Goal: Task Accomplishment & Management: Manage account settings

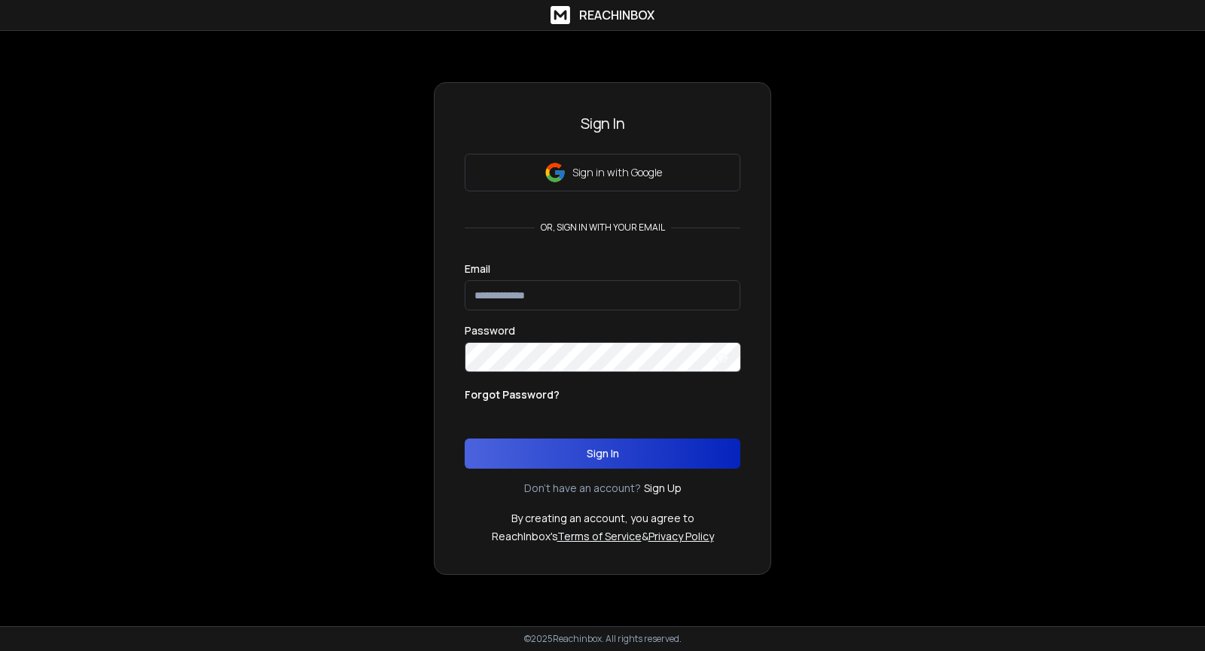
click at [505, 310] on form "Email Password Forgot Password? Sign In Sign Up" at bounding box center [603, 366] width 276 height 205
click at [529, 307] on input "email" at bounding box center [603, 295] width 276 height 30
type input "**********"
click at [633, 457] on button "Sign In" at bounding box center [603, 453] width 276 height 30
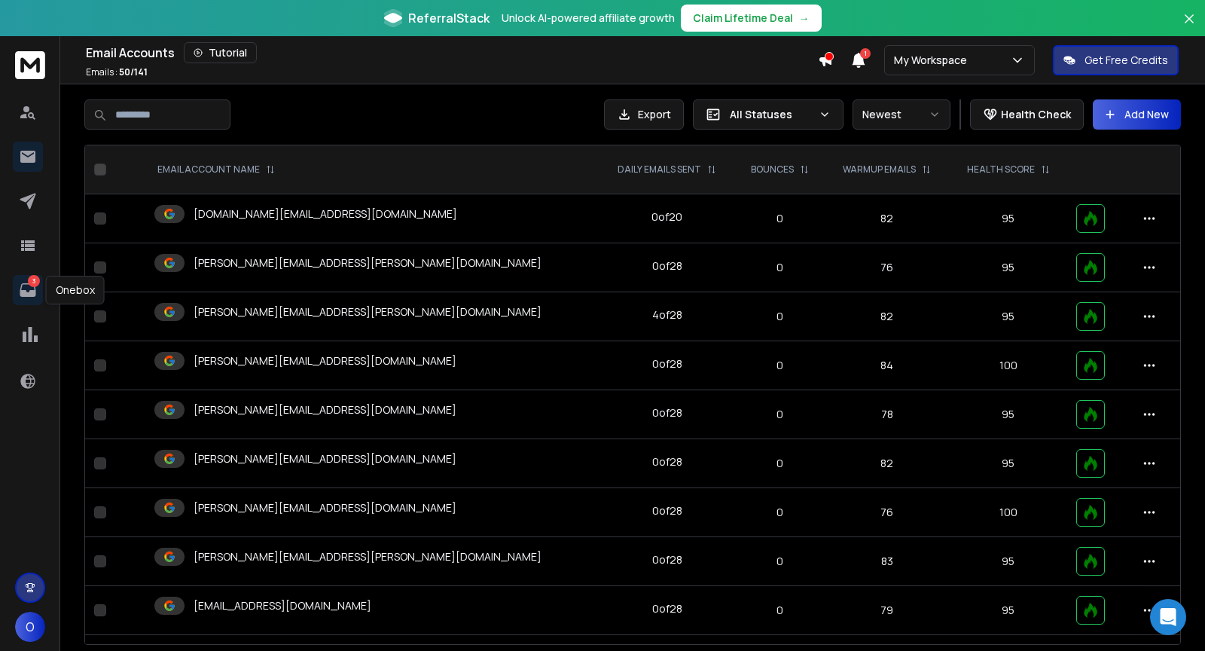
click at [31, 293] on icon at bounding box center [28, 290] width 16 height 14
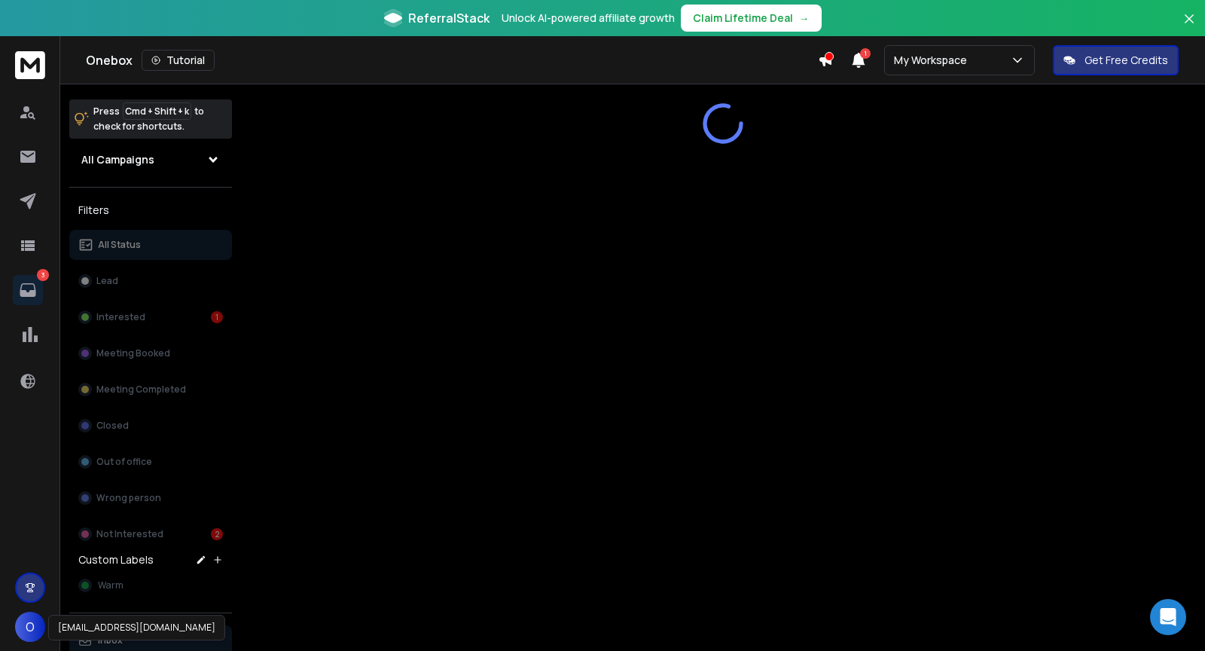
click at [33, 622] on span "O" at bounding box center [30, 627] width 30 height 30
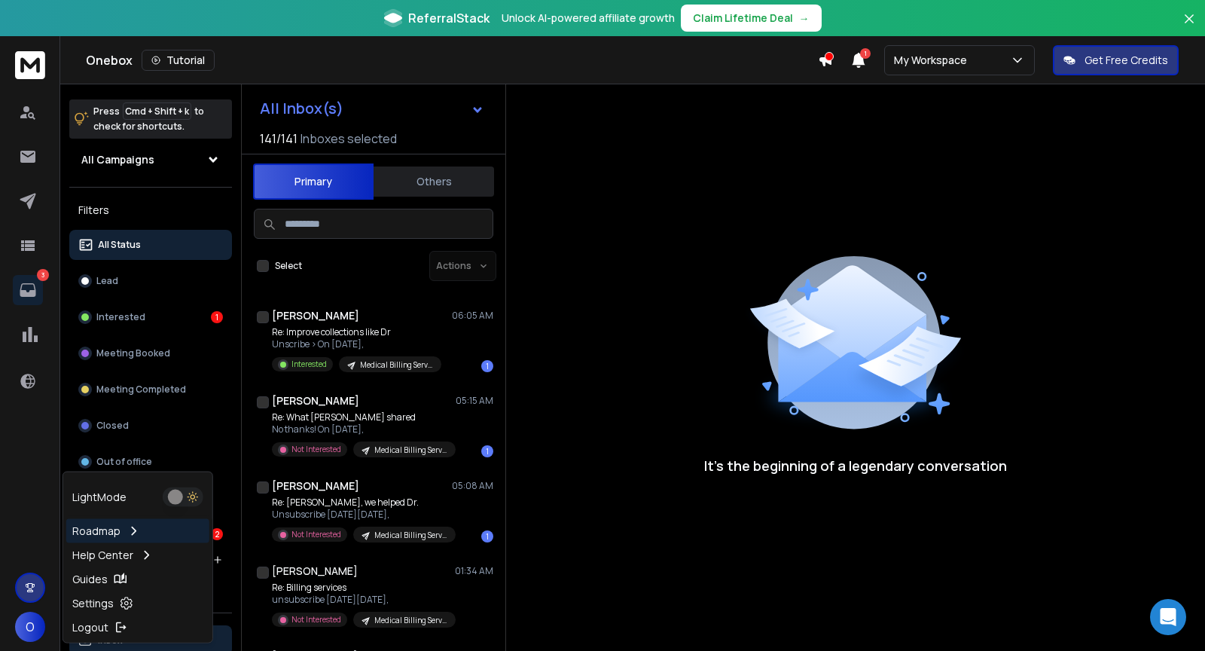
click at [191, 493] on icon at bounding box center [193, 497] width 12 height 12
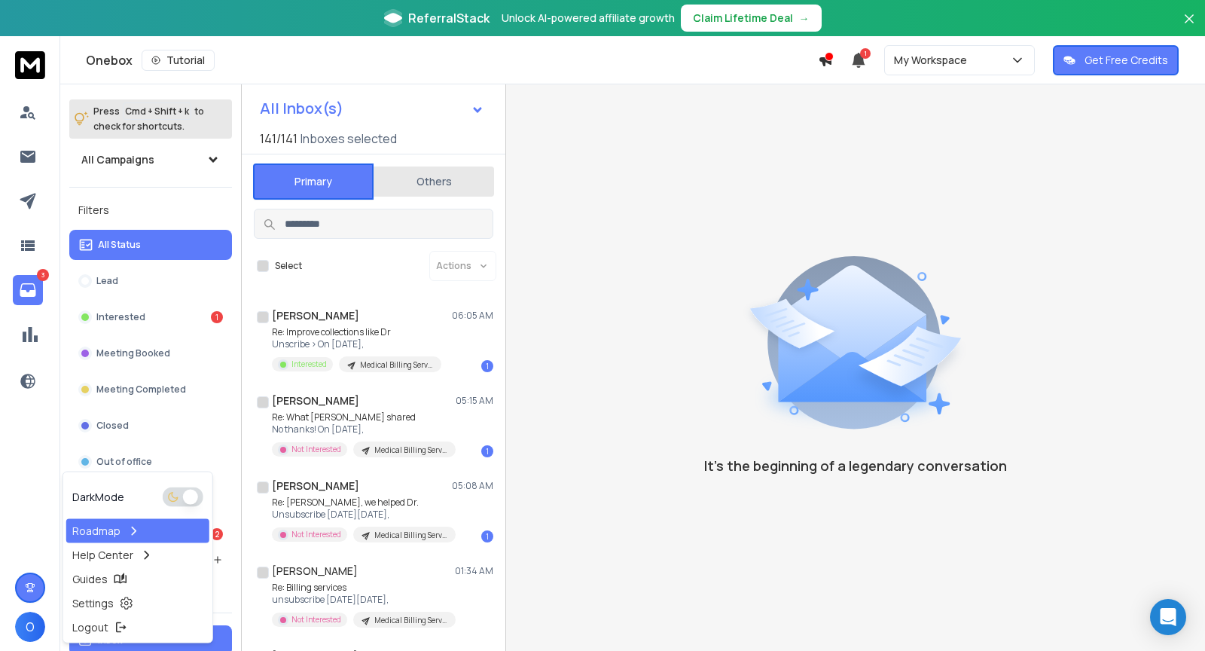
click at [9, 462] on div "3 O" at bounding box center [30, 346] width 60 height 621
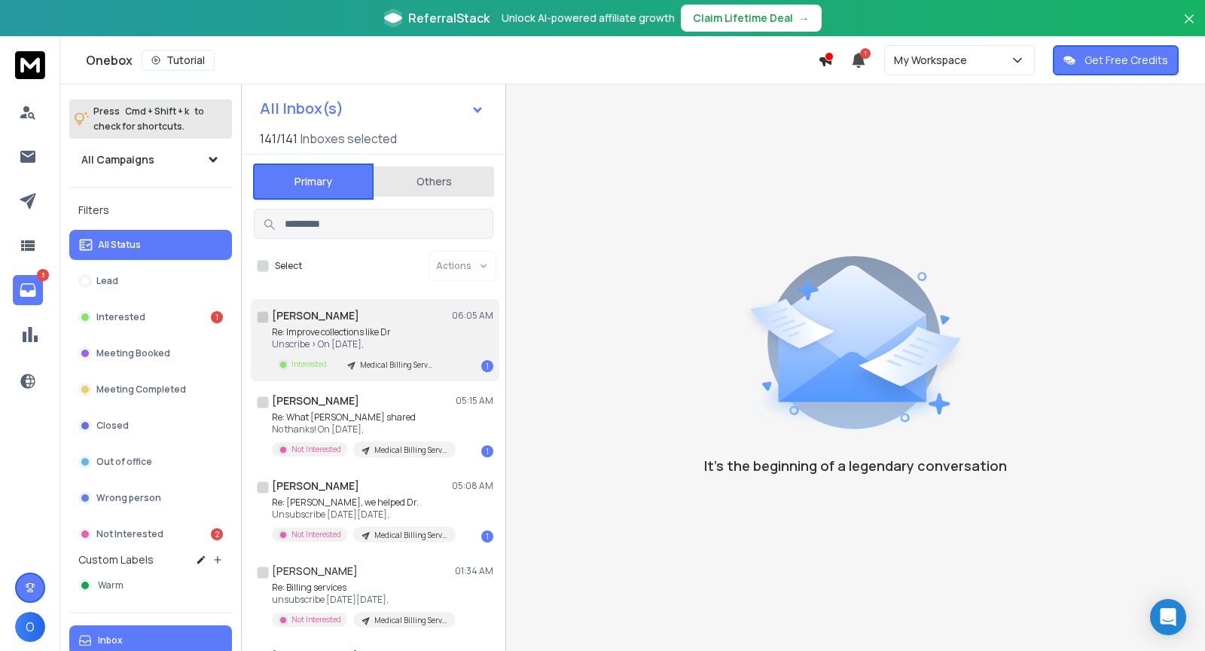
click at [347, 329] on p "Re: Improve collections like Dr" at bounding box center [356, 332] width 169 height 12
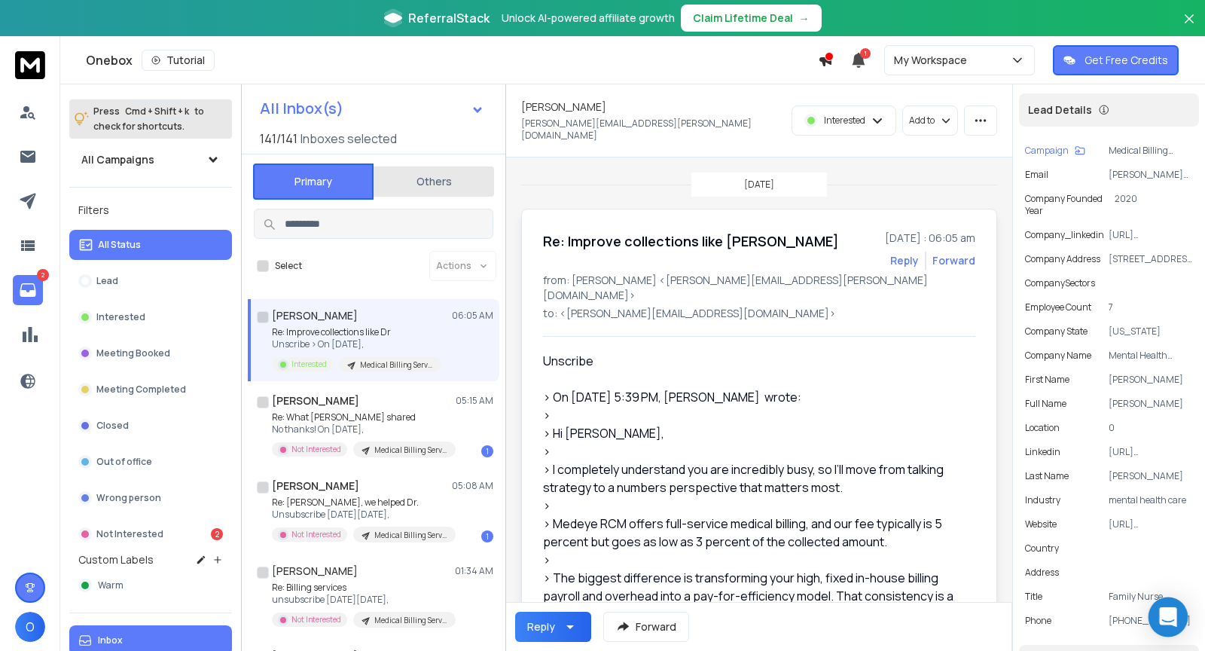
click at [1163, 621] on icon "Open Intercom Messenger" at bounding box center [1169, 617] width 20 height 20
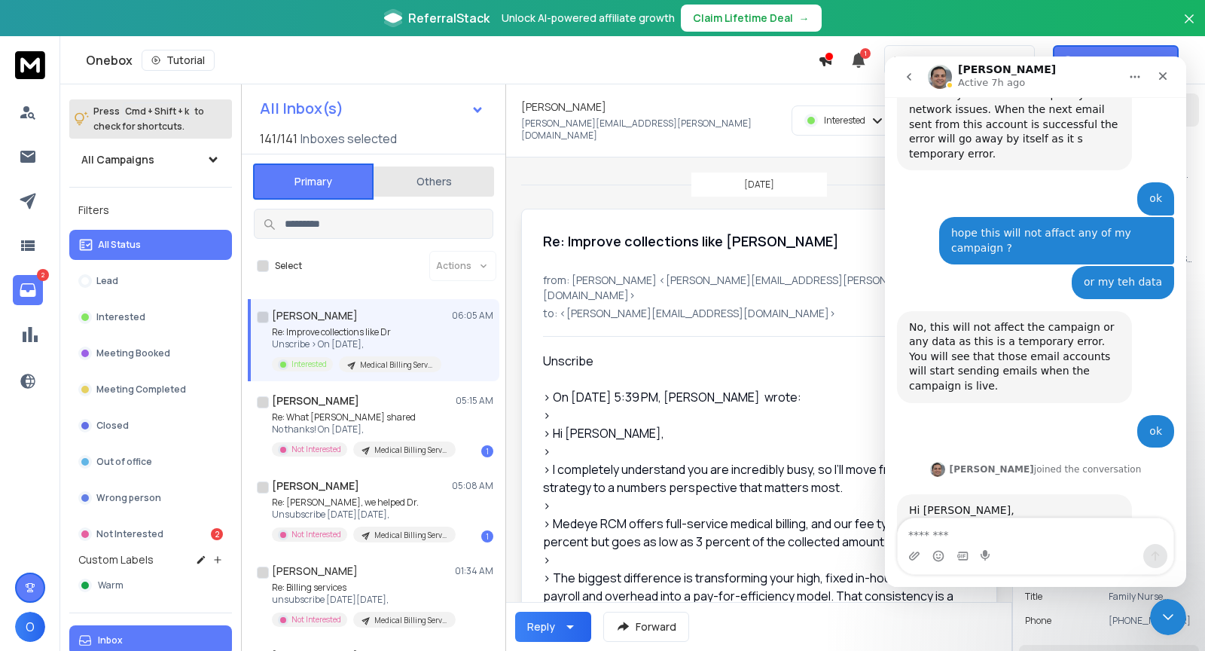
scroll to position [1287, 0]
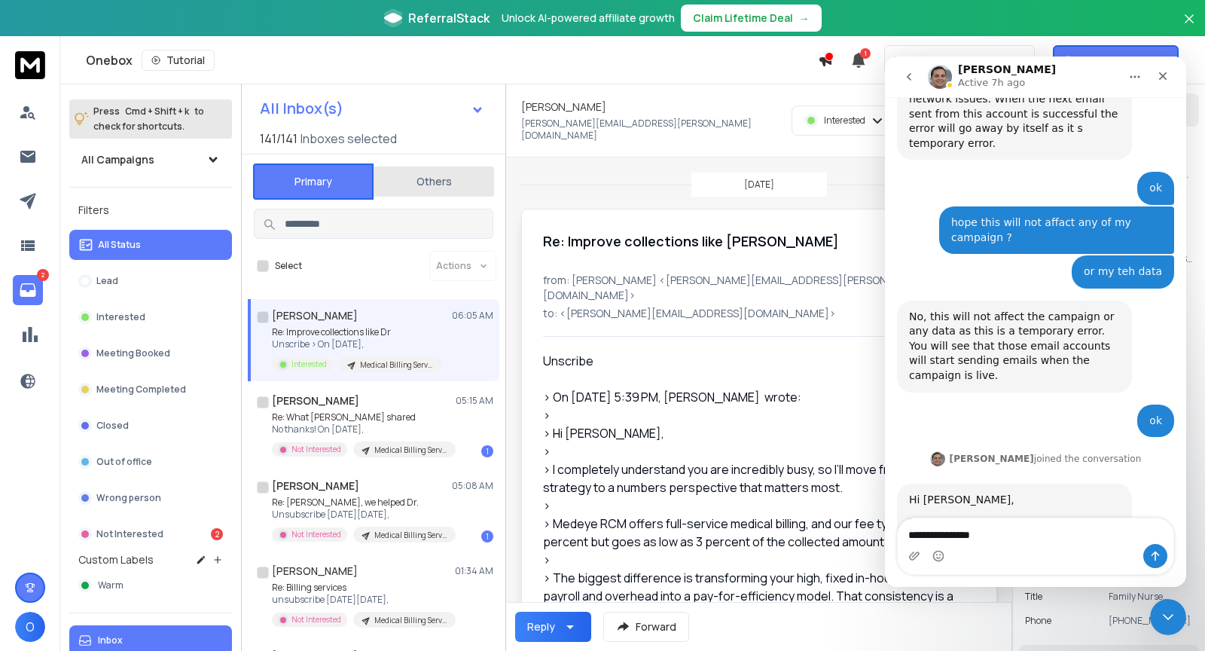
type textarea "**********"
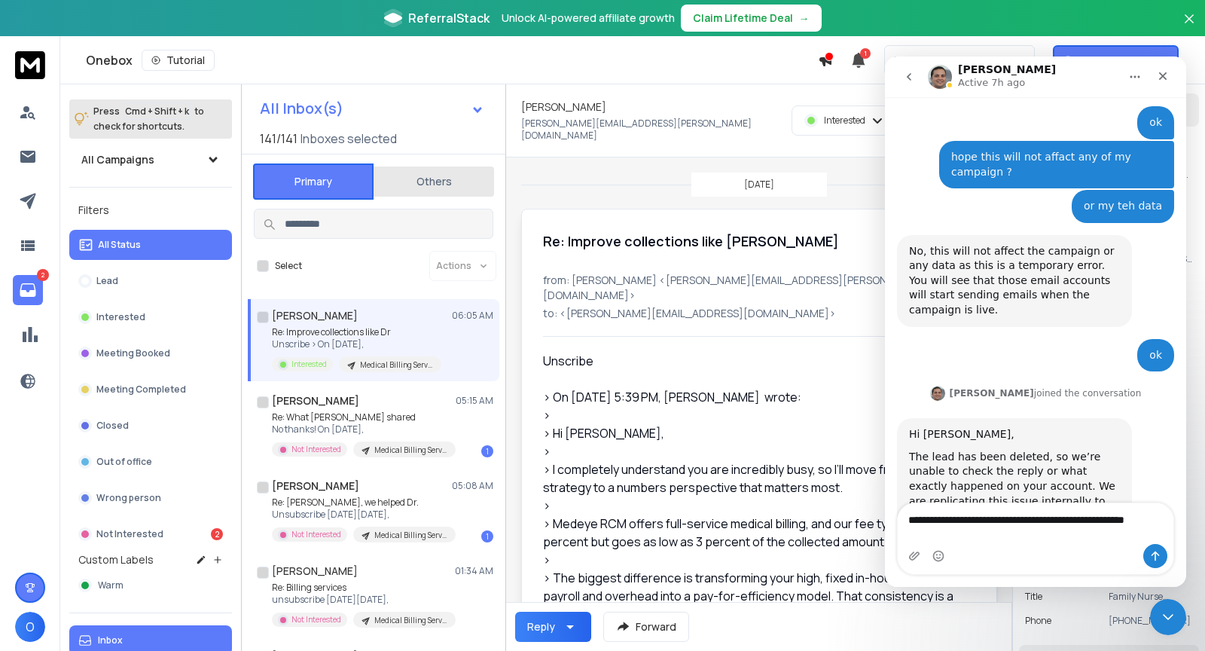
scroll to position [1367, 0]
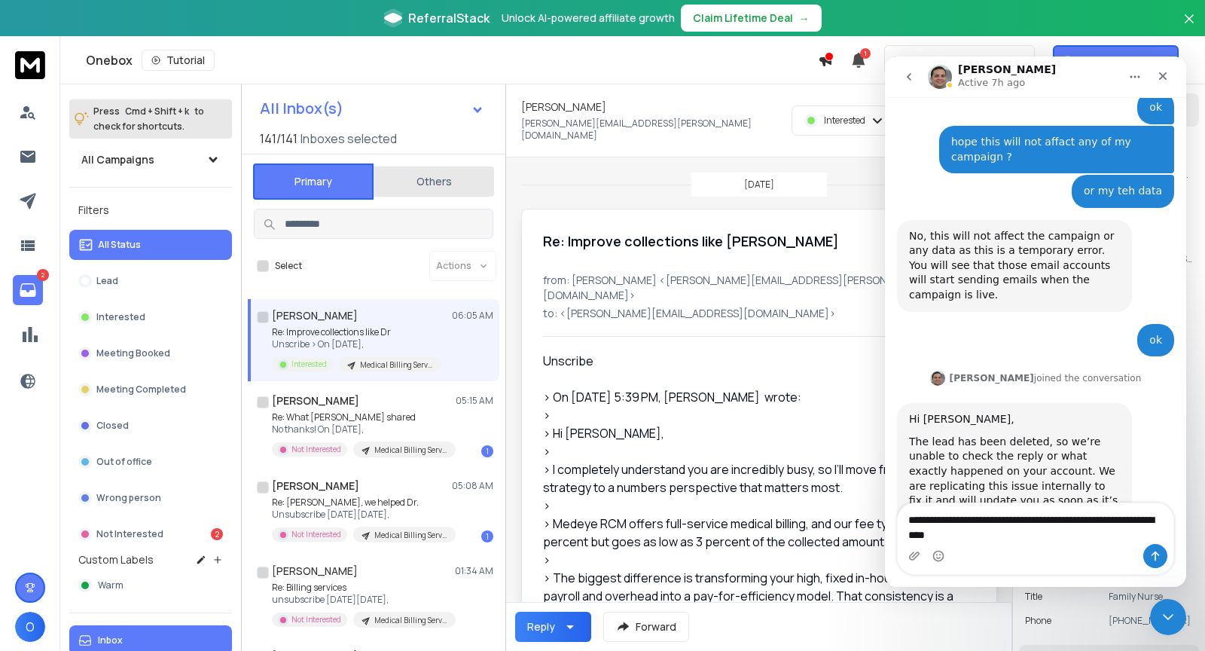
type textarea "**********"
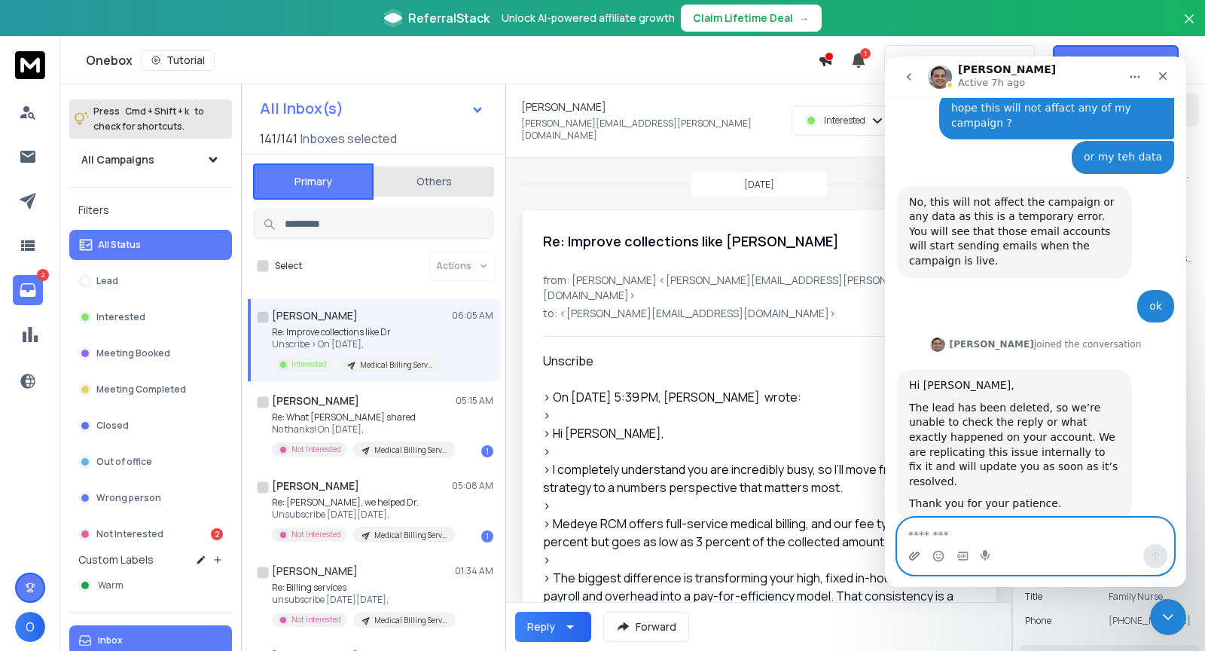
click at [911, 557] on icon "Upload attachment" at bounding box center [914, 556] width 12 height 12
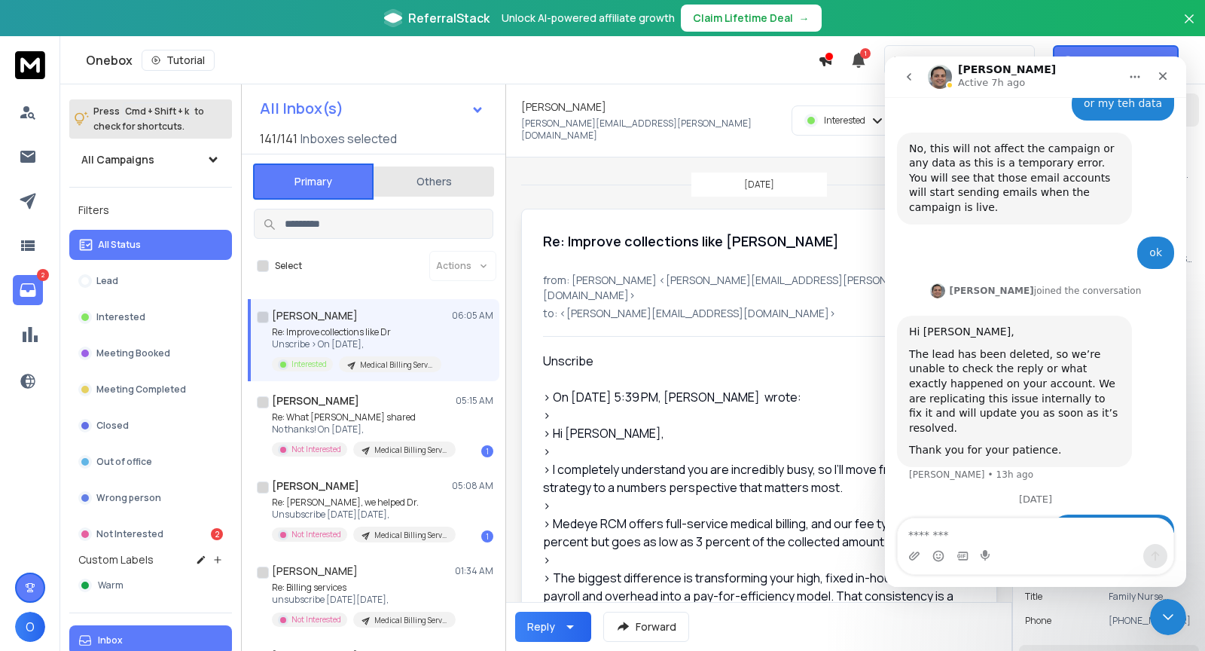
scroll to position [1541, 0]
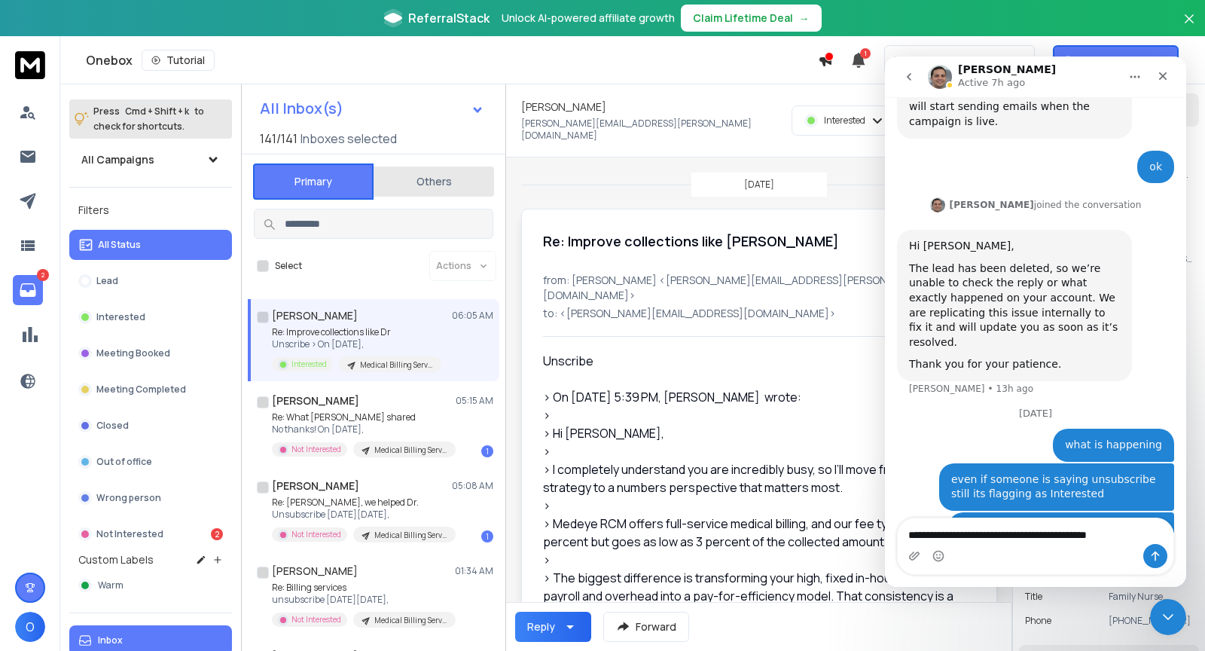
click at [1077, 539] on textarea "**********" at bounding box center [1036, 531] width 276 height 26
type textarea "**********"
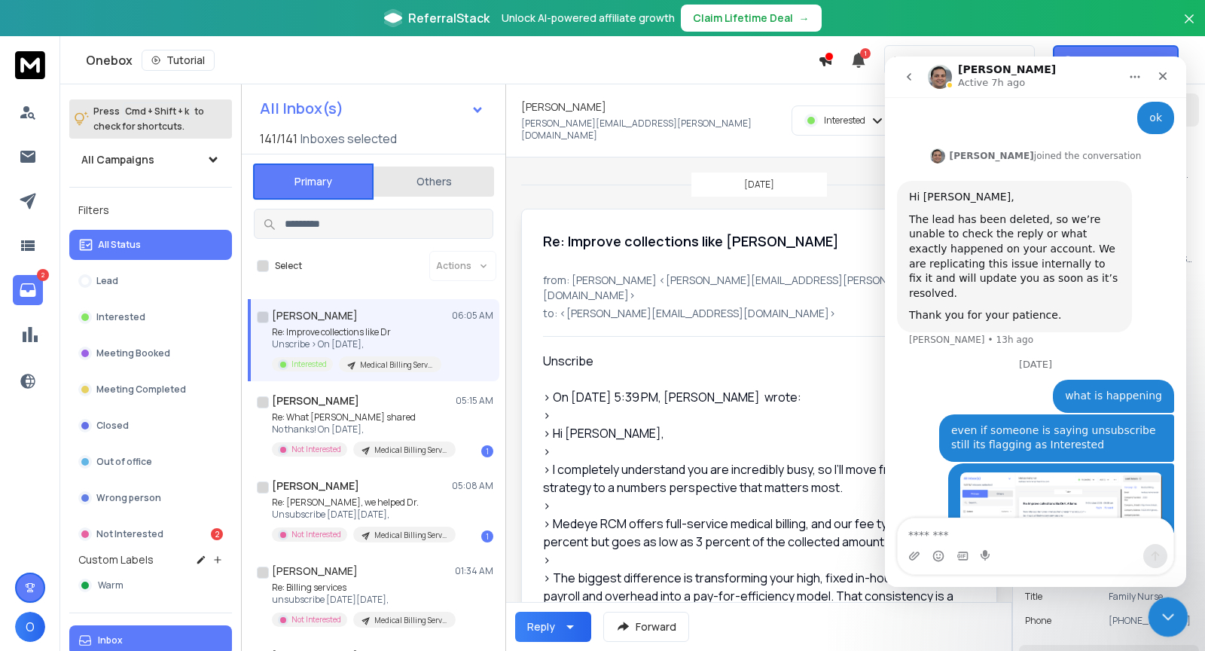
click at [1155, 628] on div "Close Intercom Messenger" at bounding box center [1166, 615] width 36 height 36
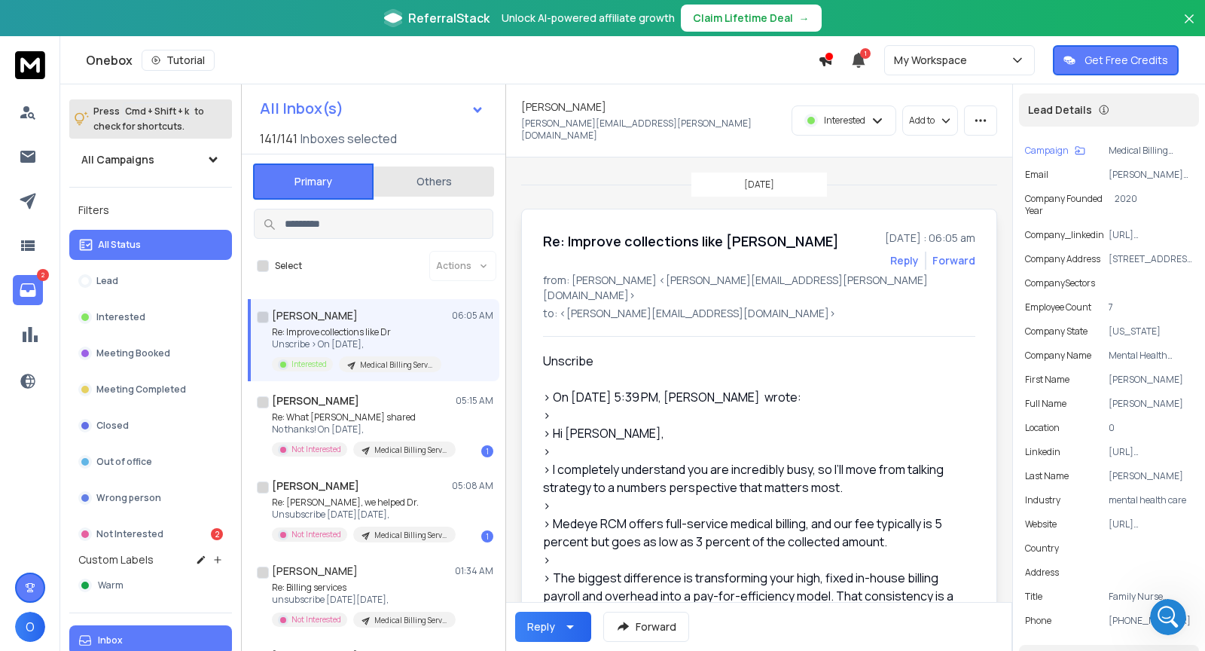
click at [828, 115] on p "Interested" at bounding box center [844, 121] width 41 height 12
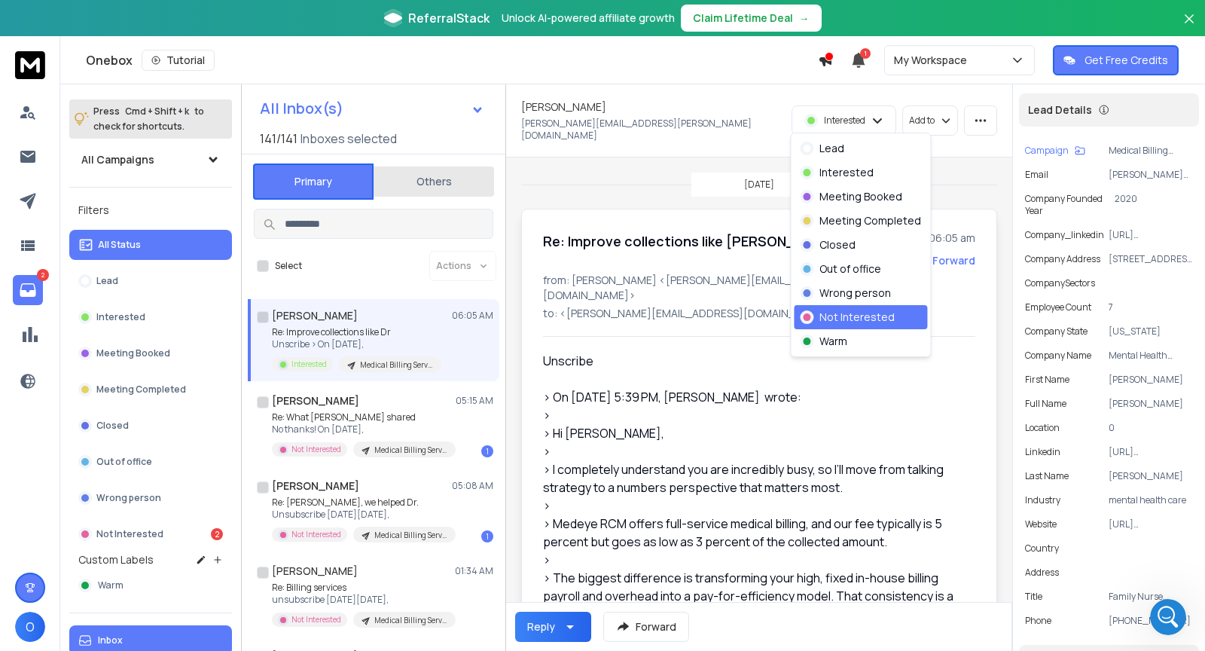
click at [835, 307] on div "Not Interested" at bounding box center [860, 317] width 133 height 24
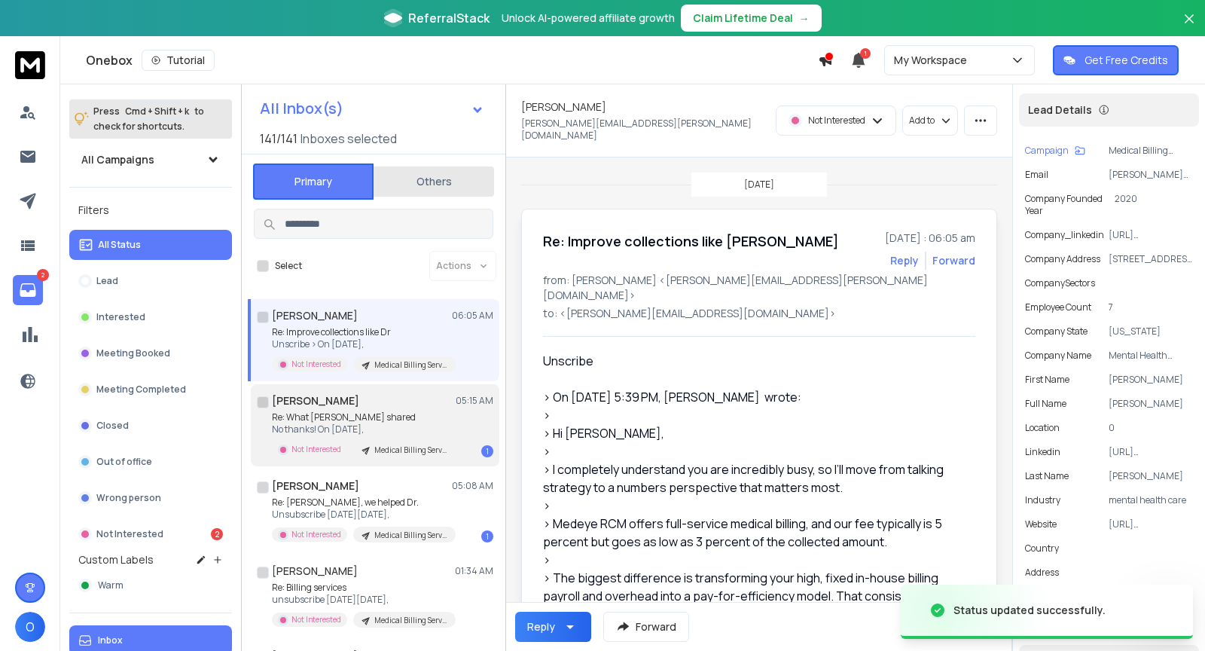
click at [378, 419] on p "Re: What Dr. Yu shared" at bounding box center [362, 417] width 181 height 12
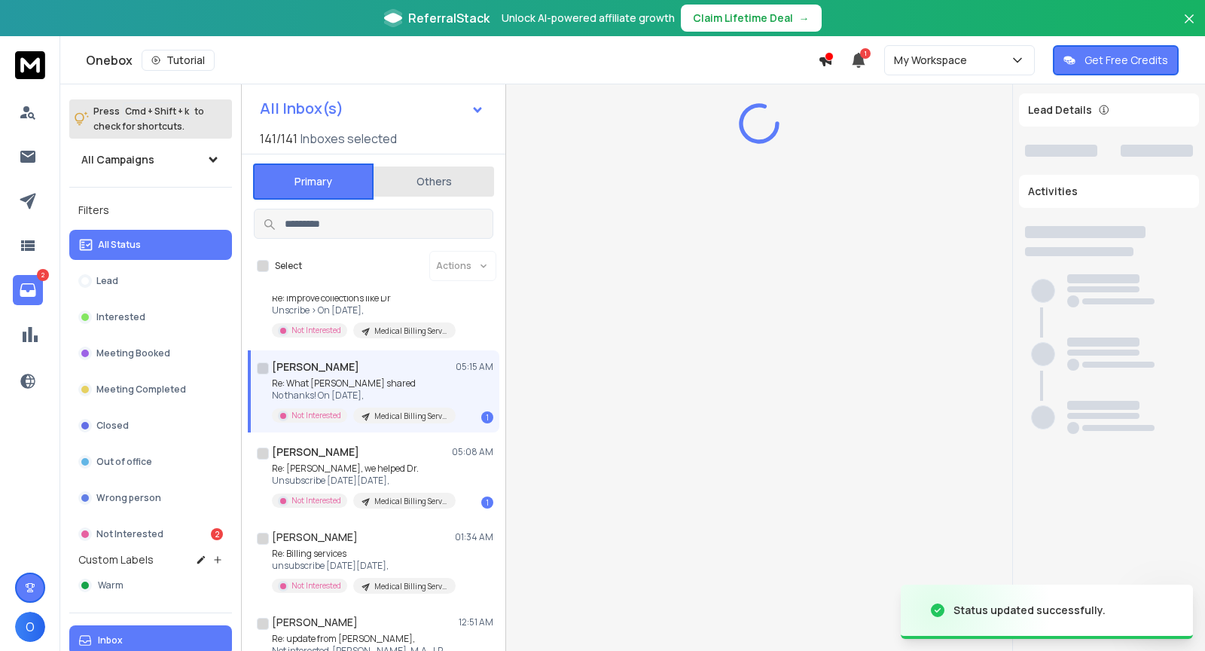
scroll to position [35, 0]
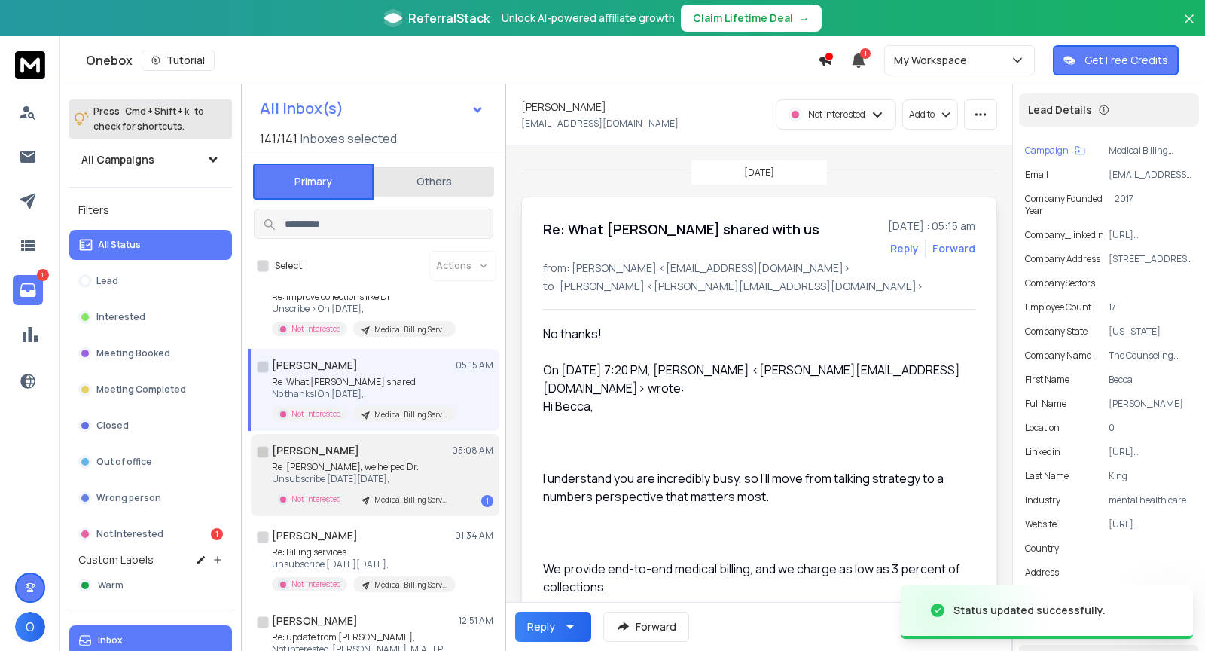
click at [371, 466] on p "Re: Lori, we helped Dr." at bounding box center [362, 467] width 181 height 12
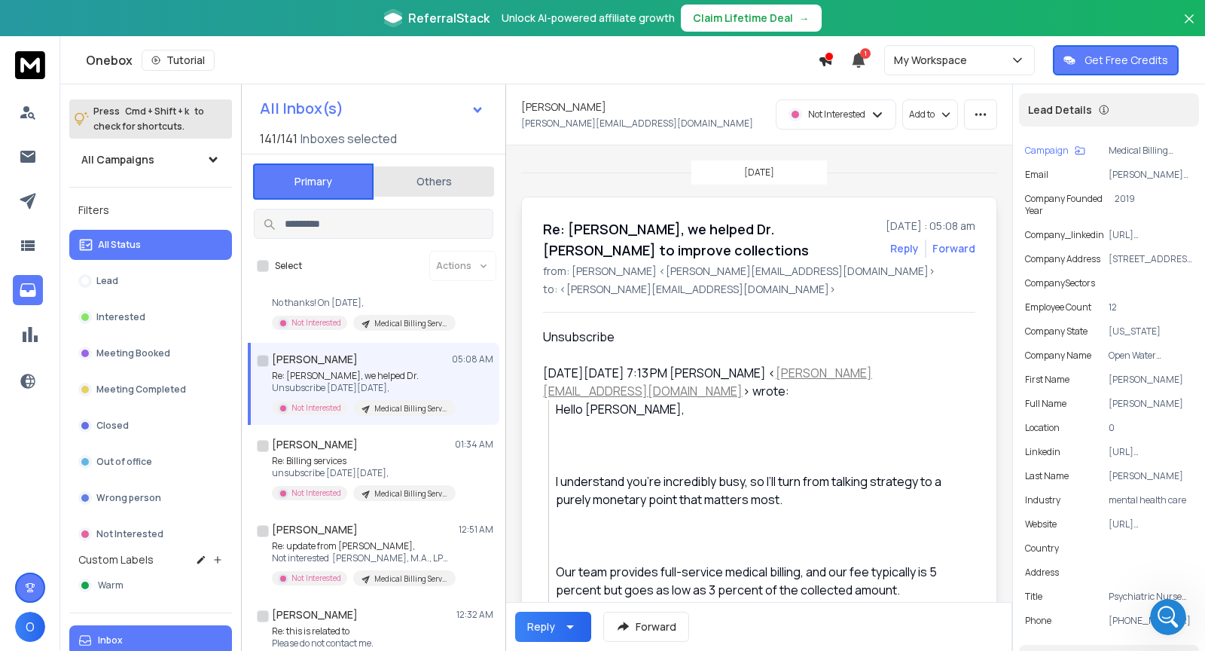
scroll to position [0, 0]
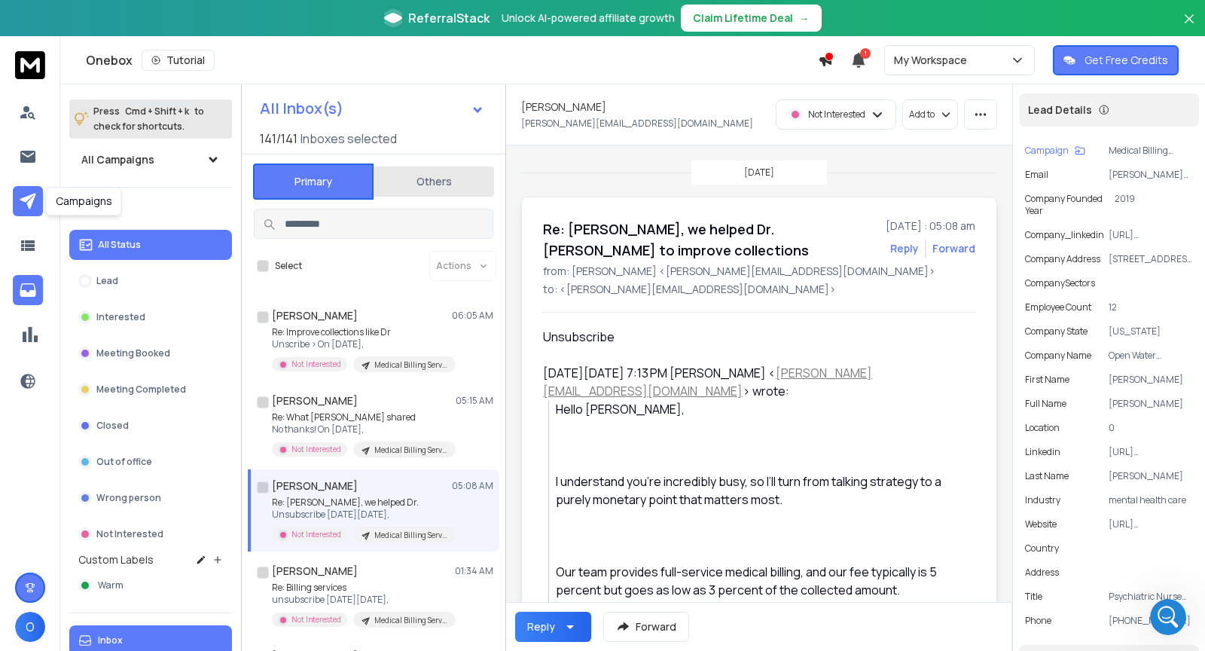
click at [23, 208] on icon at bounding box center [28, 201] width 18 height 18
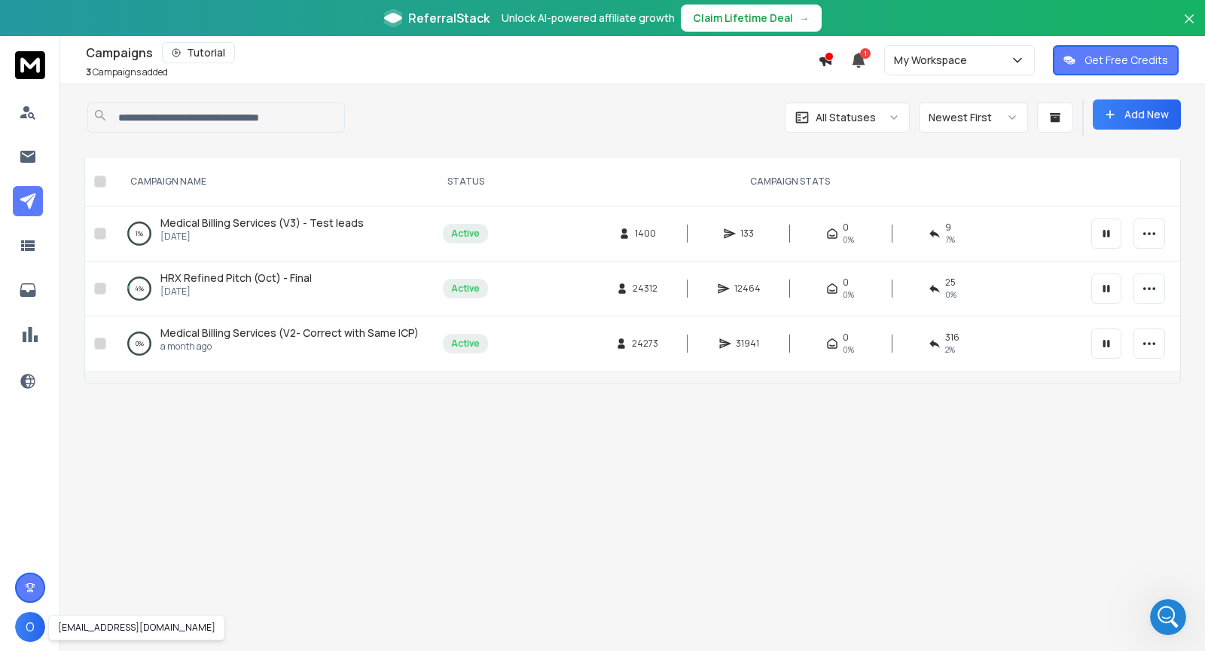
click at [26, 624] on span "O" at bounding box center [30, 627] width 30 height 30
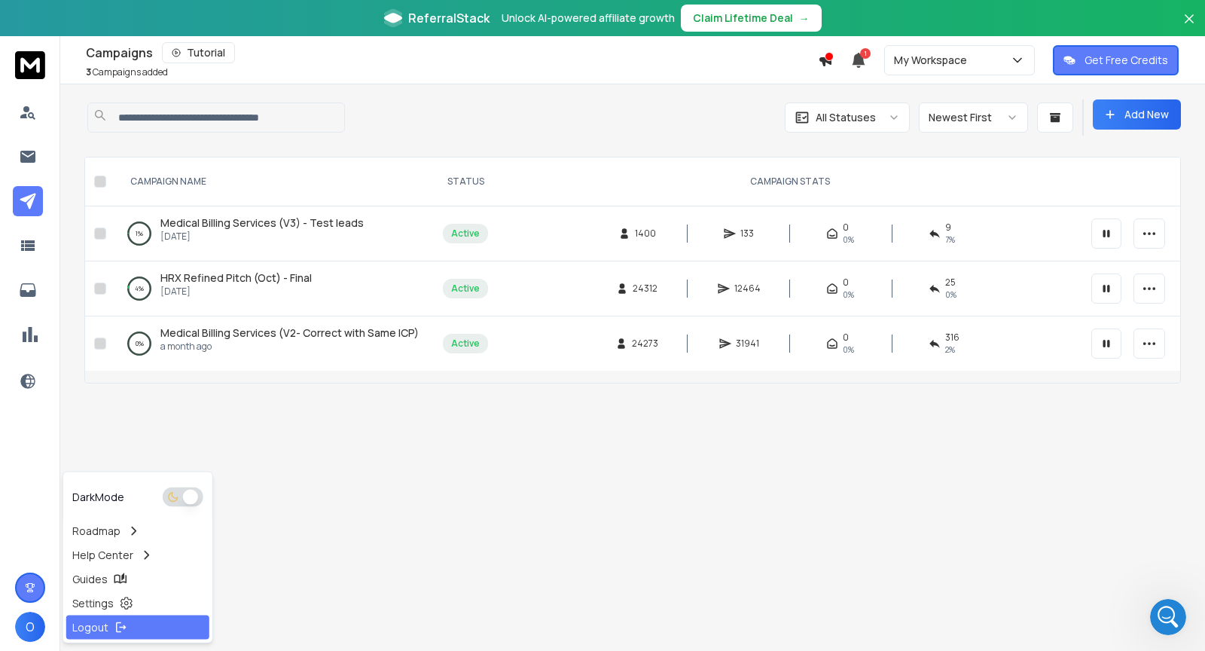
click at [96, 628] on p "Logout" at bounding box center [90, 627] width 36 height 15
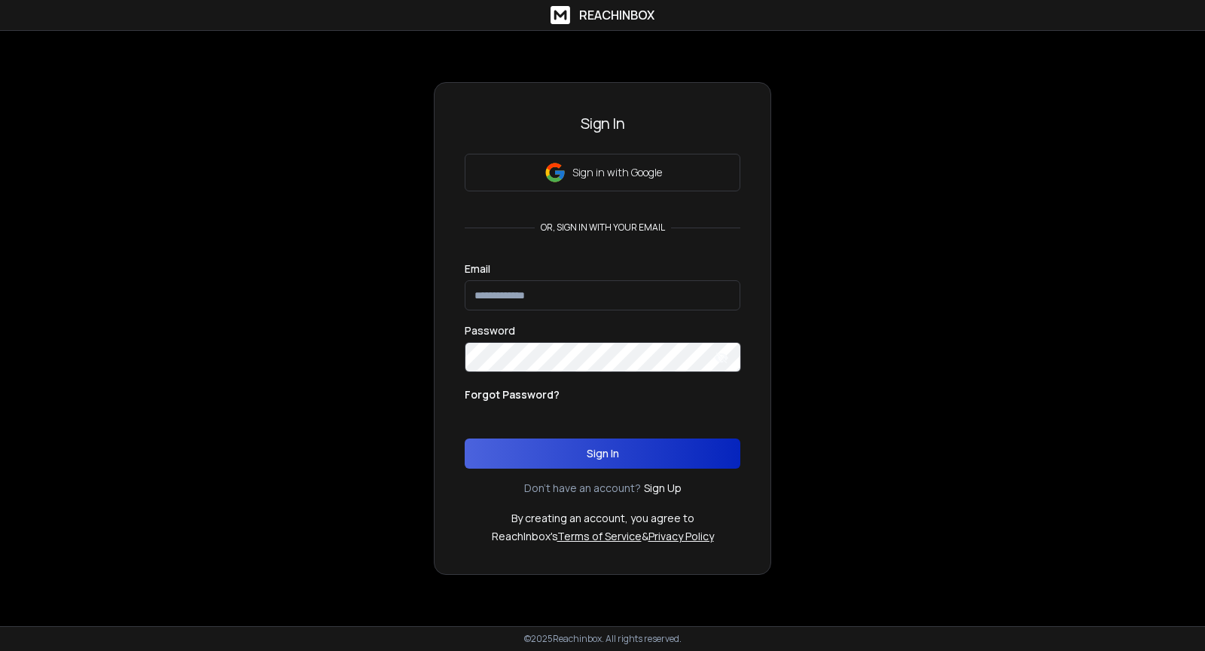
type input "**********"
click at [643, 463] on button "Sign In" at bounding box center [603, 453] width 276 height 30
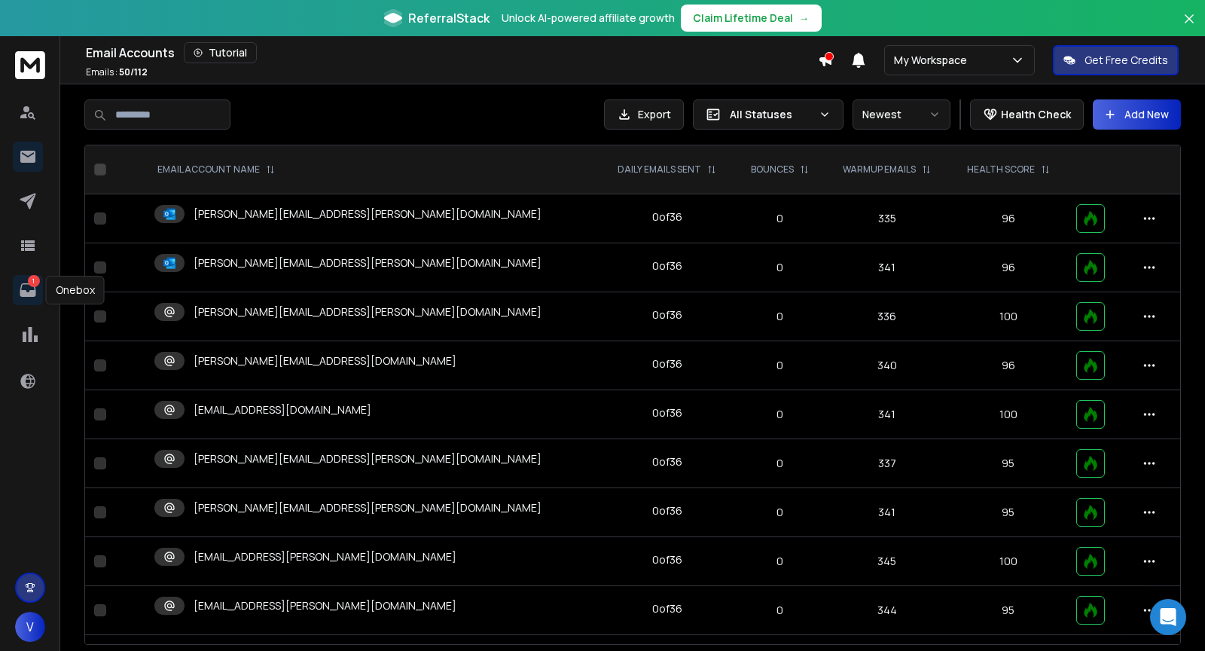
click at [22, 281] on icon at bounding box center [28, 290] width 18 height 18
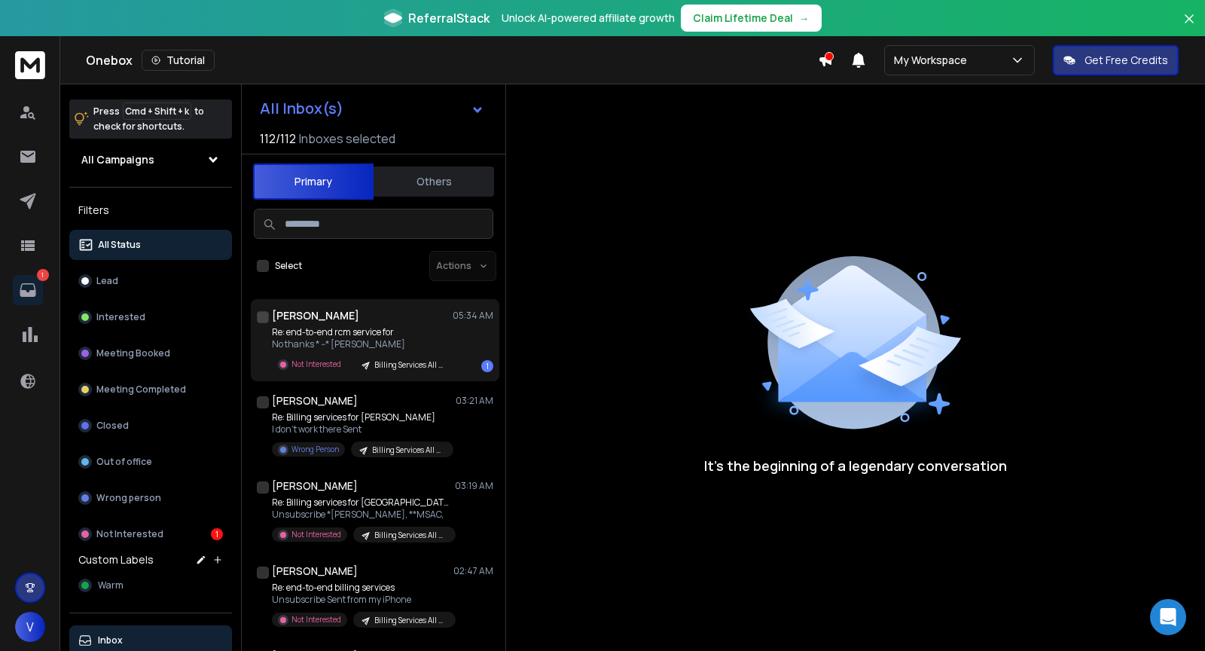
click at [334, 323] on div "Ricardo Creighton 05:34 AM Re: end-to-end rcm service for No thanks * --* Ricar…" at bounding box center [382, 340] width 221 height 64
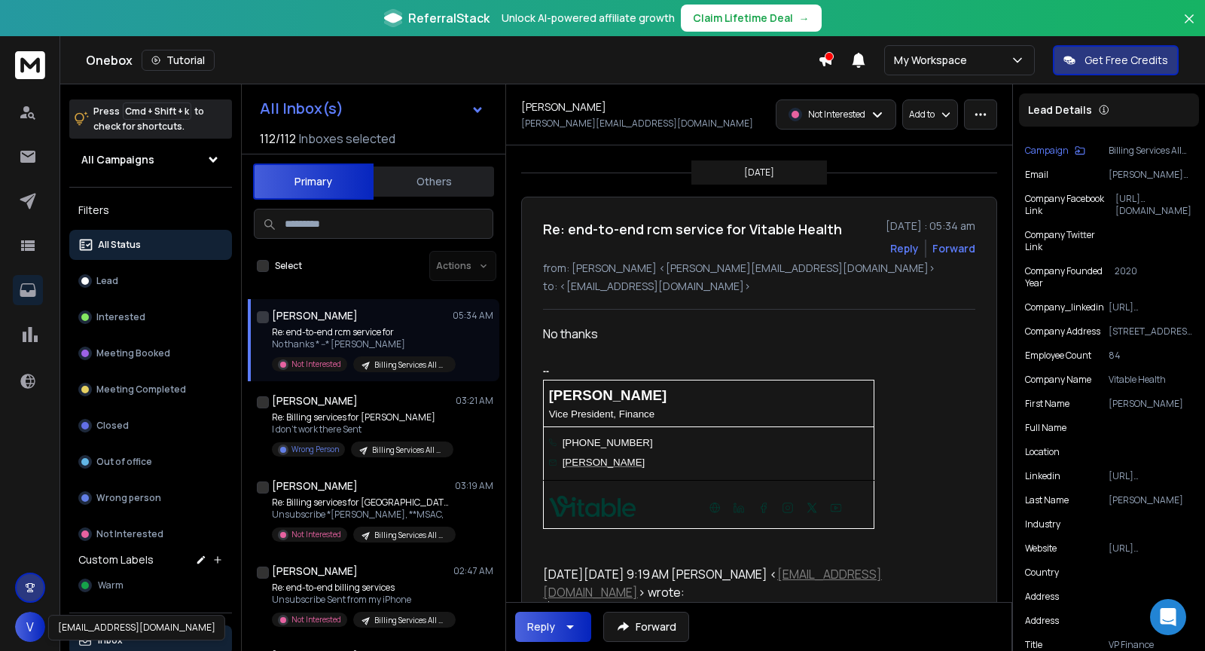
click at [23, 637] on span "V" at bounding box center [30, 627] width 30 height 30
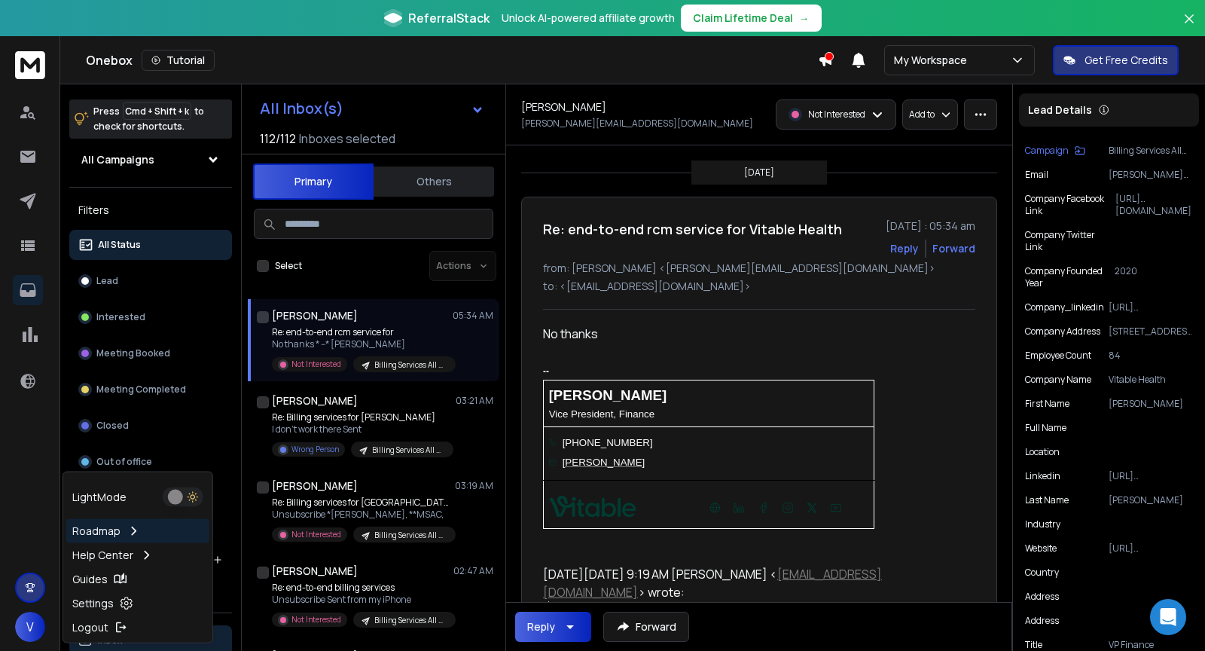
click at [179, 496] on button "button" at bounding box center [183, 497] width 41 height 20
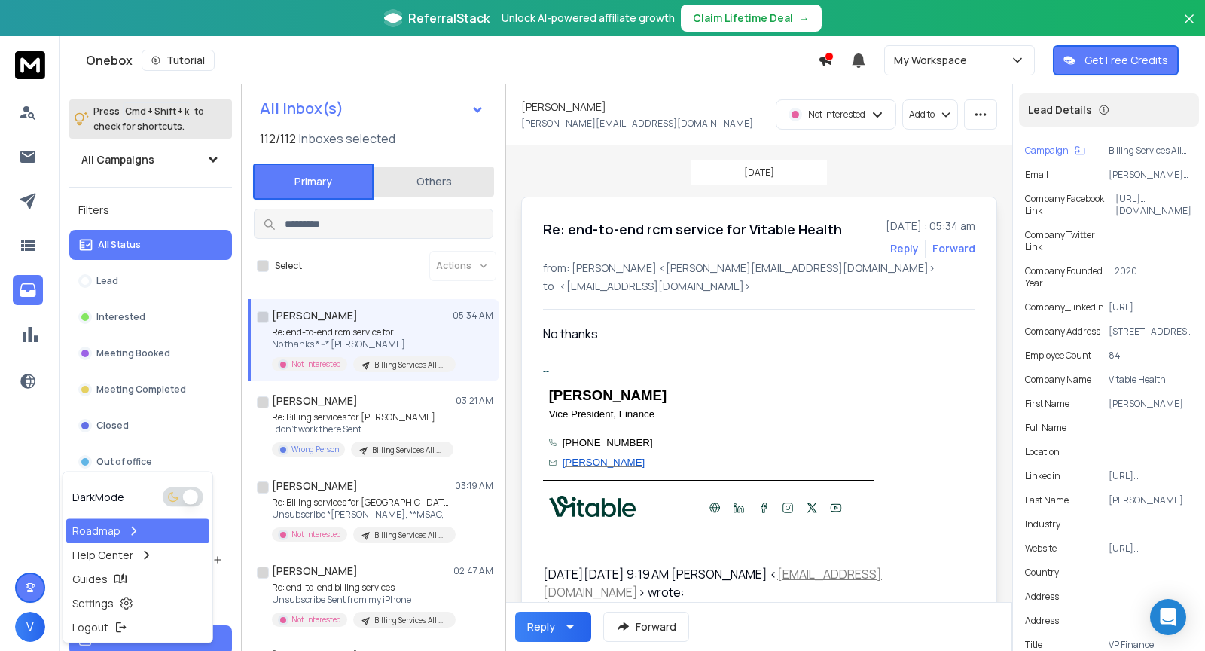
click at [30, 439] on div "V" at bounding box center [30, 346] width 60 height 621
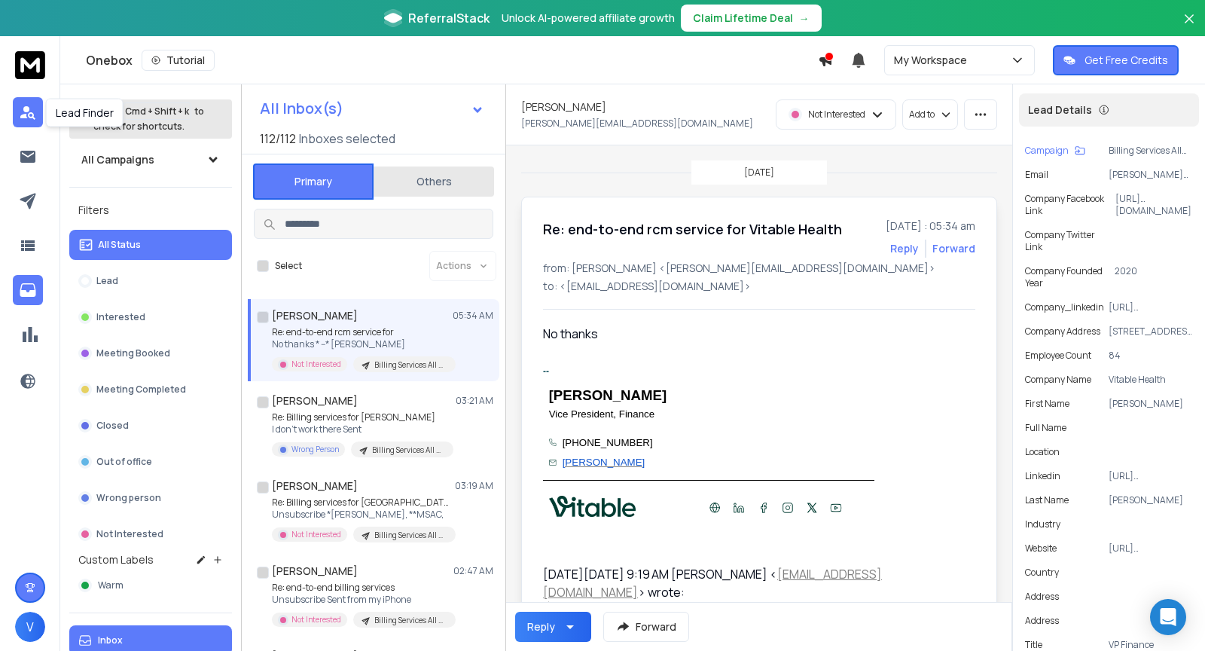
click at [29, 117] on icon at bounding box center [27, 116] width 15 height 8
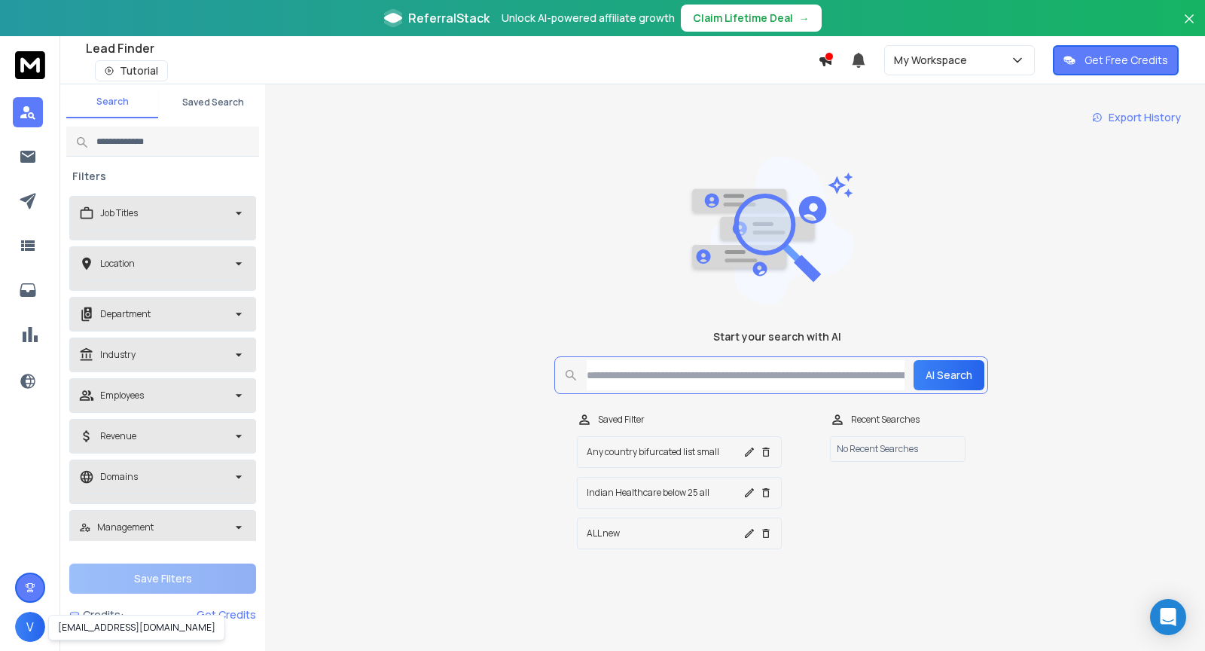
click at [27, 620] on span "V" at bounding box center [30, 627] width 30 height 30
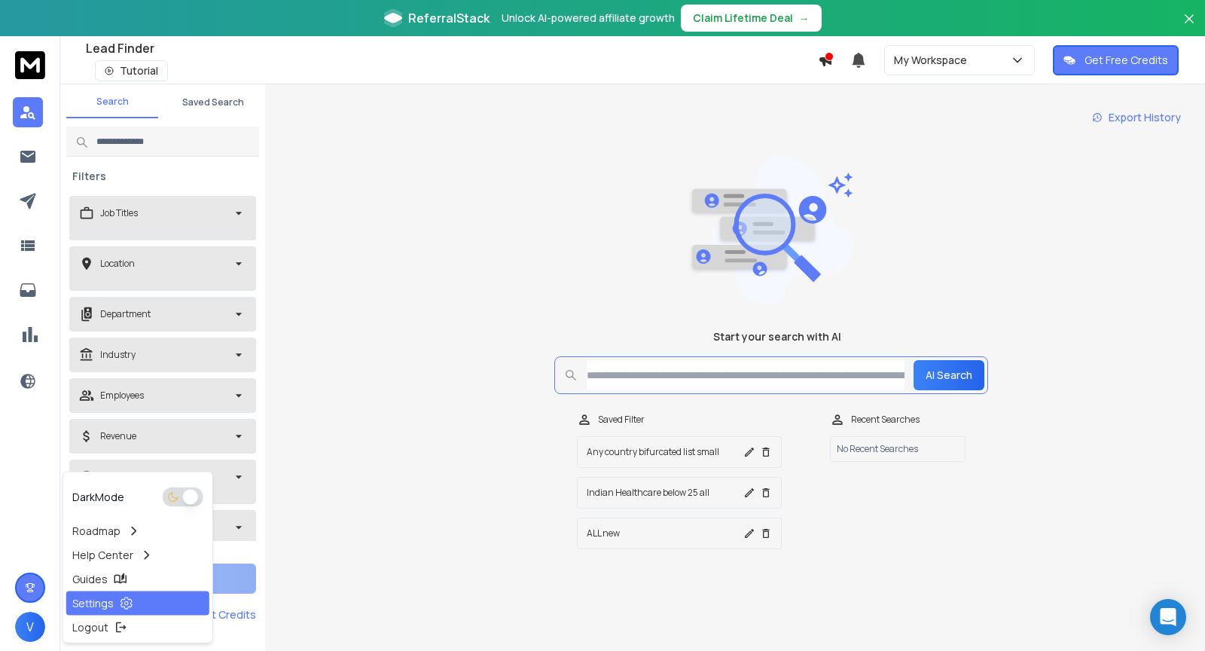
click at [93, 598] on p "Settings" at bounding box center [92, 603] width 41 height 15
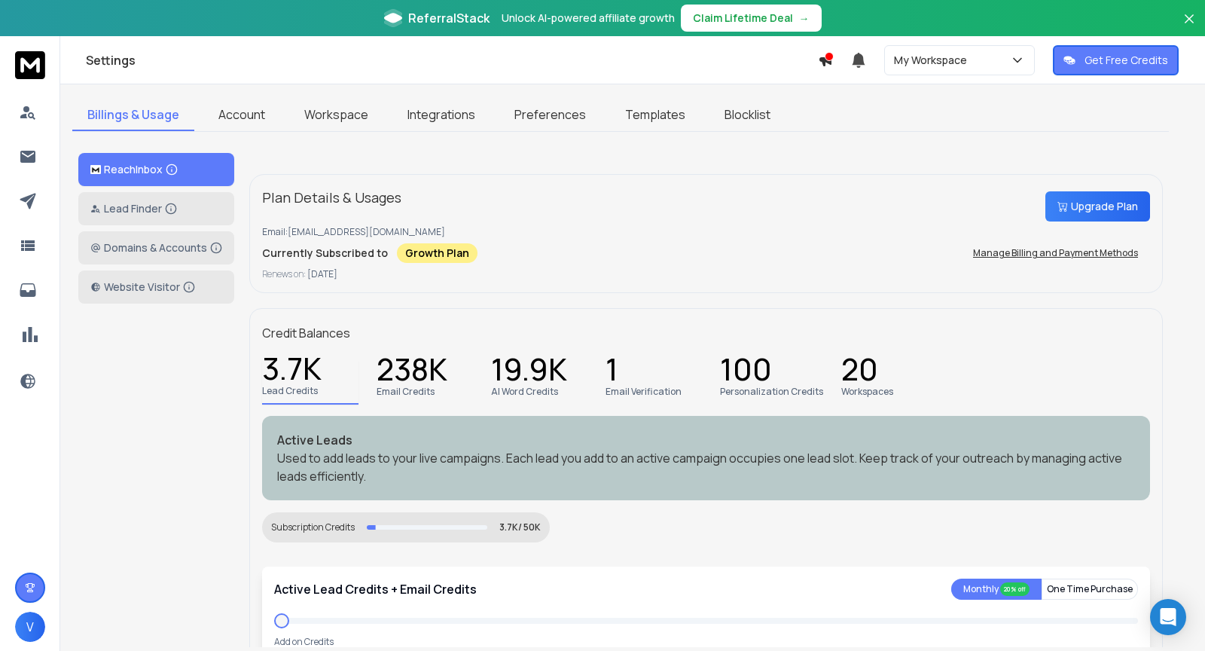
click at [119, 209] on button "Lead Finder" at bounding box center [156, 208] width 156 height 33
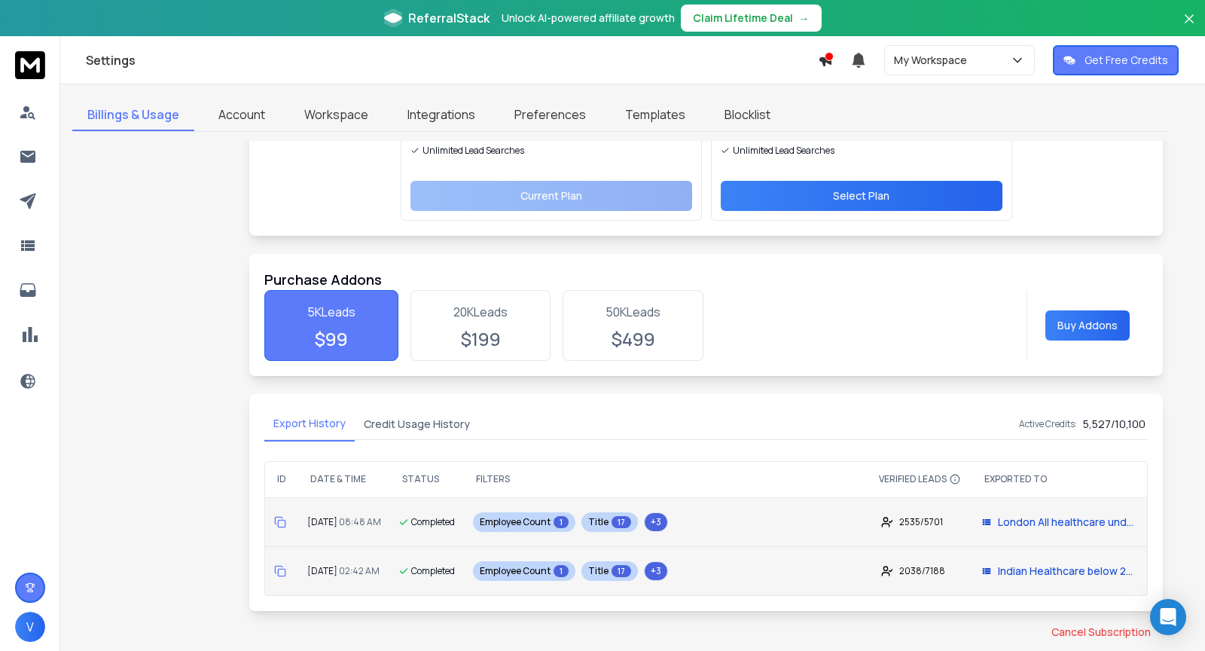
scroll to position [433, 0]
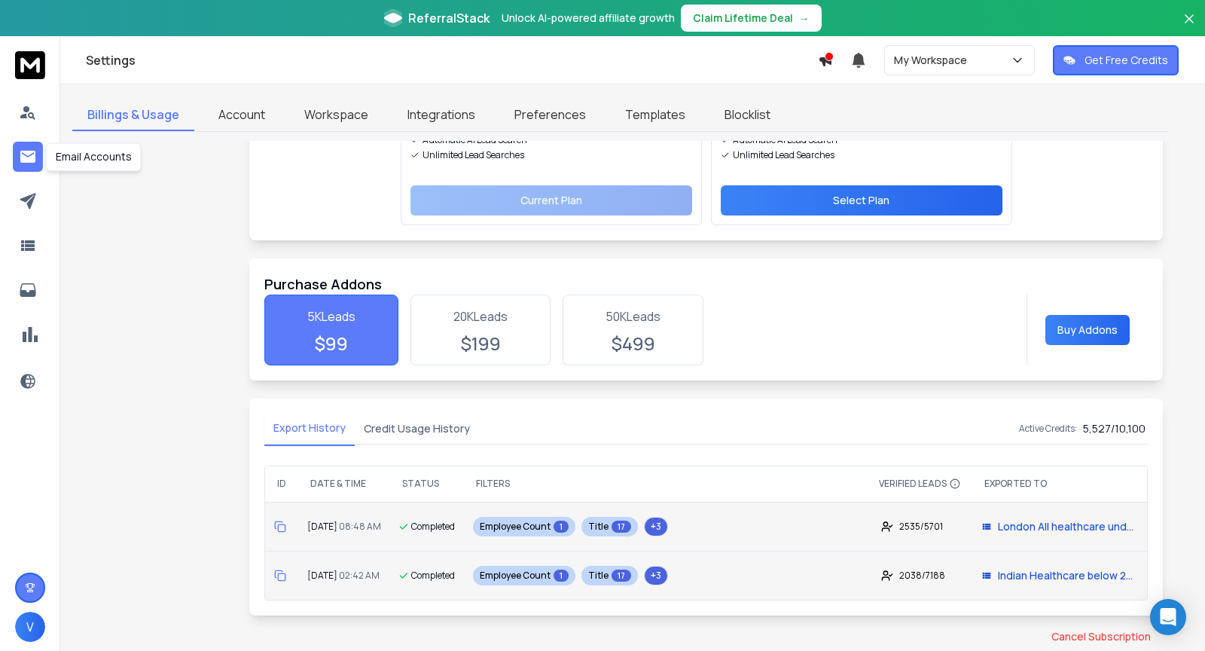
click at [30, 145] on link at bounding box center [28, 157] width 30 height 30
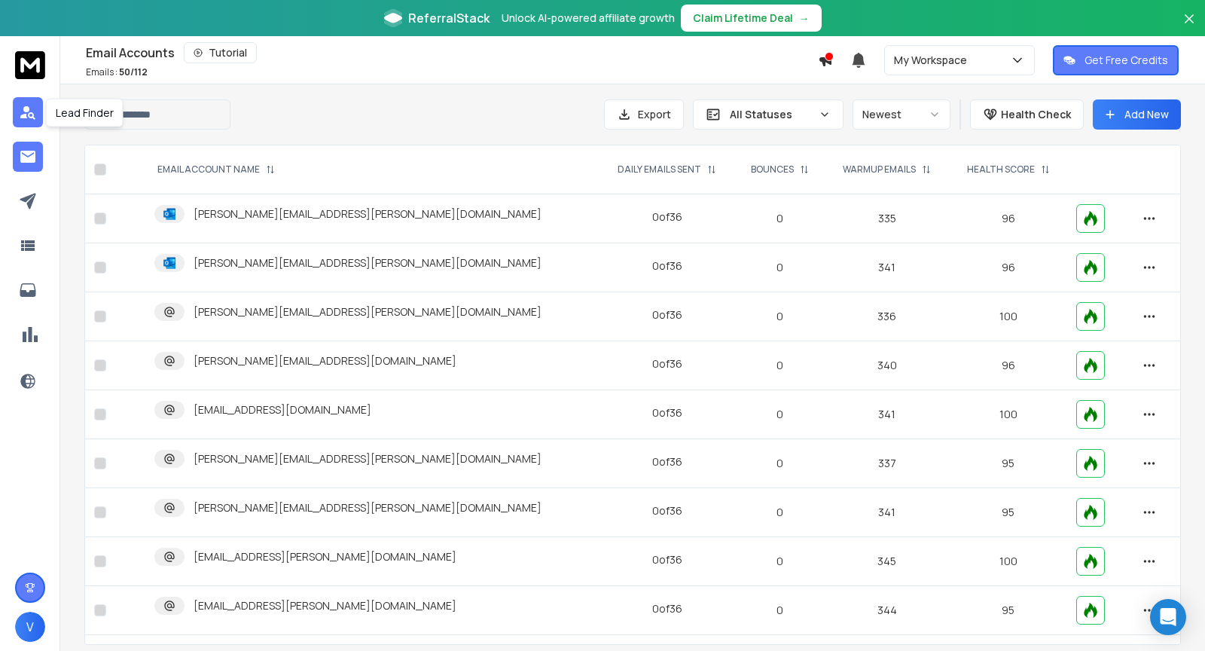
click at [20, 117] on icon at bounding box center [27, 116] width 15 height 8
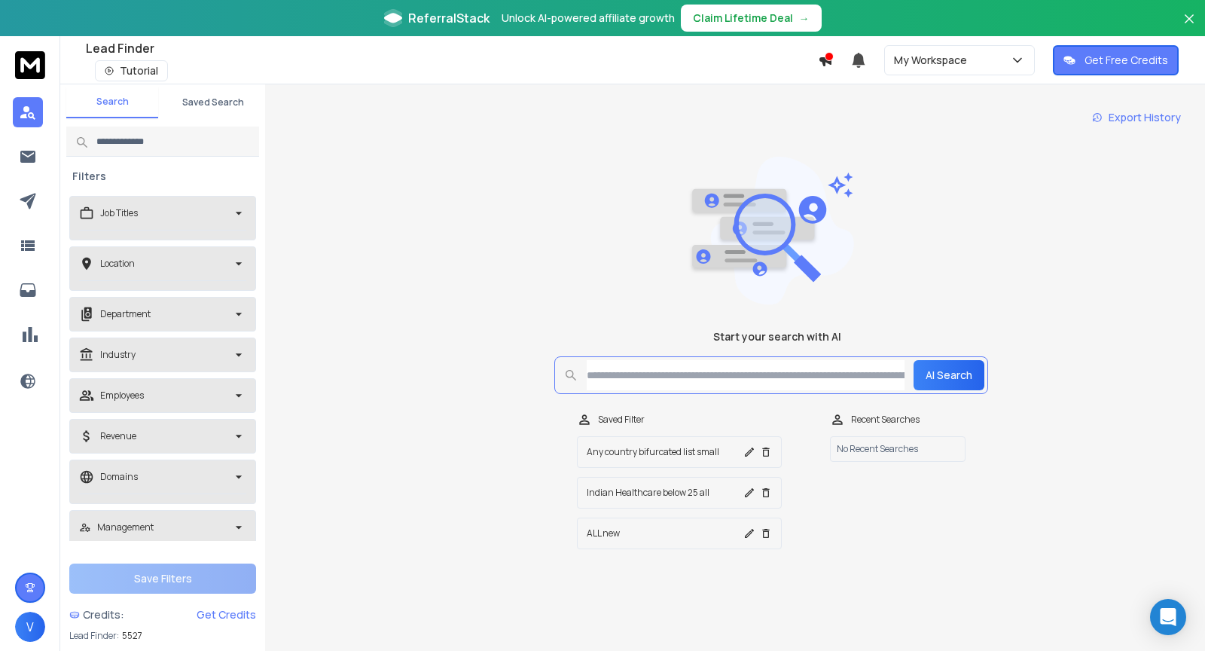
click at [210, 96] on button "Saved Search" at bounding box center [213, 102] width 92 height 30
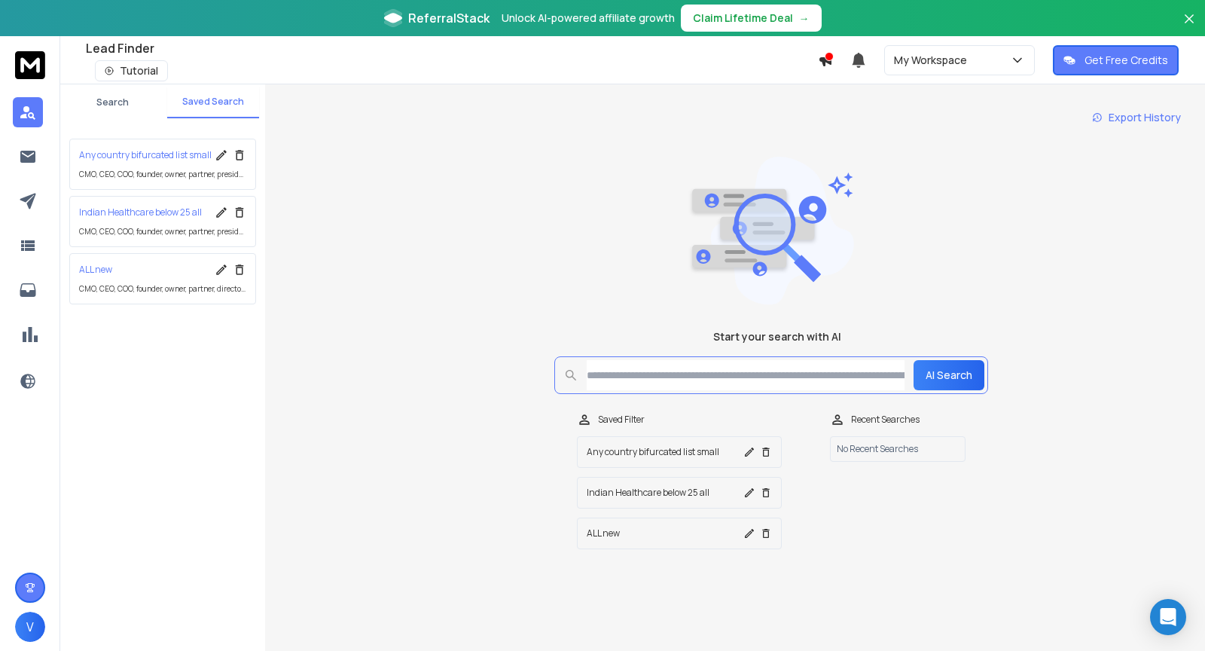
click at [157, 153] on p "Any country bifurcated list small" at bounding box center [145, 155] width 133 height 12
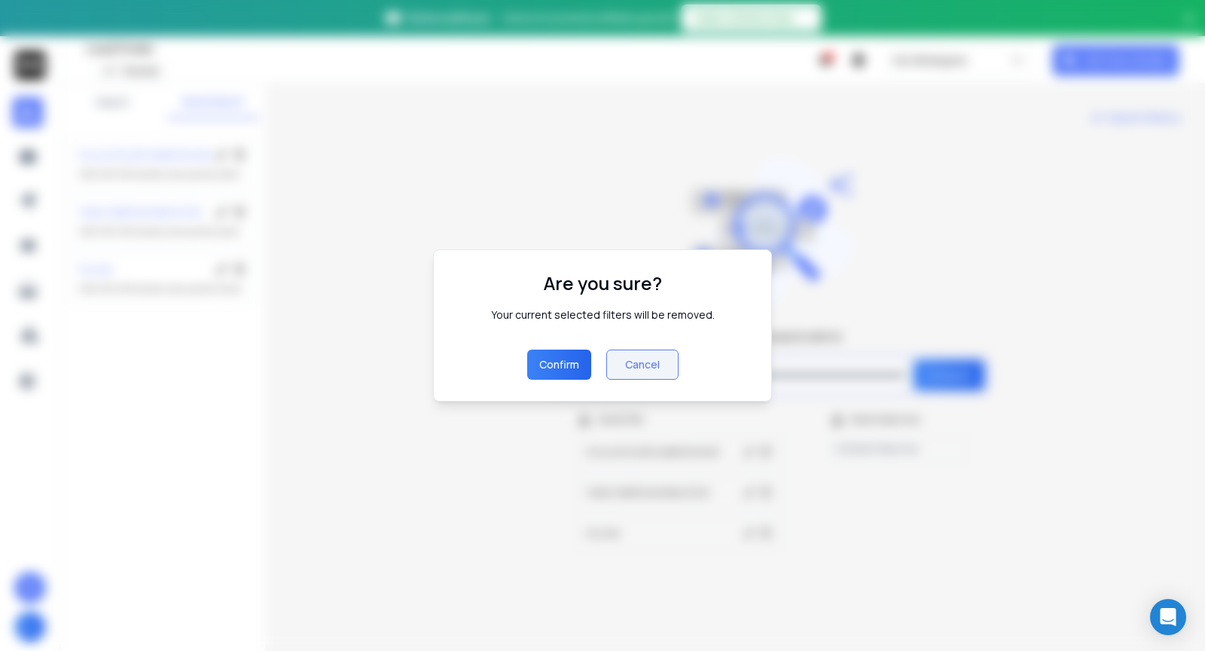
click at [555, 374] on button "Confirm" at bounding box center [559, 365] width 64 height 30
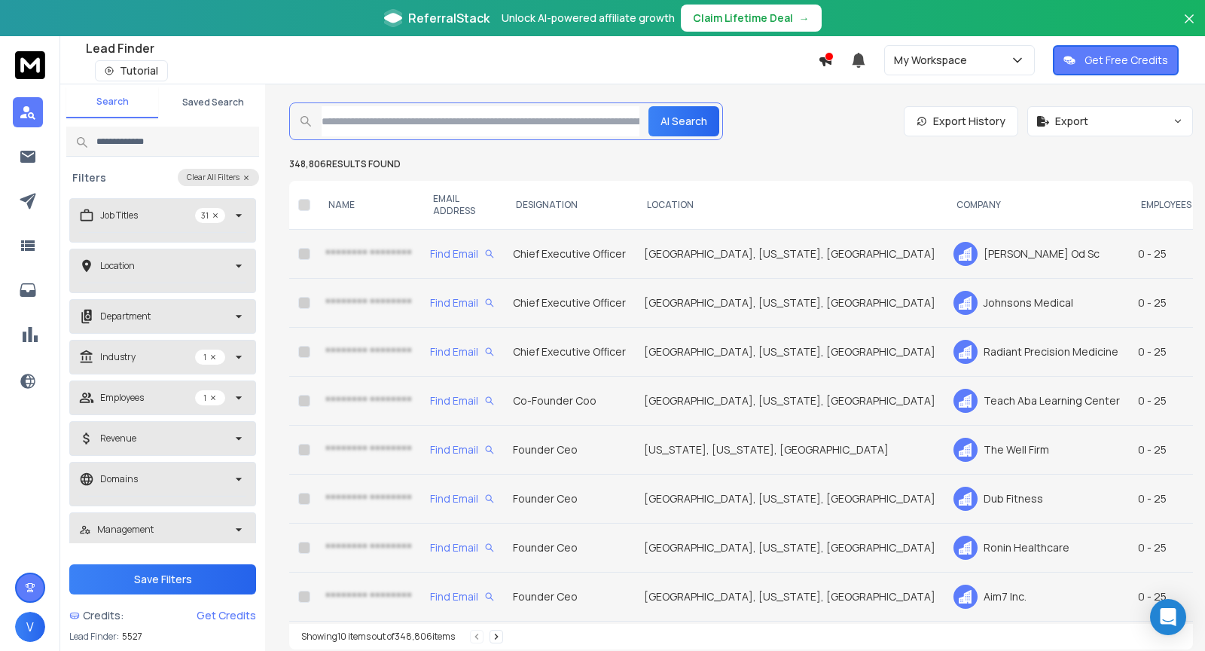
click at [140, 209] on div "Job Titles 31" at bounding box center [162, 215] width 167 height 15
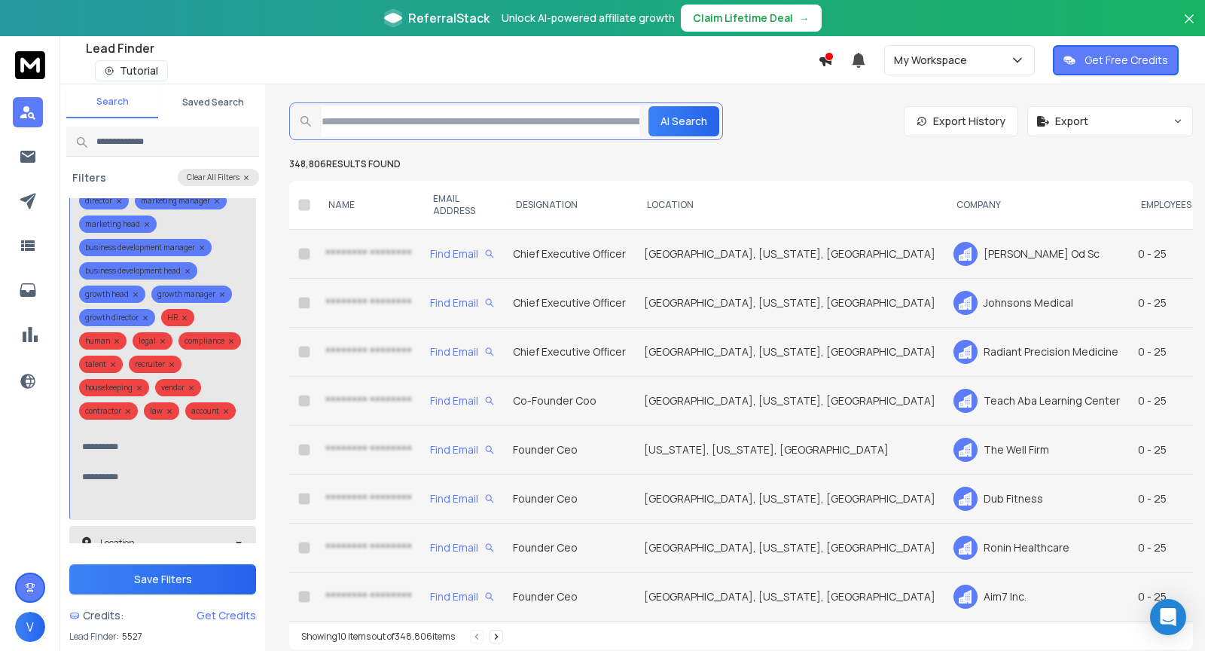
scroll to position [133, 0]
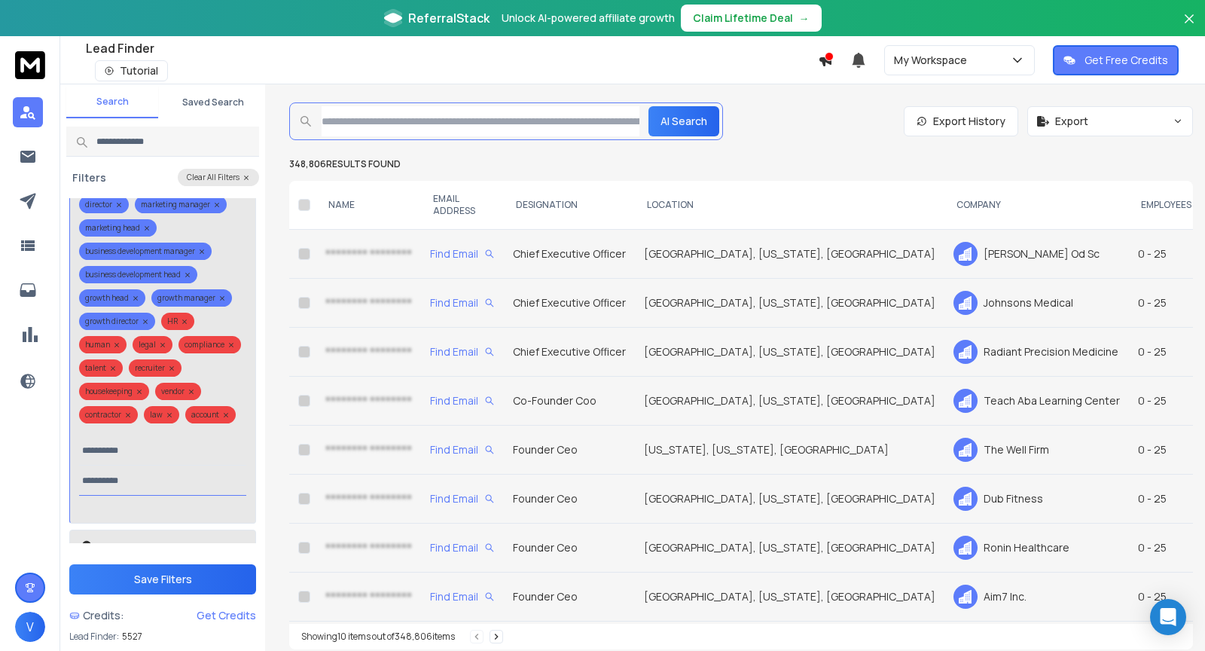
click at [164, 496] on input at bounding box center [162, 481] width 167 height 30
type input "*********"
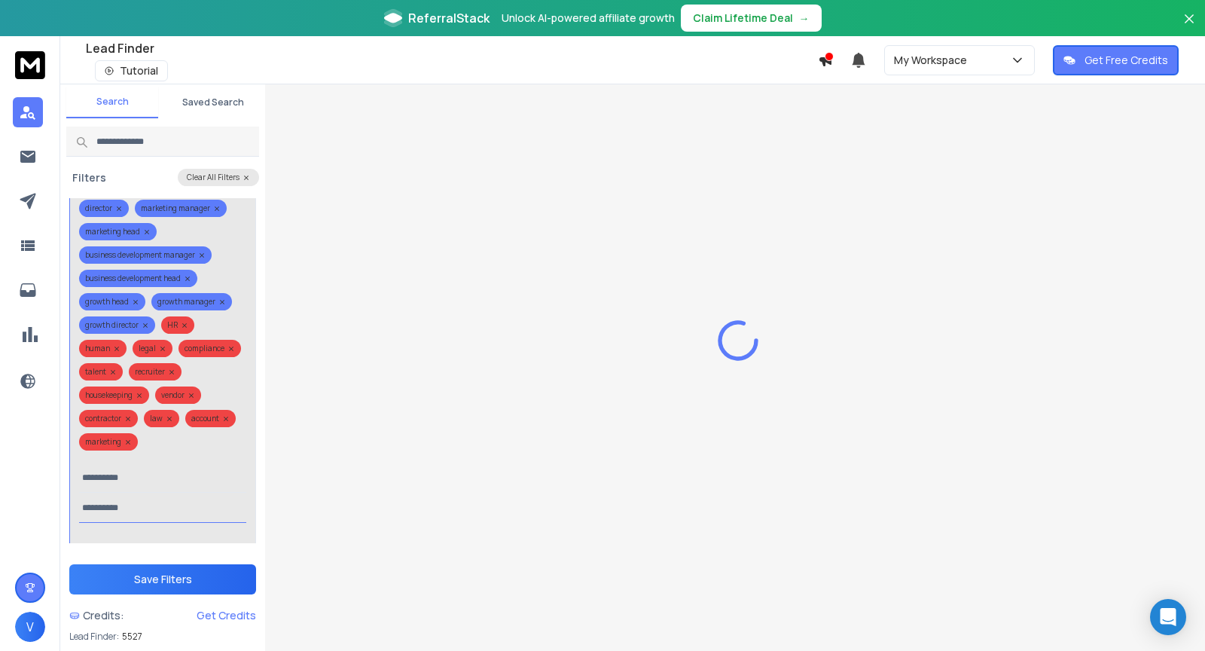
scroll to position [136, 0]
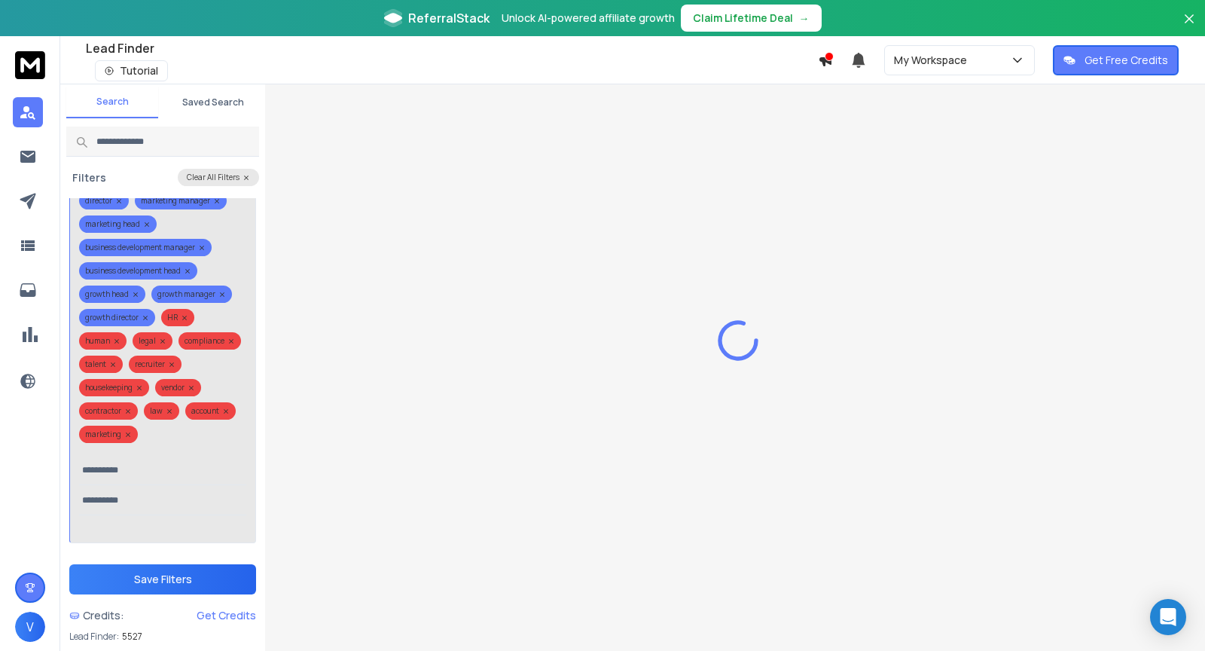
click at [132, 431] on icon at bounding box center [128, 435] width 8 height 8
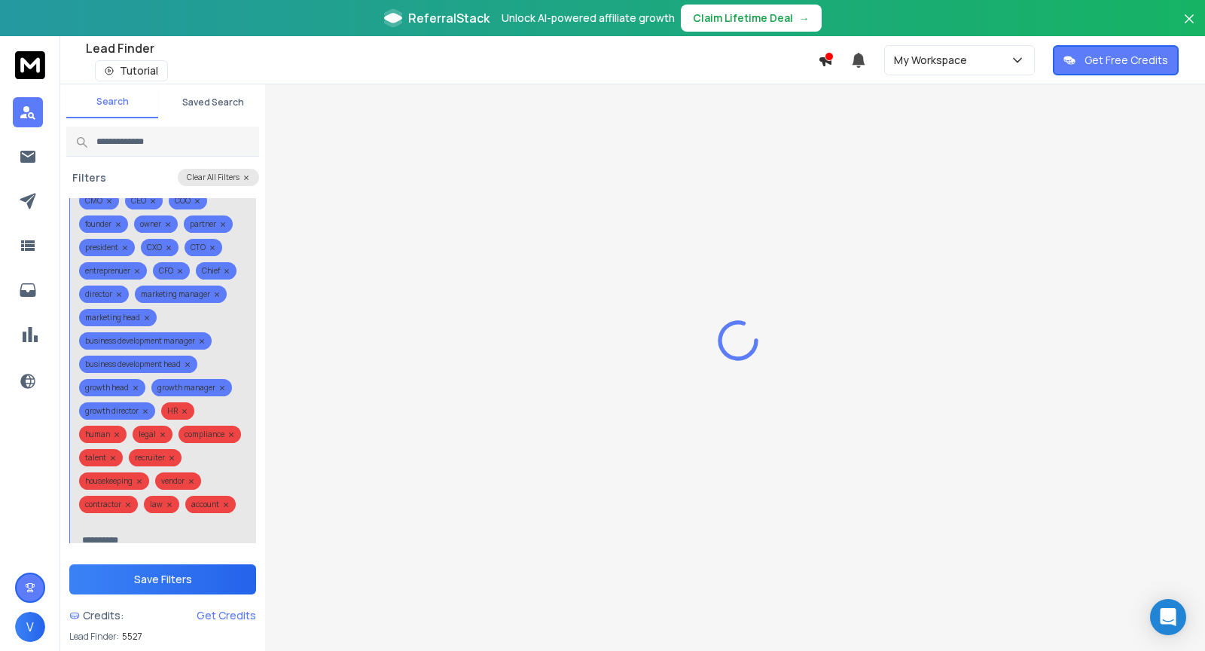
scroll to position [0, 0]
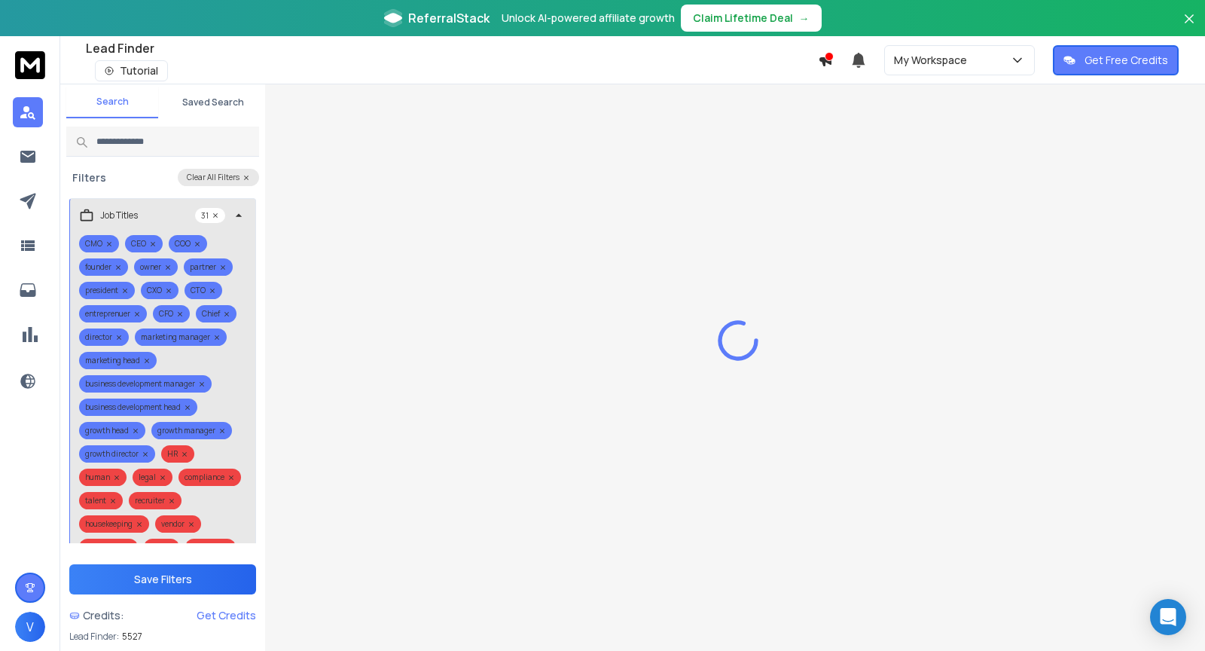
click at [136, 208] on div "Job Titles" at bounding box center [108, 215] width 59 height 15
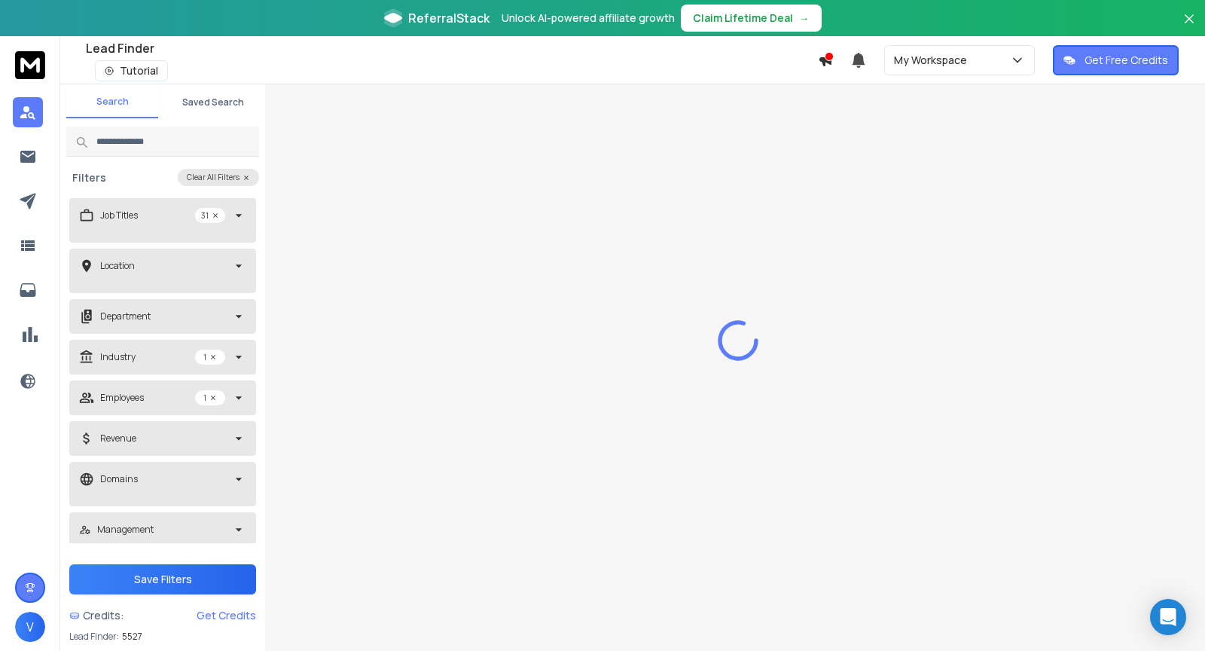
click at [147, 350] on div "Industry 1" at bounding box center [162, 357] width 167 height 15
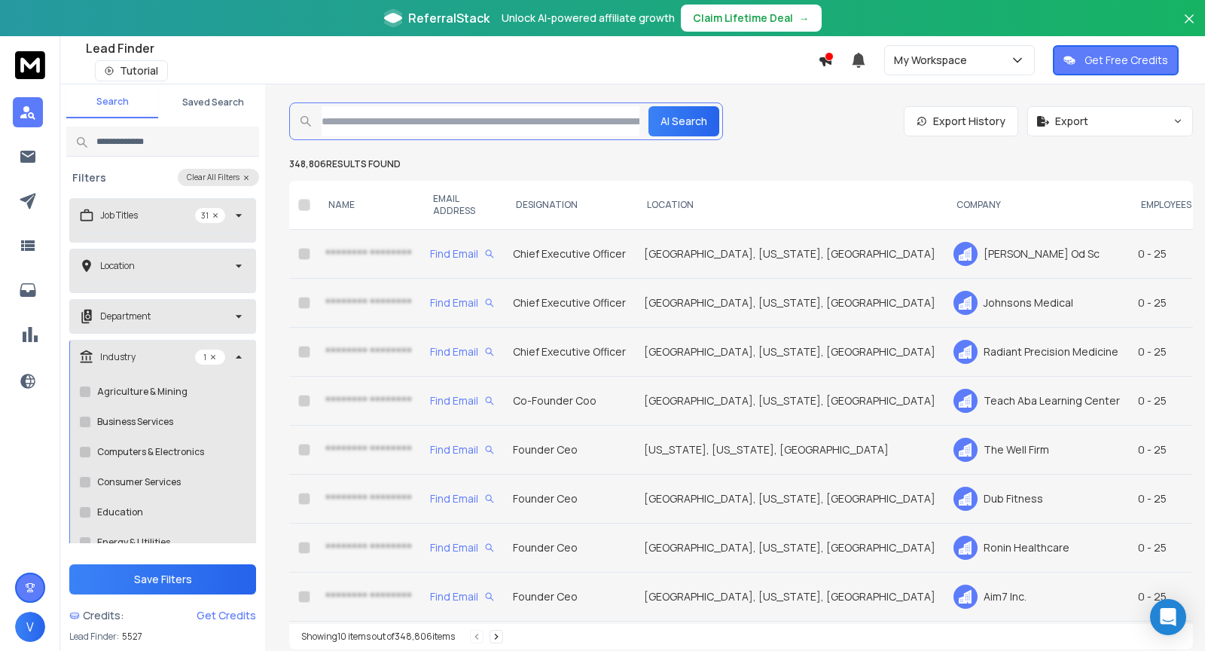
click at [127, 353] on p "Industry" at bounding box center [117, 357] width 35 height 12
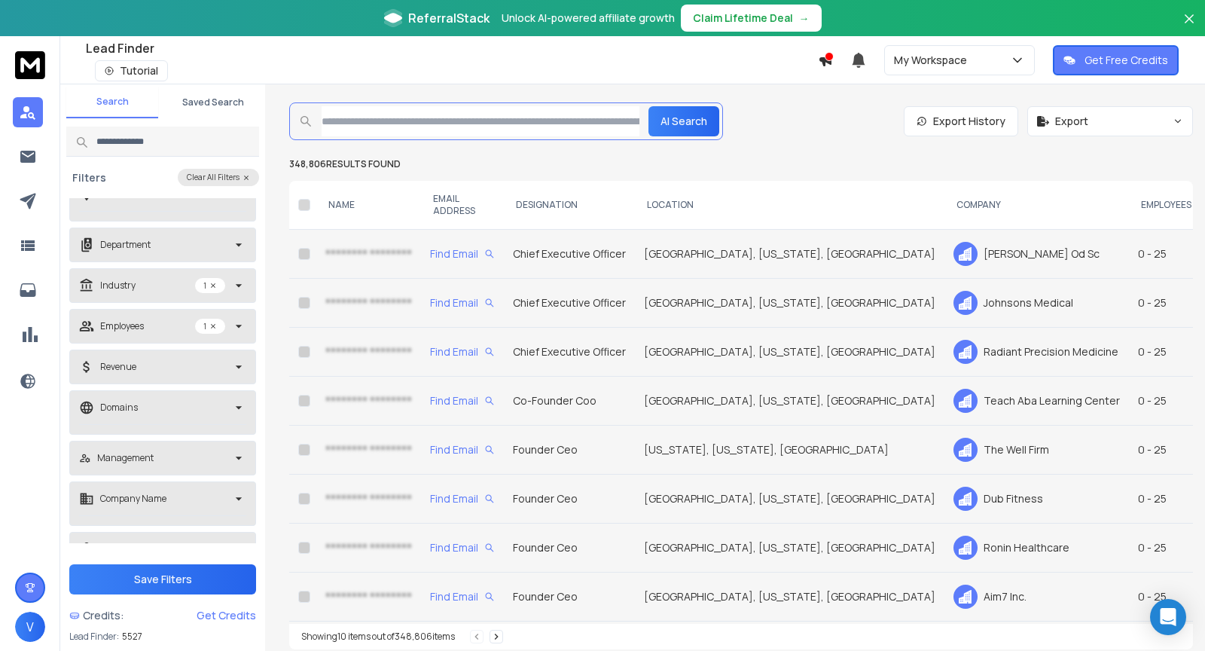
scroll to position [72, 0]
click at [127, 325] on p "Employees" at bounding box center [122, 325] width 44 height 12
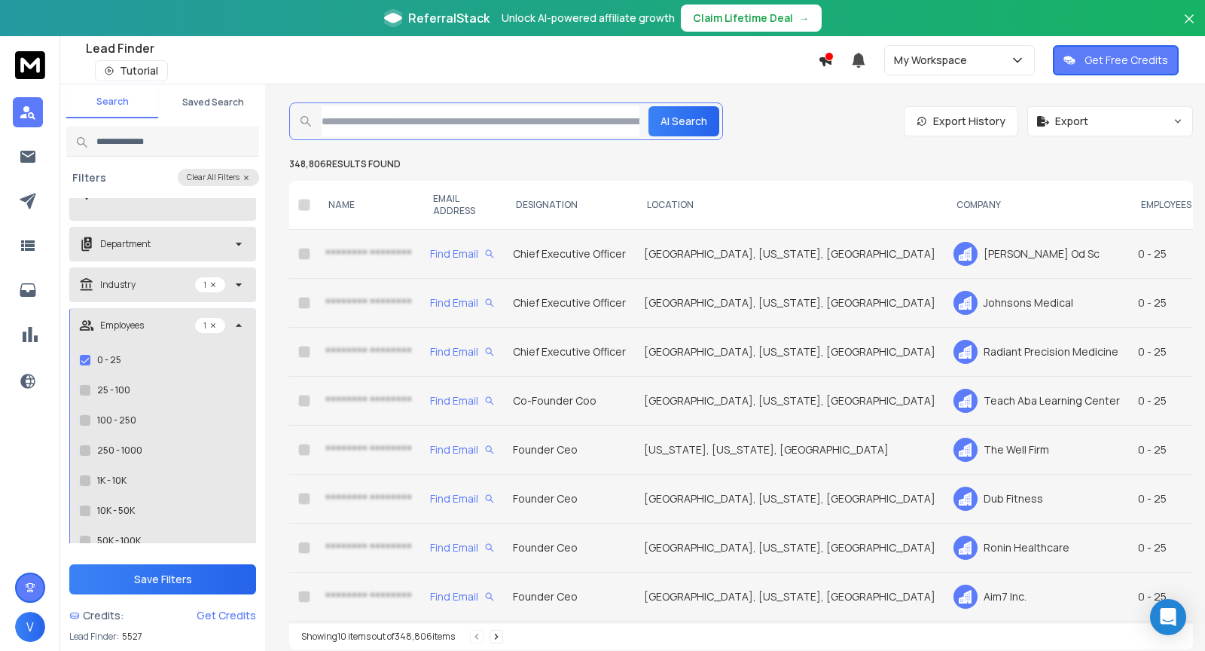
click at [127, 325] on p "Employees" at bounding box center [122, 325] width 44 height 12
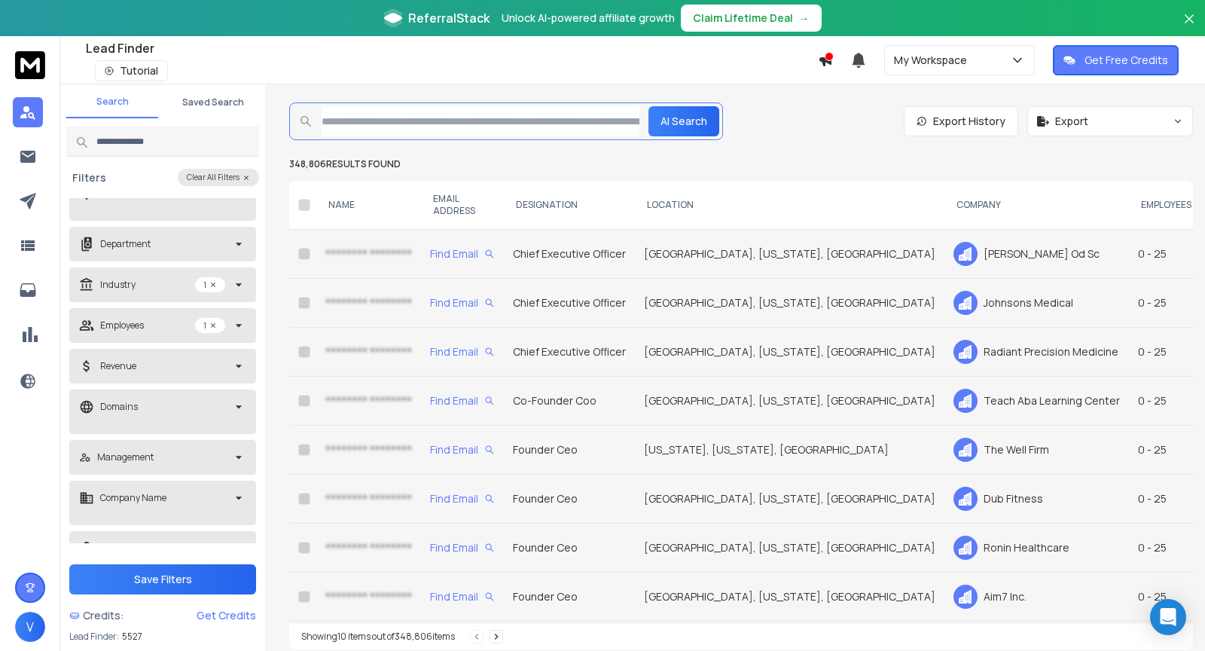
scroll to position [97, 0]
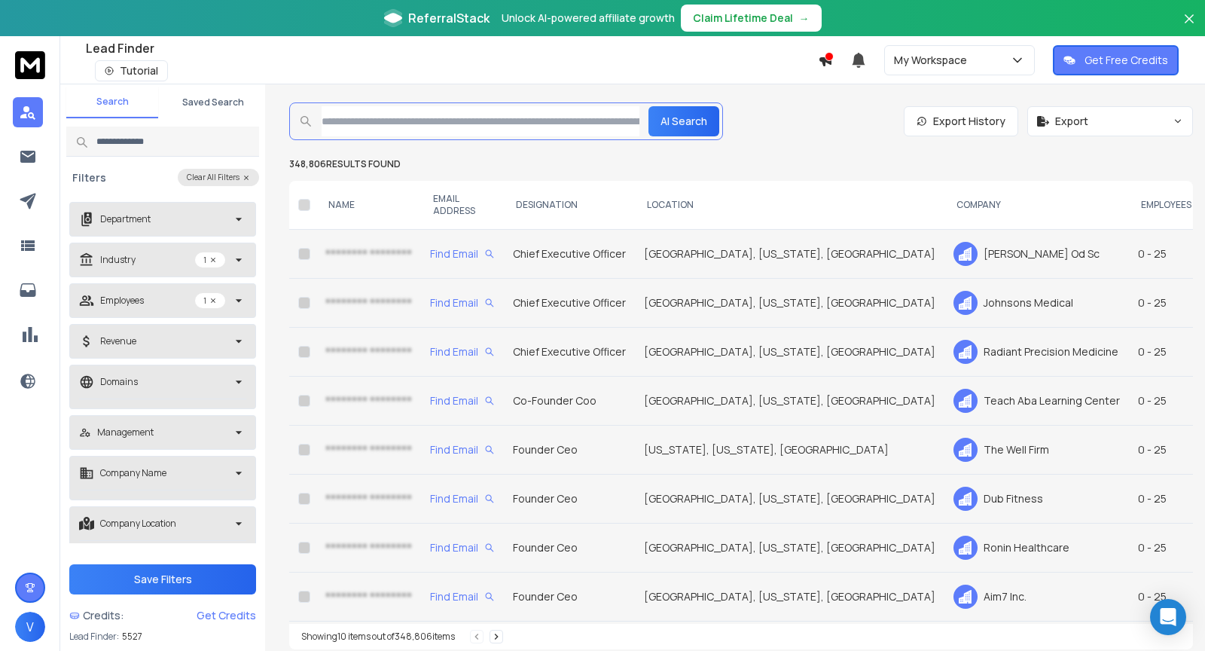
click at [143, 301] on p "Employees" at bounding box center [122, 301] width 44 height 12
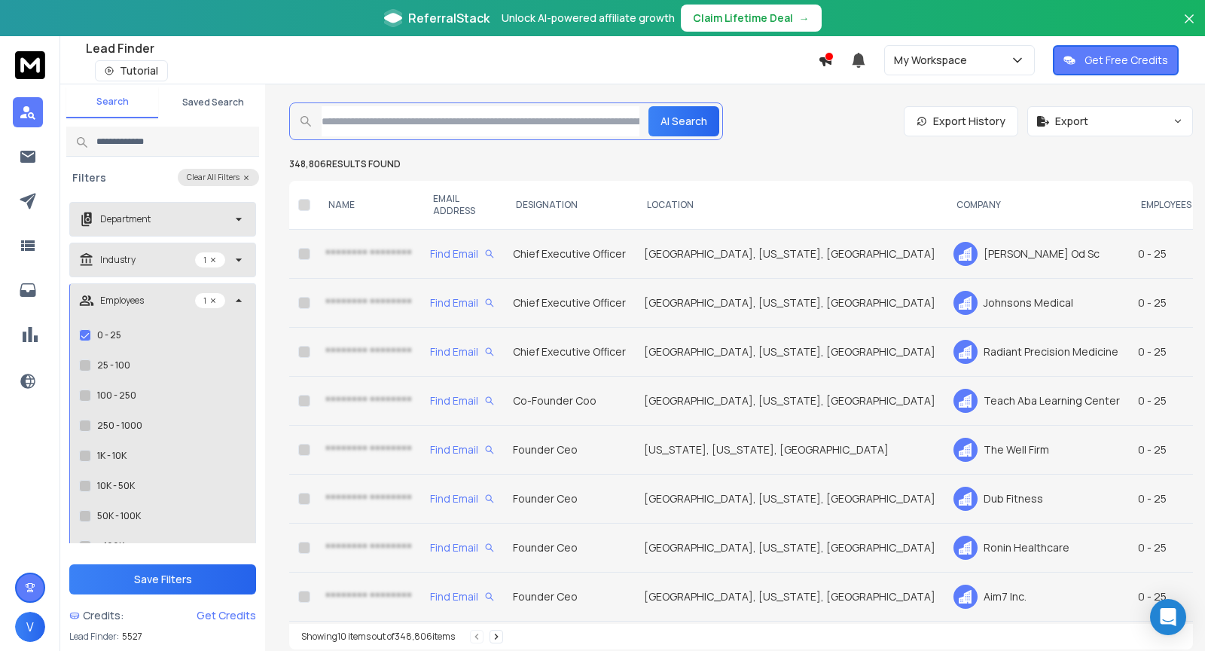
click at [143, 301] on p "Employees" at bounding box center [122, 301] width 44 height 12
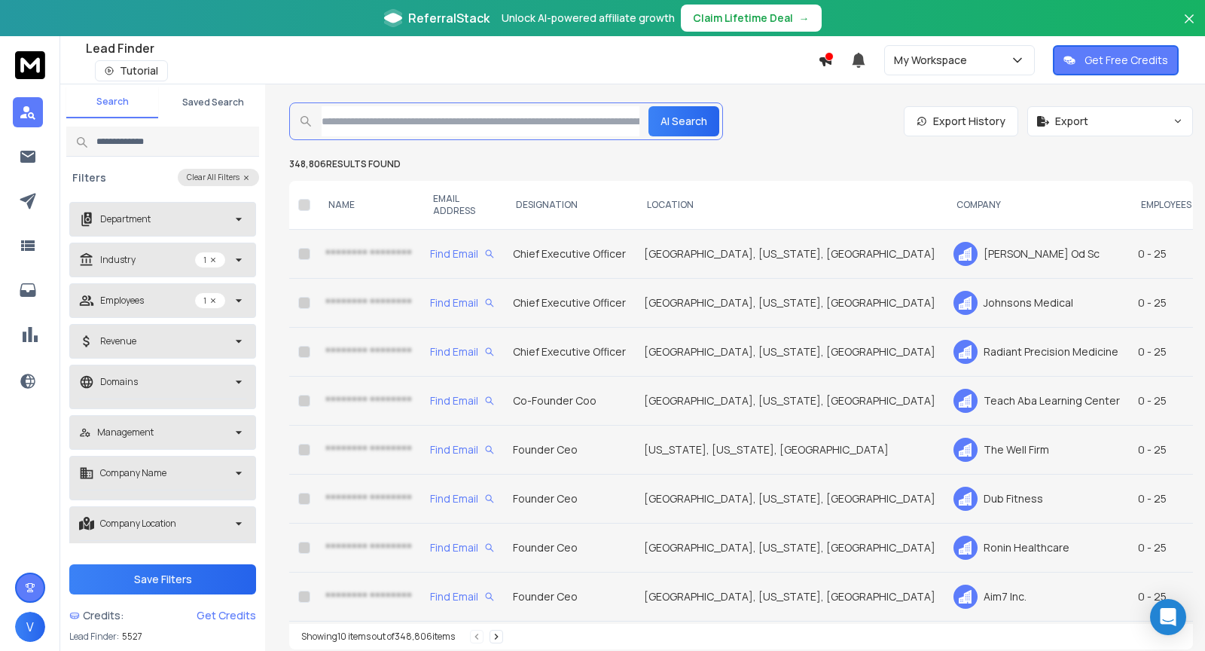
scroll to position [0, 0]
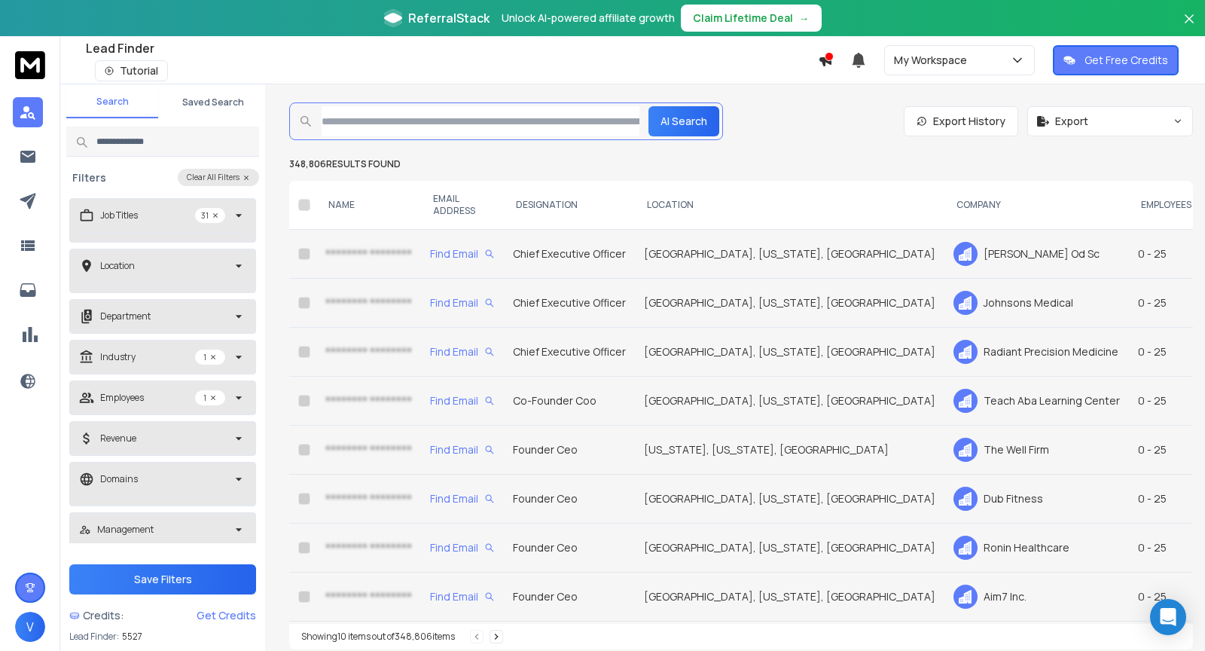
click at [121, 217] on p "Job Titles" at bounding box center [119, 215] width 38 height 12
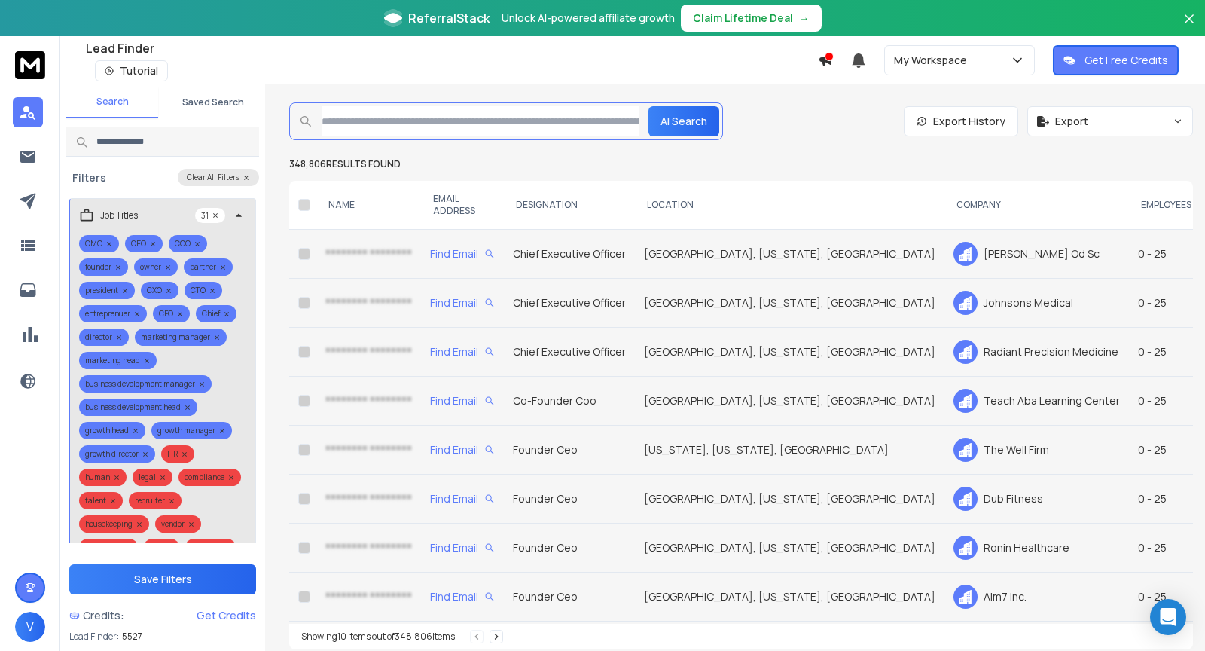
click at [124, 214] on p "Job Titles" at bounding box center [119, 215] width 38 height 12
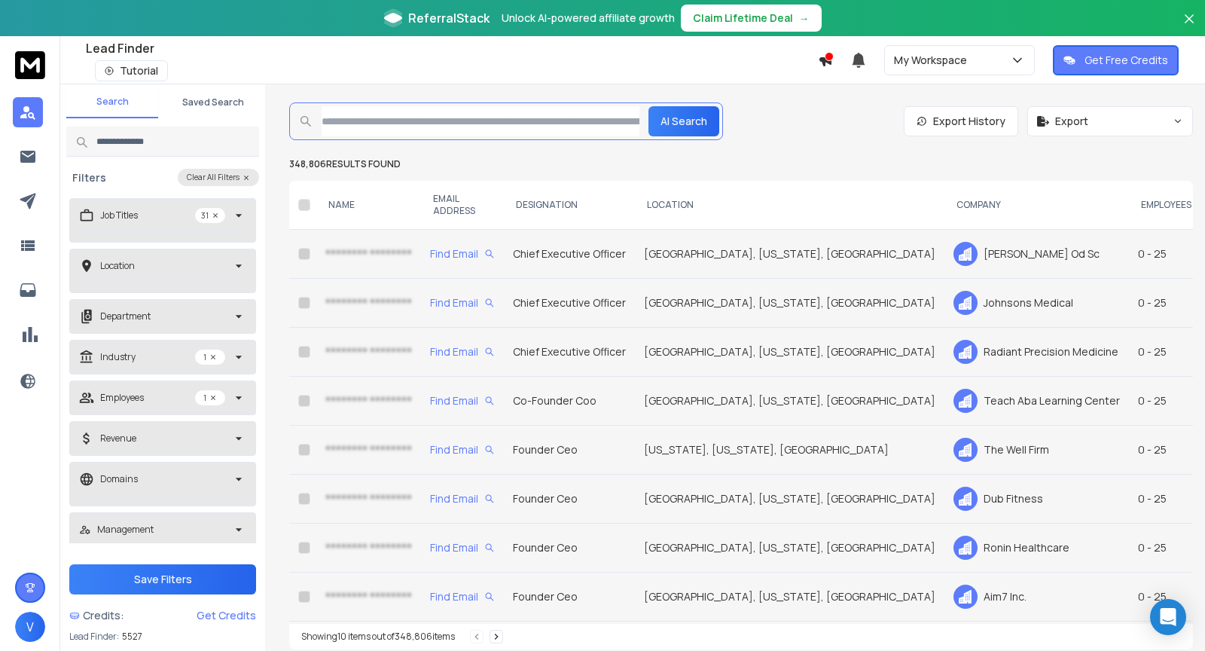
click at [149, 267] on div "Location" at bounding box center [162, 265] width 167 height 15
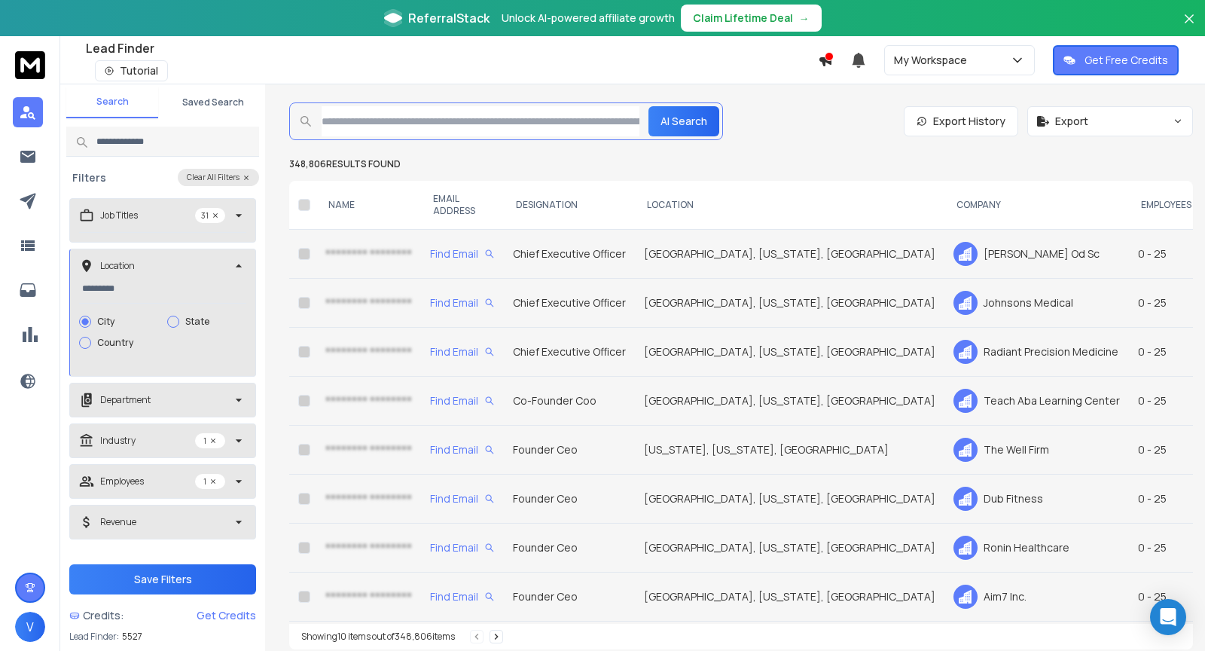
click at [89, 342] on button "Country" at bounding box center [85, 343] width 12 height 12
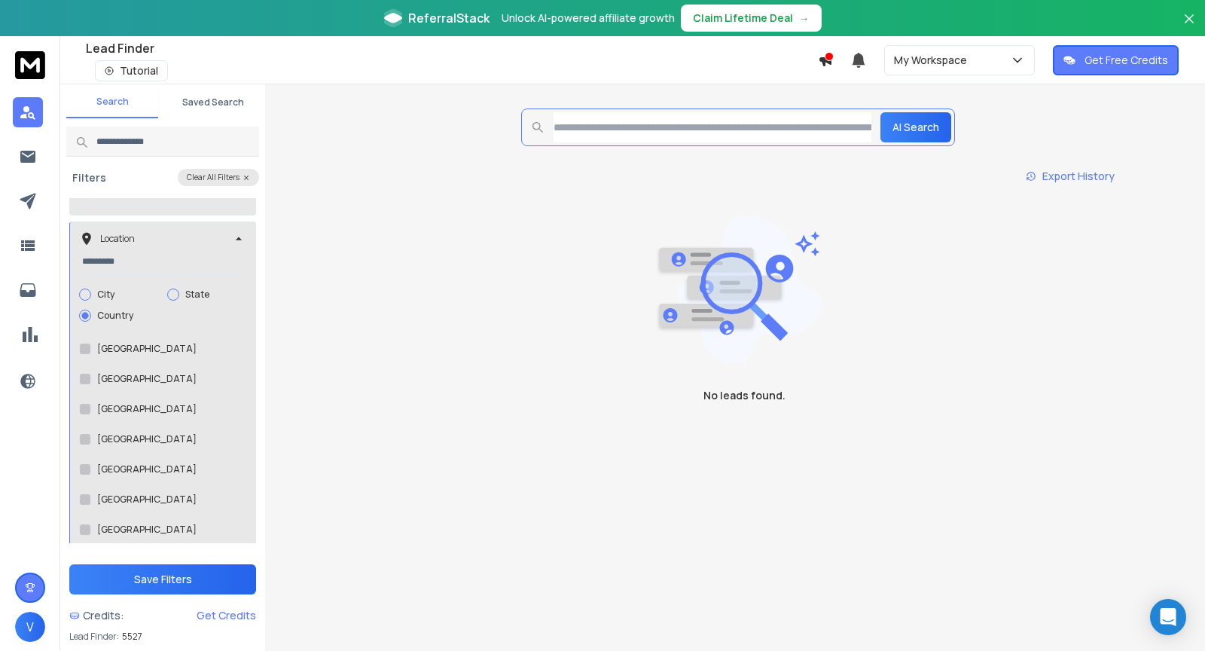
scroll to position [31, 0]
click at [88, 462] on button "France" at bounding box center [85, 466] width 12 height 12
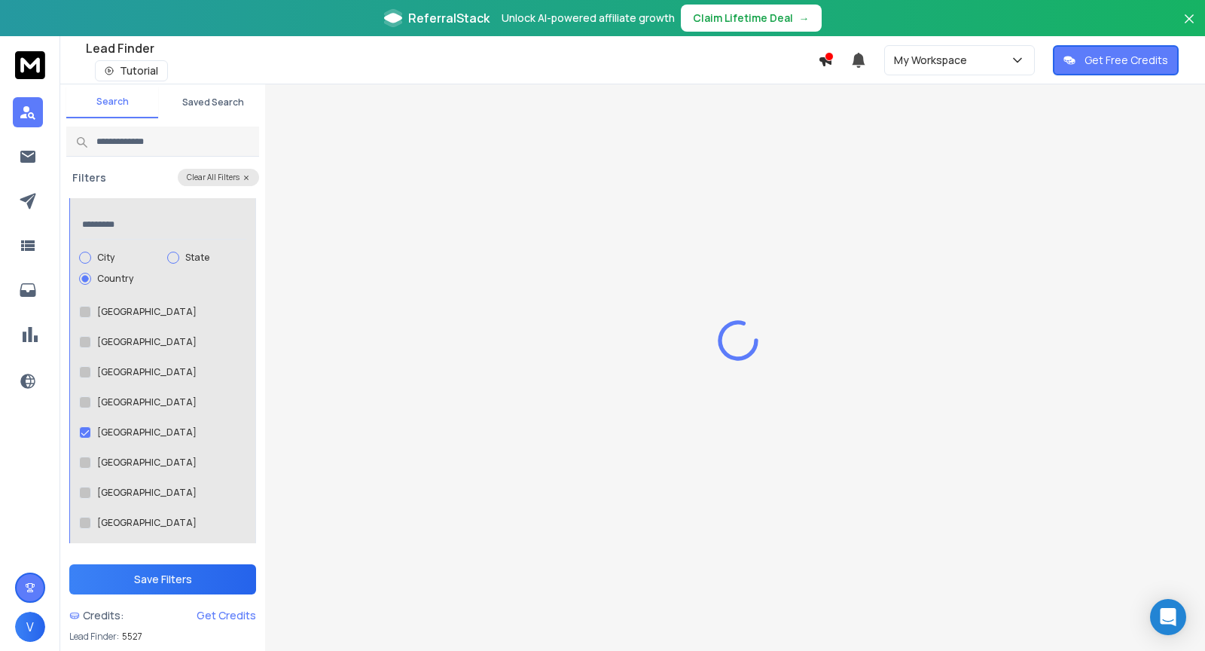
scroll to position [116, 0]
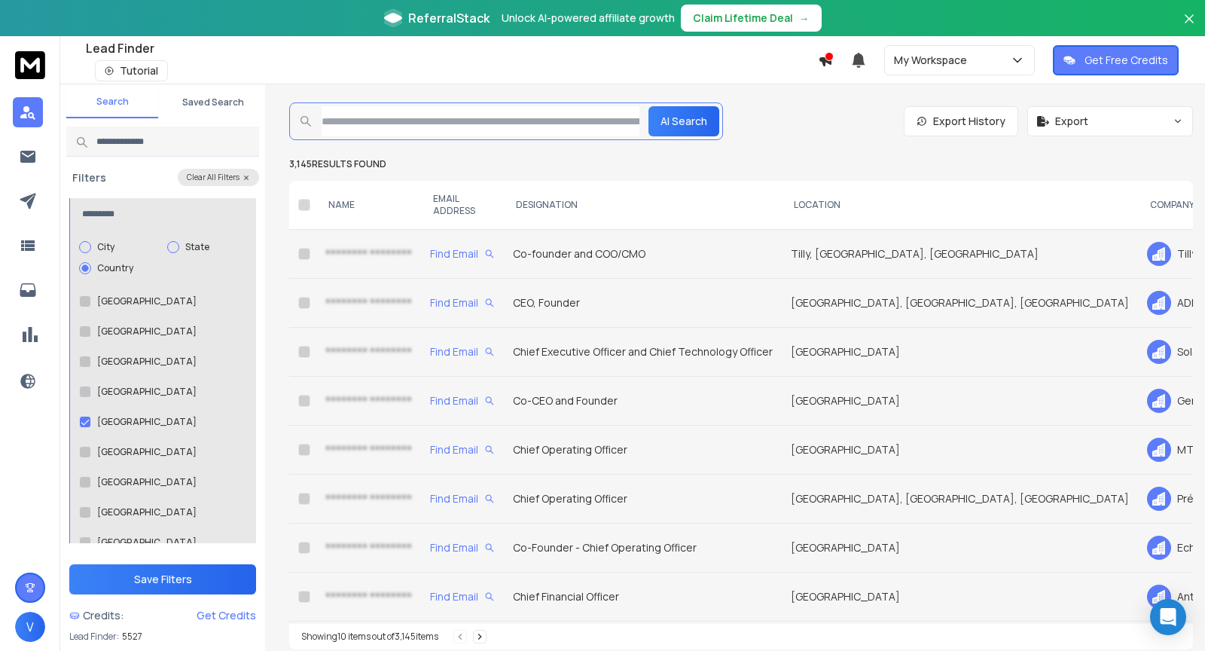
click at [82, 420] on button "France" at bounding box center [85, 422] width 12 height 12
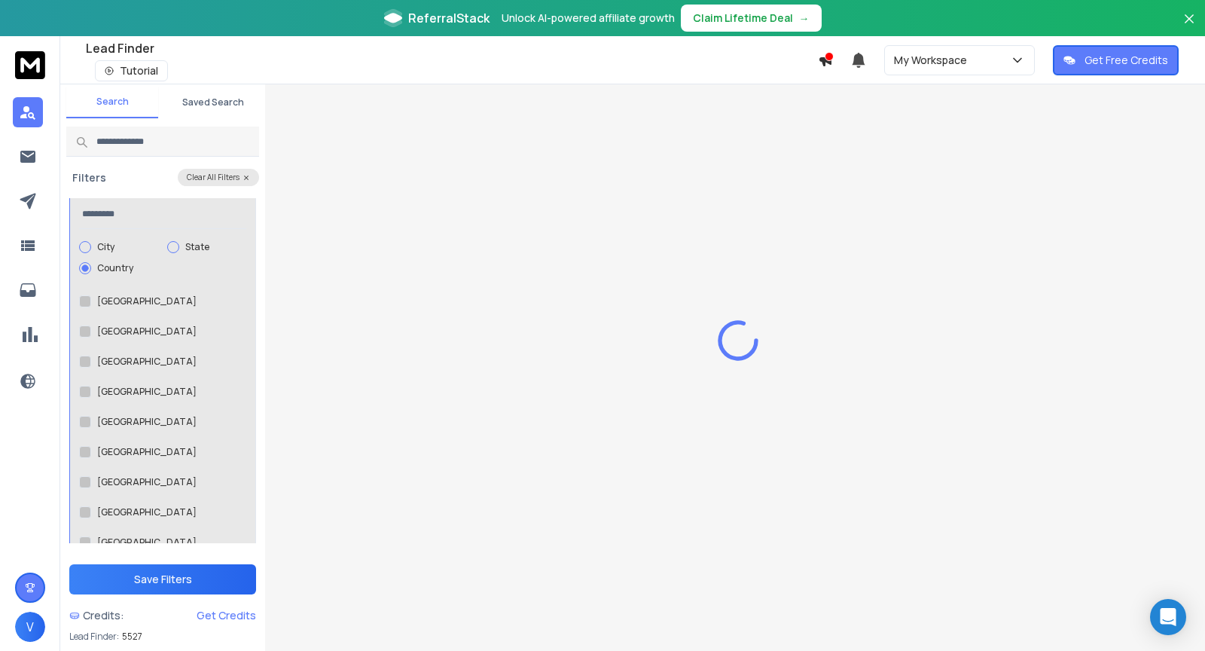
click at [84, 455] on button "Australia" at bounding box center [85, 452] width 12 height 12
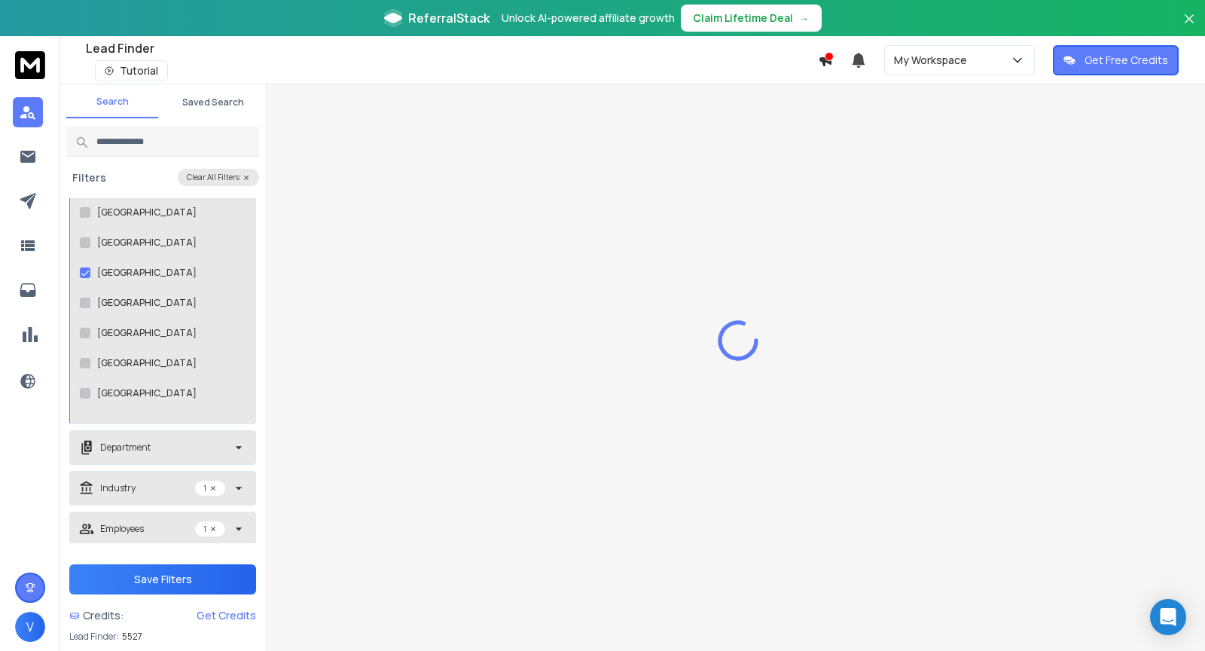
scroll to position [297, 0]
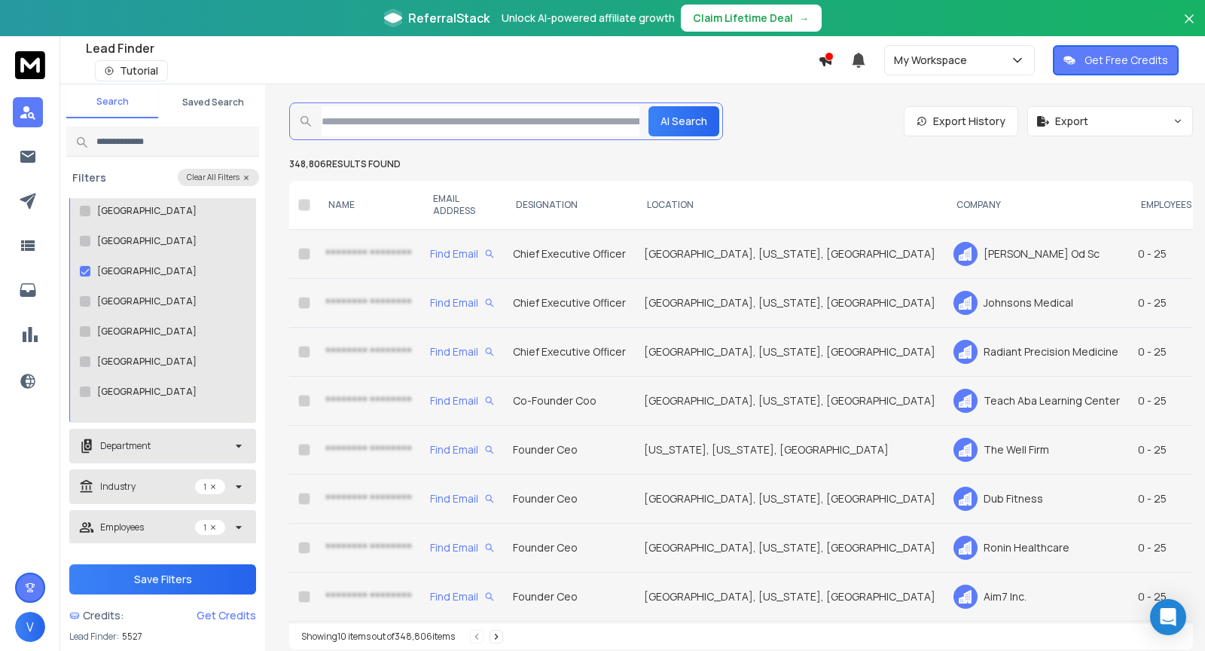
click at [85, 270] on button "Australia" at bounding box center [85, 271] width 12 height 12
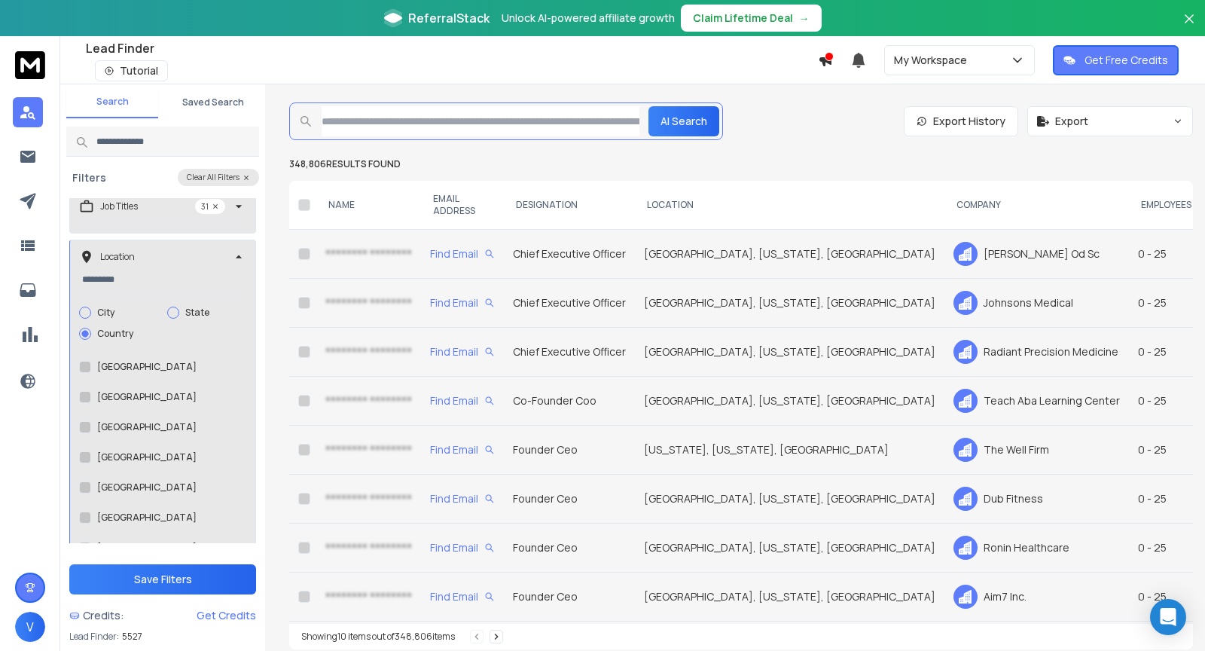
scroll to position [0, 0]
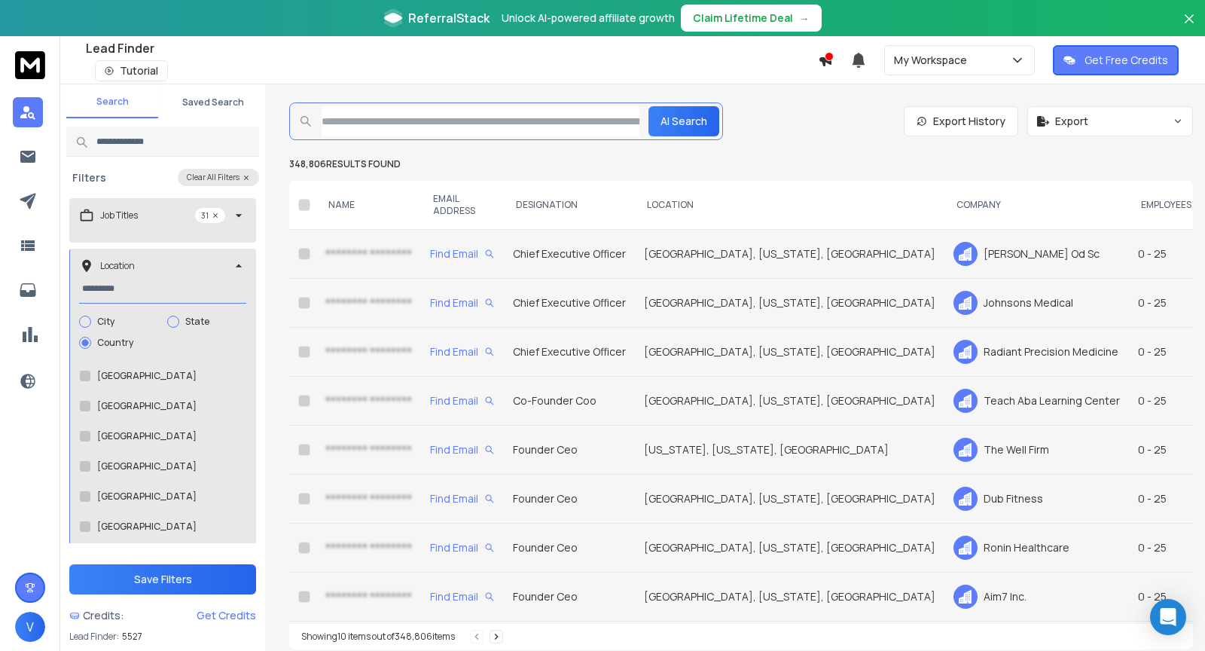
click at [145, 282] on input at bounding box center [162, 288] width 167 height 30
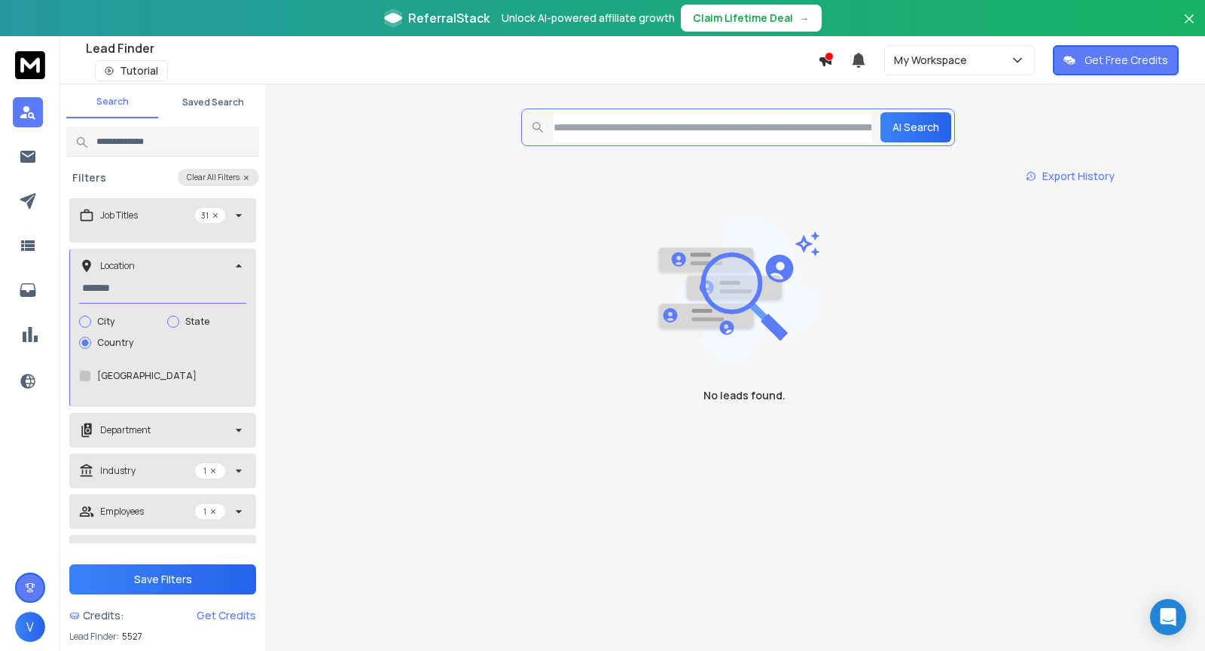
type input "*******"
click at [87, 378] on button "Ireland" at bounding box center [85, 376] width 12 height 12
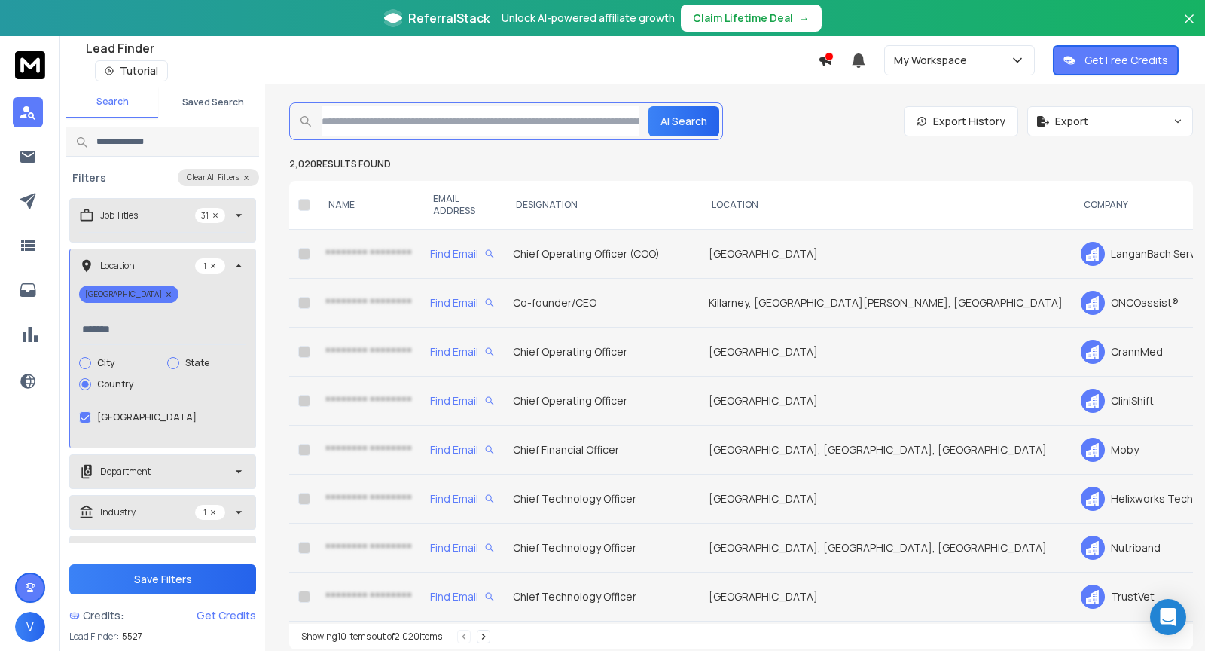
click at [133, 260] on p "Location" at bounding box center [117, 266] width 35 height 12
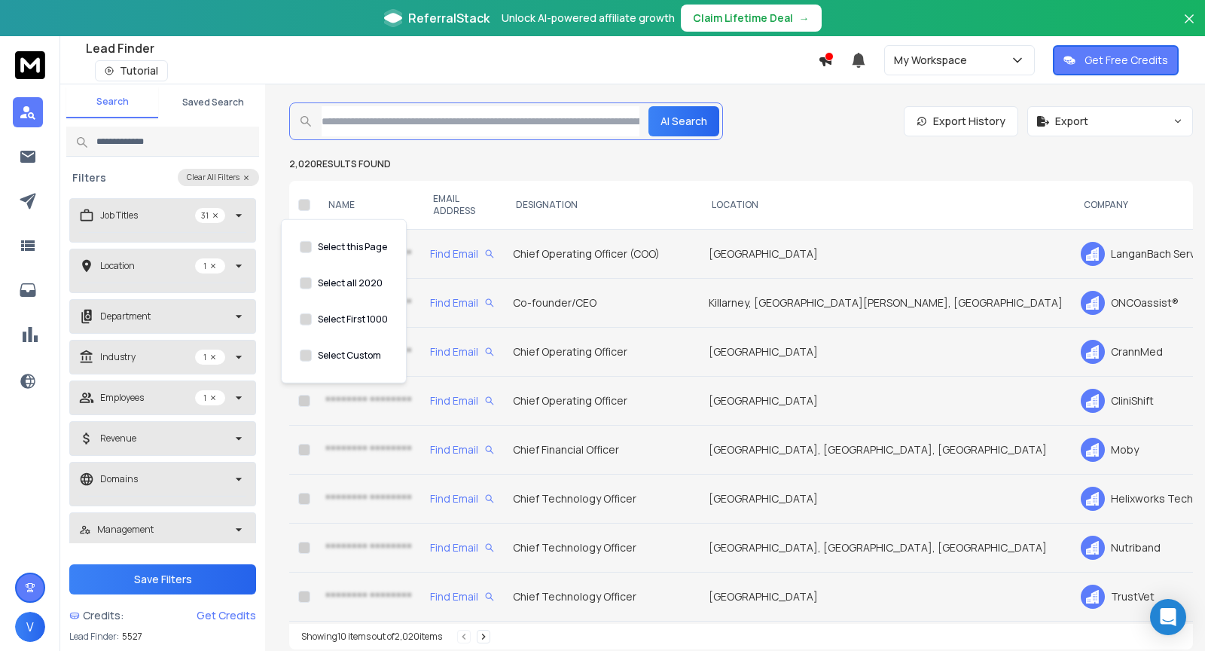
click at [306, 284] on button "Select this Page" at bounding box center [306, 283] width 12 height 12
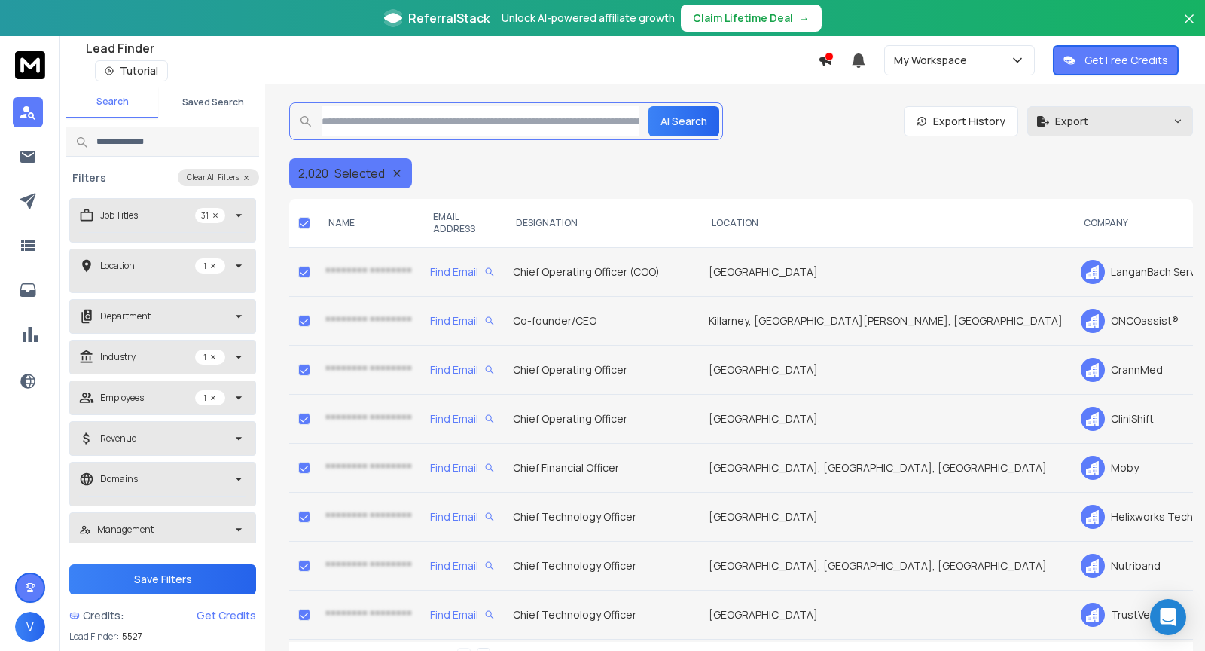
click at [1105, 118] on div "Export" at bounding box center [1102, 121] width 130 height 15
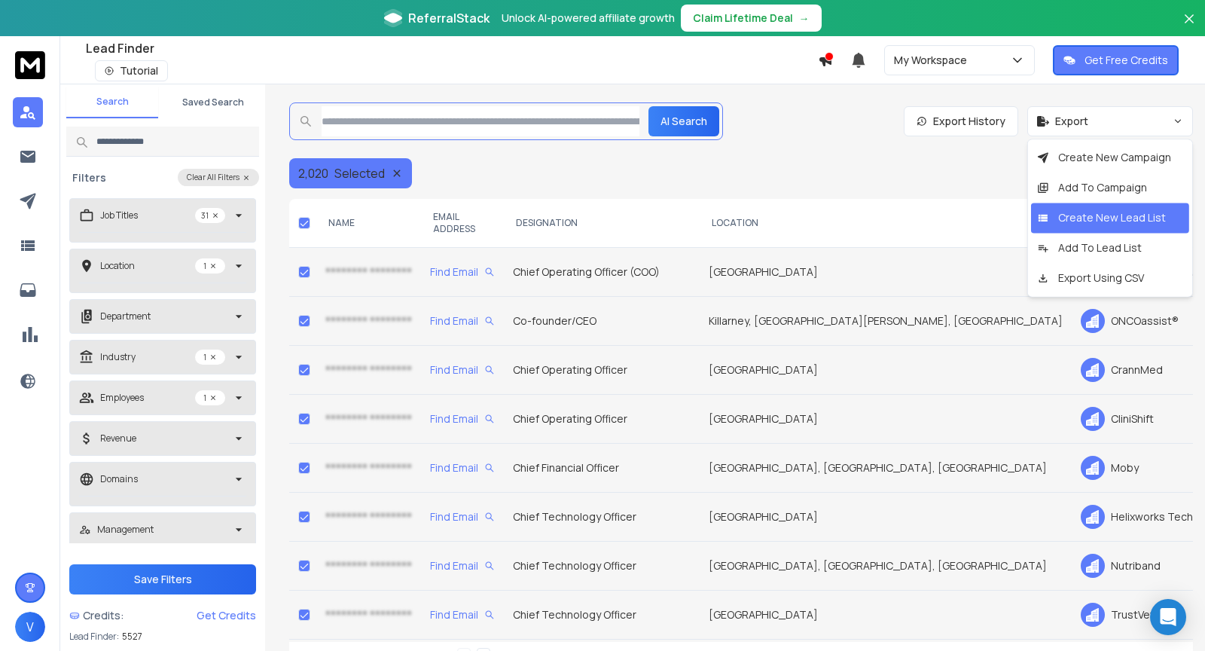
click at [1089, 215] on p "Create New Lead List" at bounding box center [1112, 217] width 114 height 21
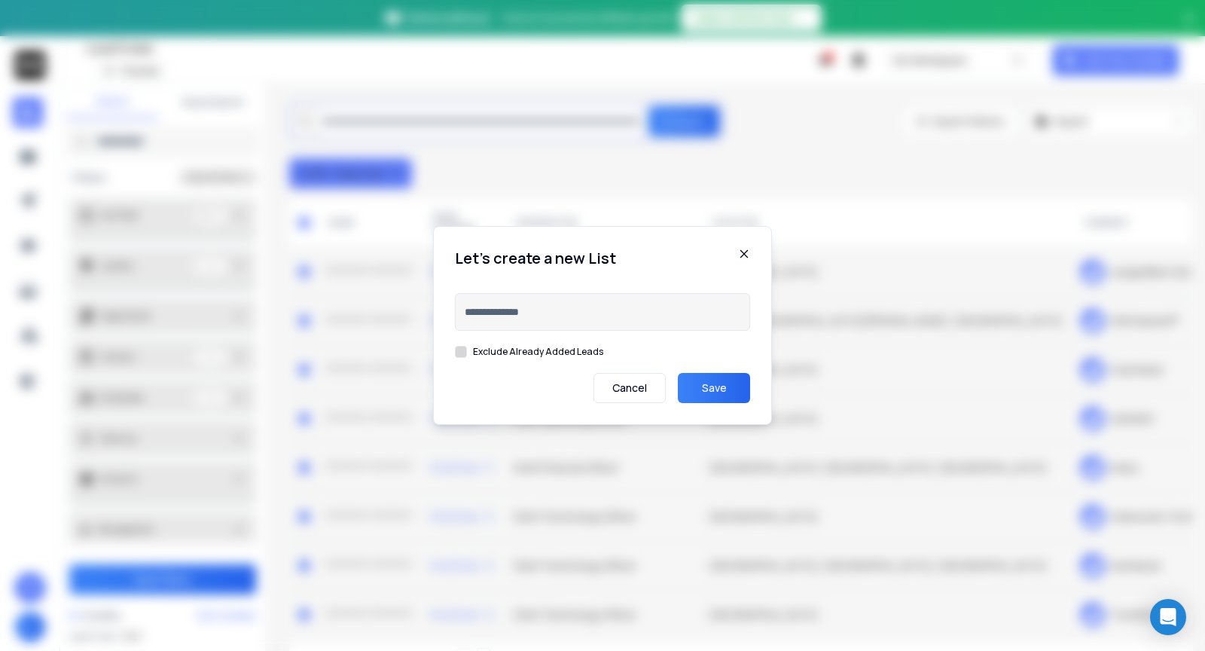
click at [463, 356] on button "Exclude Already Added Leads" at bounding box center [461, 352] width 12 height 12
click at [519, 316] on input at bounding box center [602, 312] width 295 height 38
type input "*******"
click at [699, 394] on button "Save" at bounding box center [714, 388] width 72 height 30
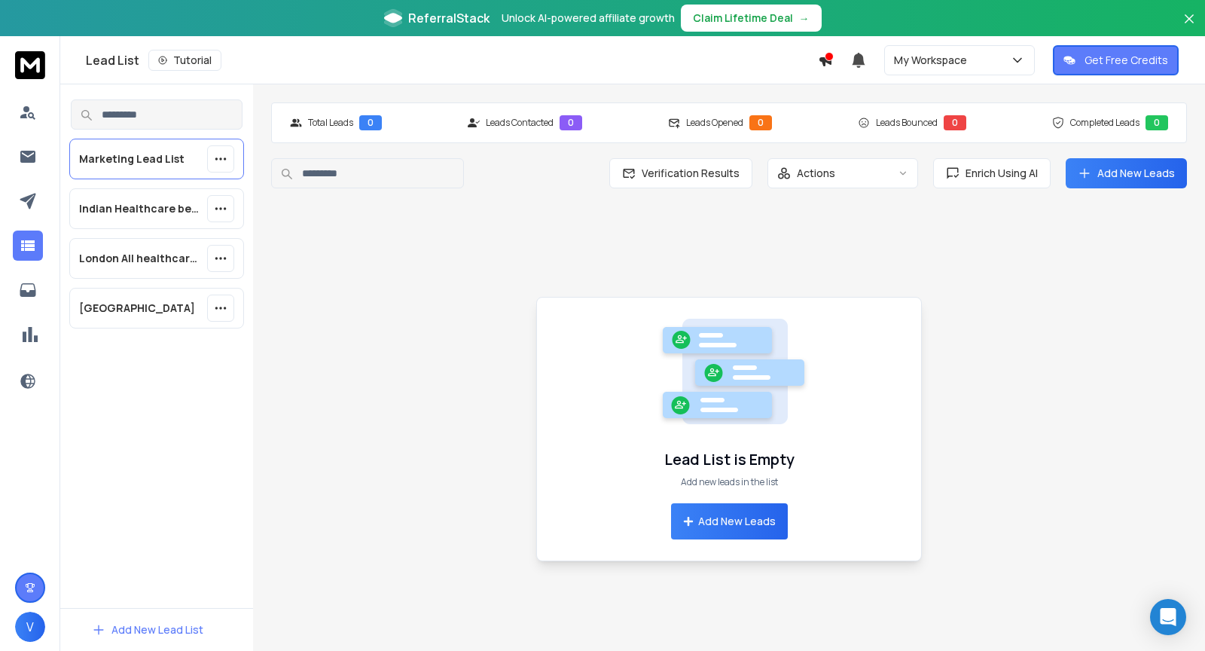
click at [221, 301] on icon "button" at bounding box center [221, 308] width 14 height 14
click at [195, 334] on p "Edit List Name" at bounding box center [184, 335] width 72 height 15
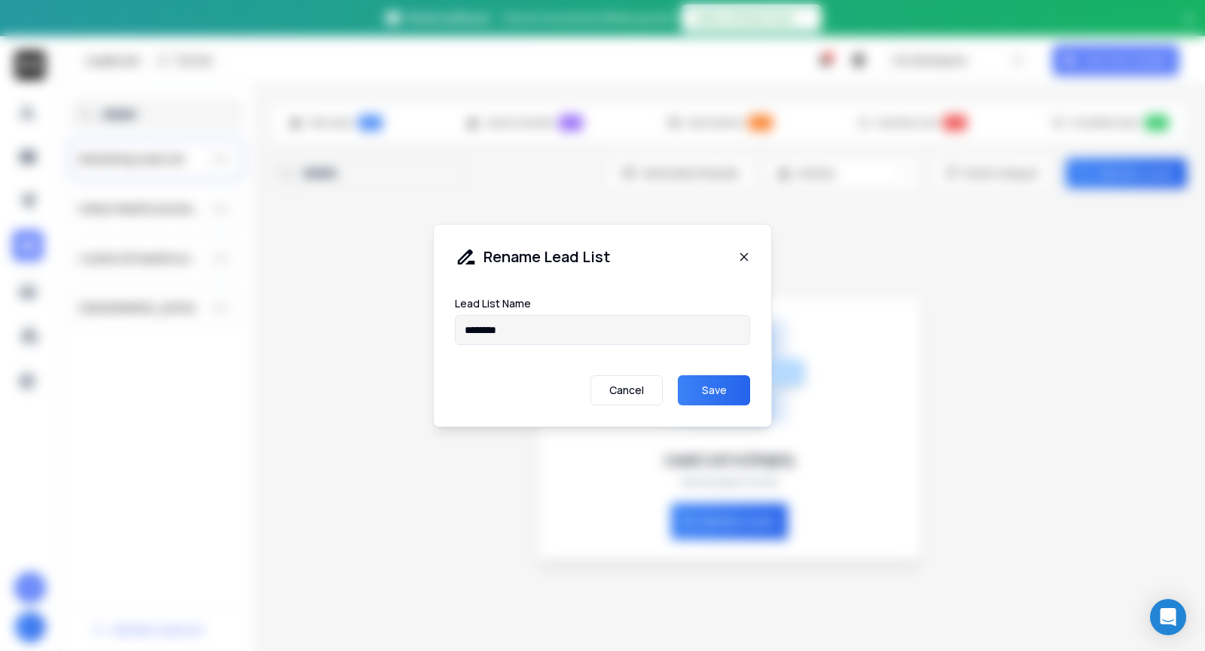
click at [551, 328] on input "*******" at bounding box center [602, 330] width 295 height 30
type input "**********"
click at [728, 386] on button "Save" at bounding box center [714, 390] width 72 height 30
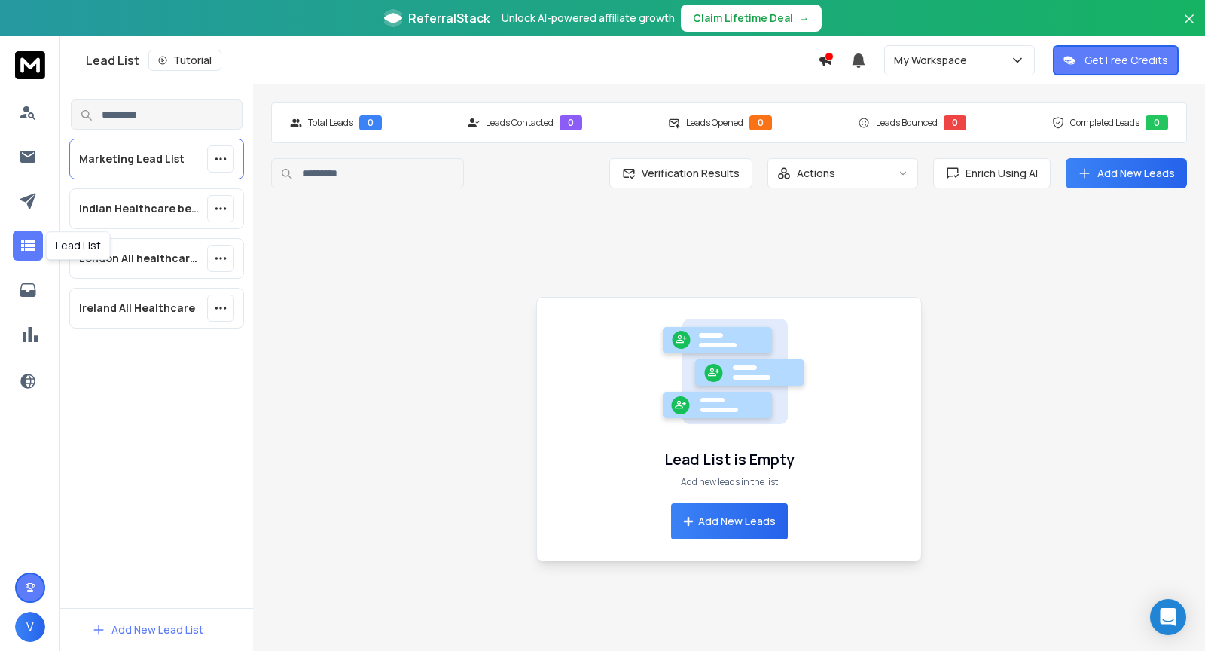
click at [26, 246] on icon at bounding box center [28, 245] width 14 height 11
click at [38, 190] on link at bounding box center [28, 201] width 30 height 30
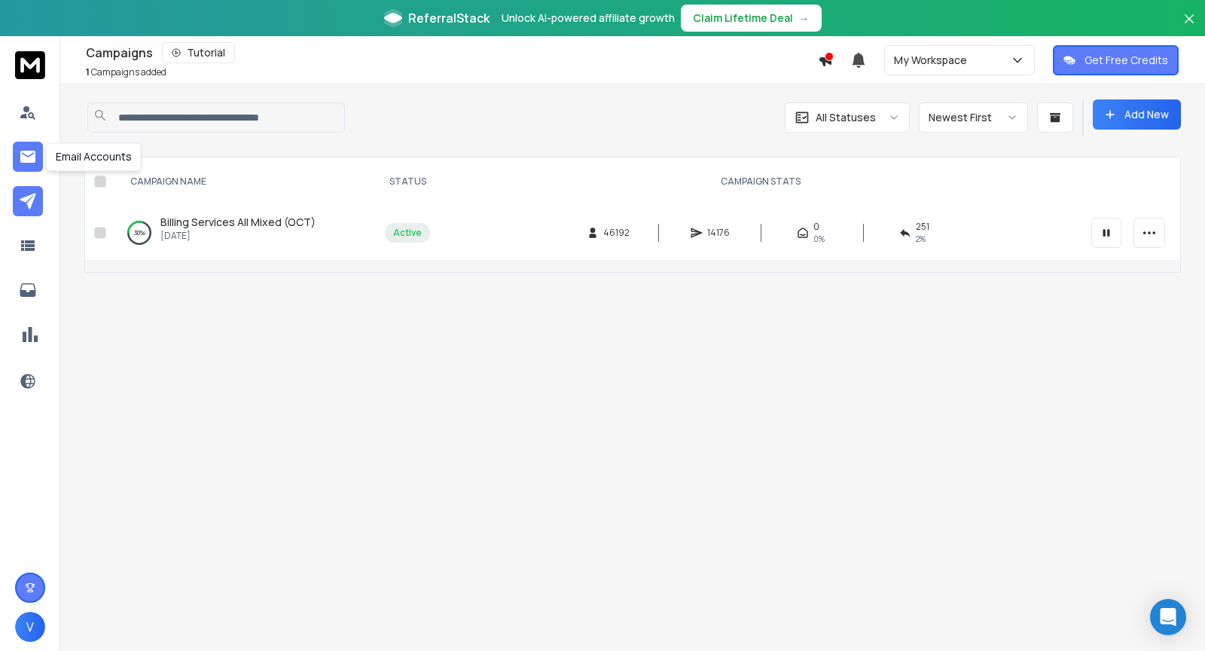
click at [32, 143] on link at bounding box center [28, 157] width 30 height 30
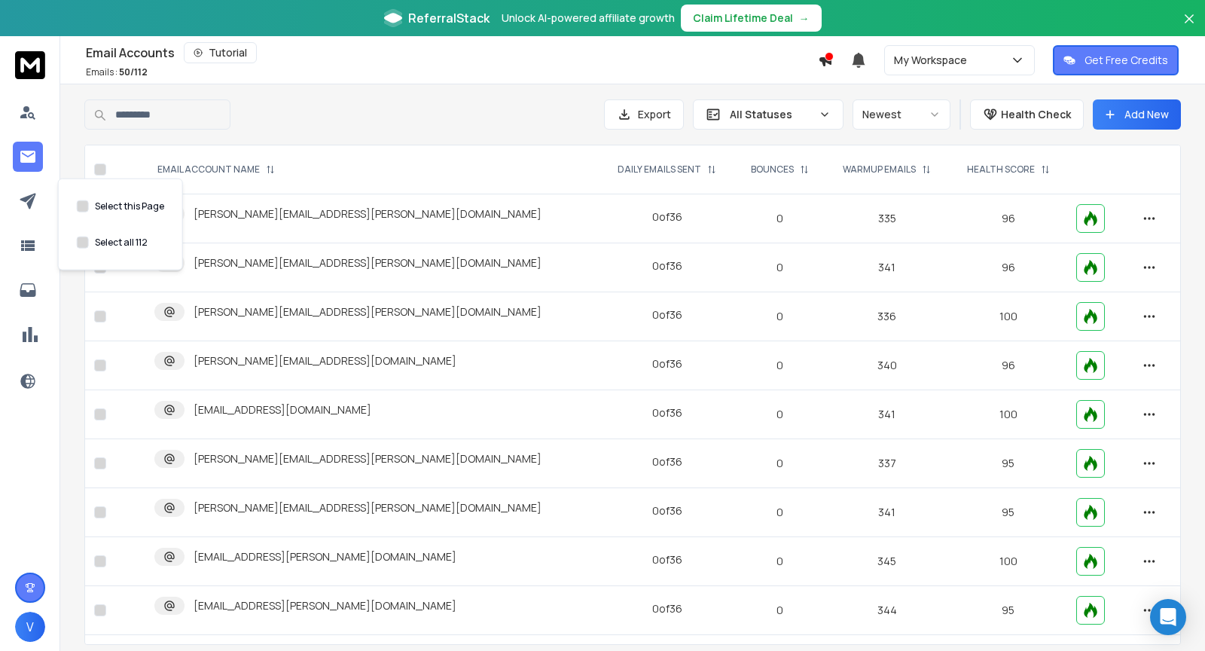
click at [80, 240] on button "Select this Page" at bounding box center [83, 243] width 12 height 12
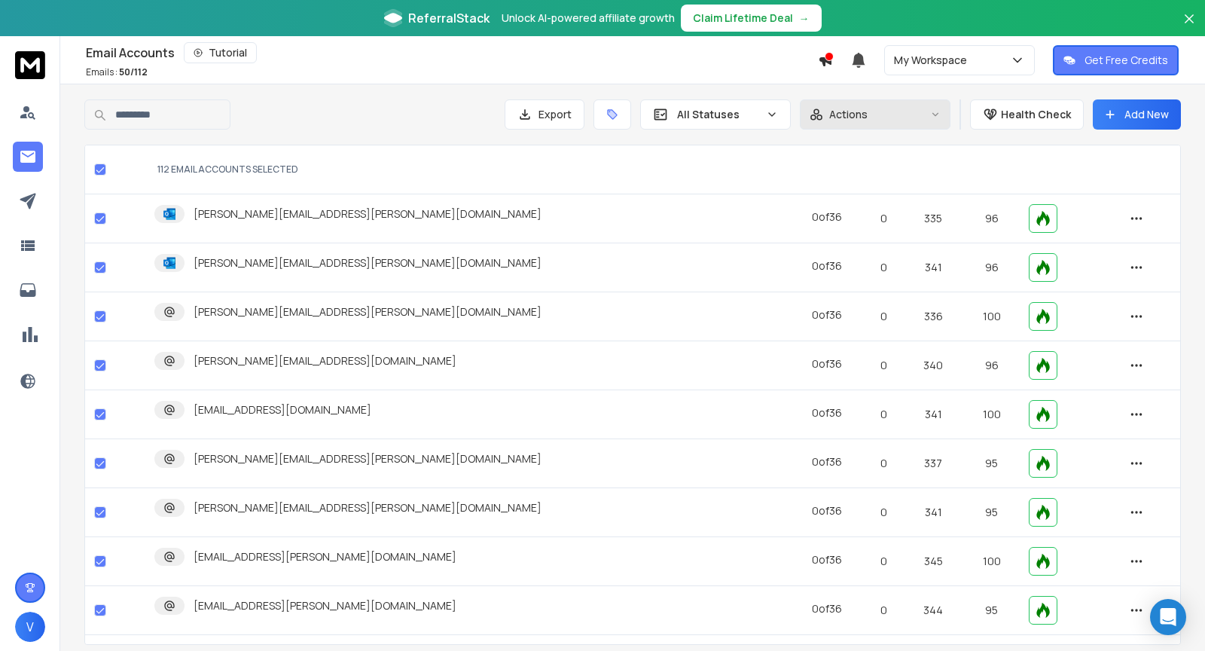
click at [823, 118] on icon "button" at bounding box center [817, 115] width 14 height 14
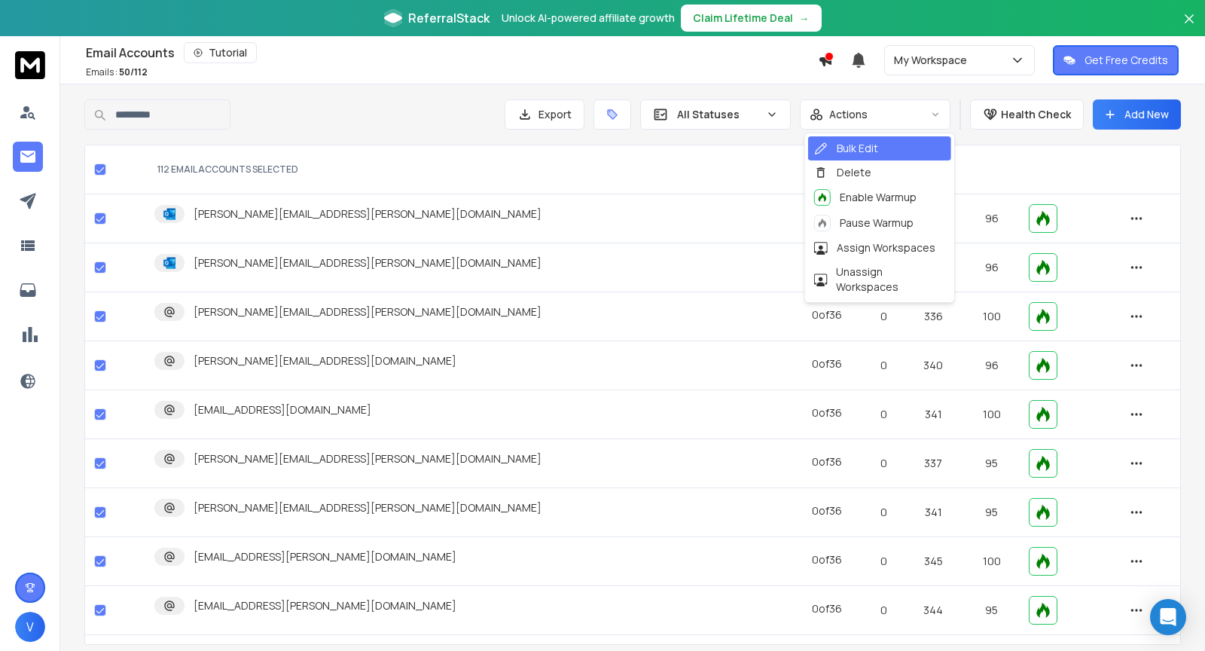
click at [838, 147] on div "Bulk Edit" at bounding box center [846, 148] width 64 height 15
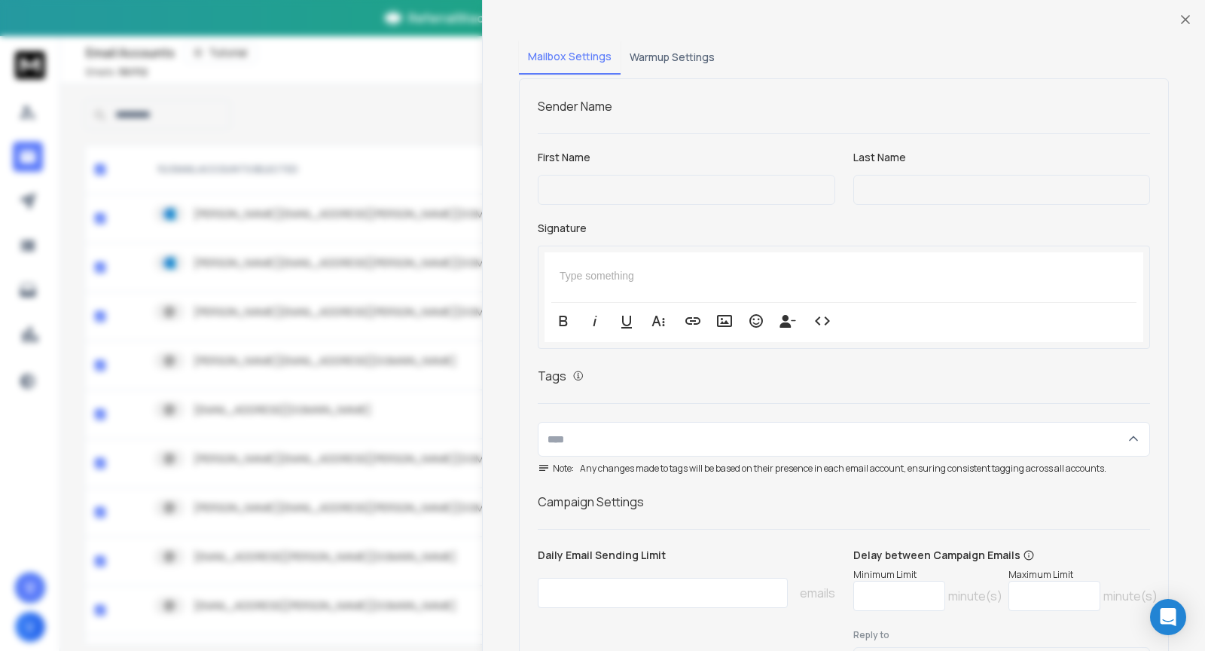
click at [660, 60] on button "Warmup Settings" at bounding box center [672, 57] width 103 height 33
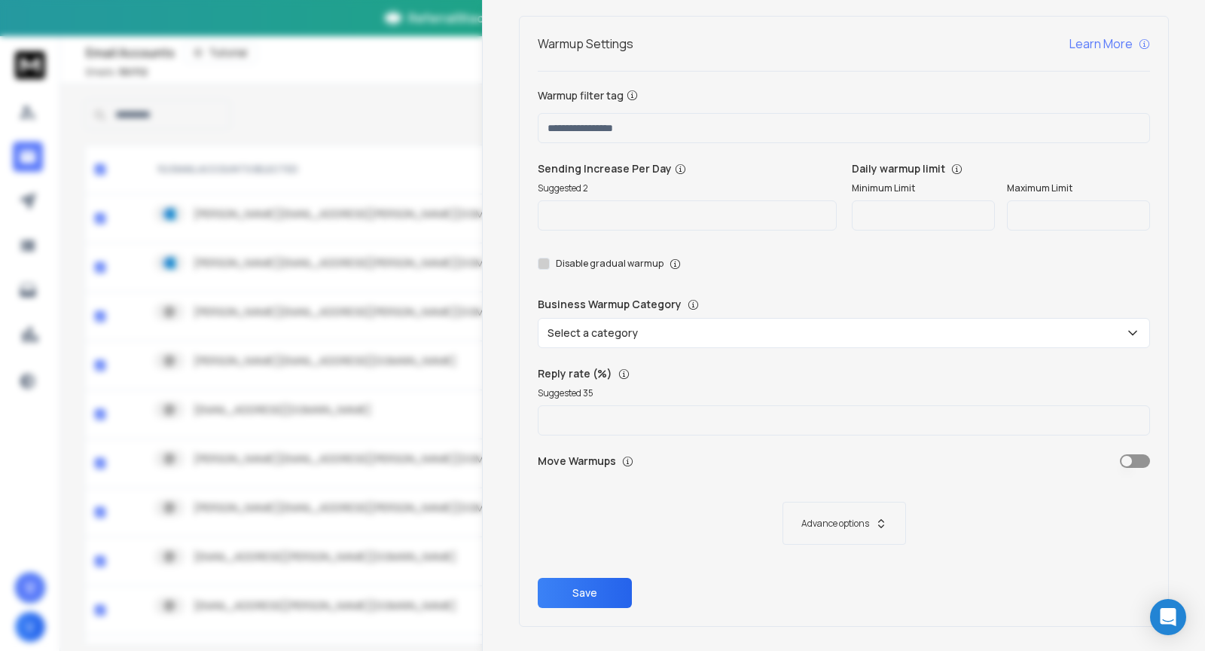
scroll to position [139, 0]
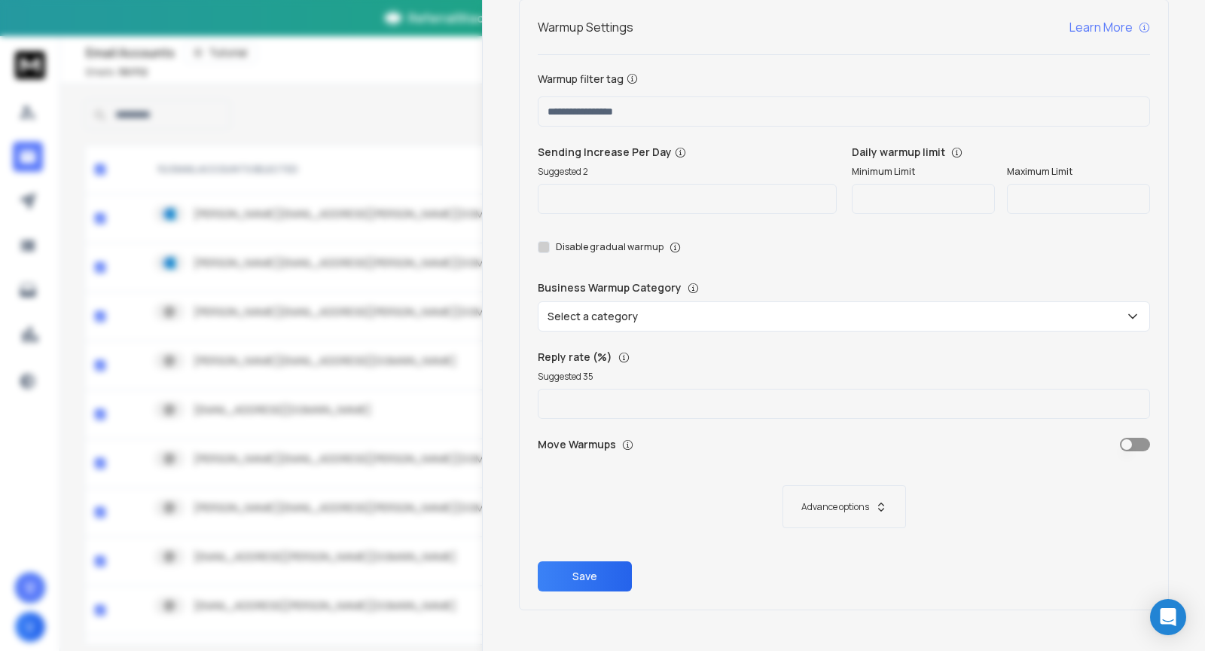
click at [607, 400] on input "number" at bounding box center [844, 404] width 612 height 30
type input "**"
click at [889, 197] on input "number" at bounding box center [923, 199] width 143 height 30
click at [392, 252] on div at bounding box center [602, 325] width 1205 height 651
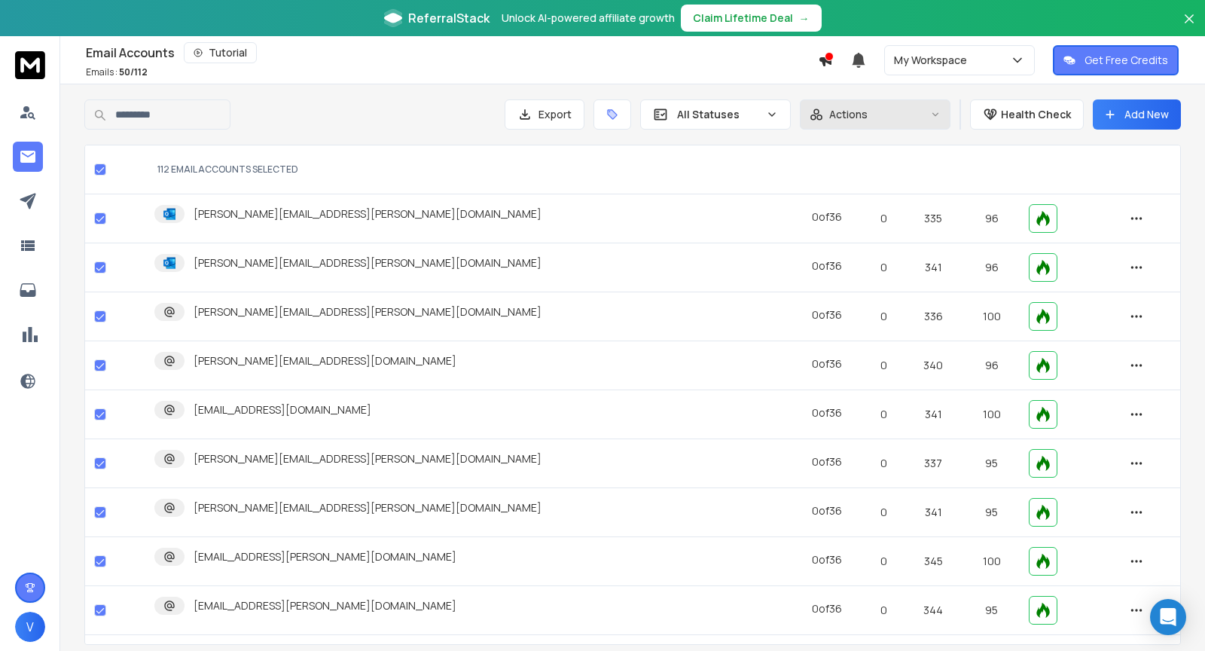
click at [883, 115] on div "Actions" at bounding box center [867, 114] width 115 height 15
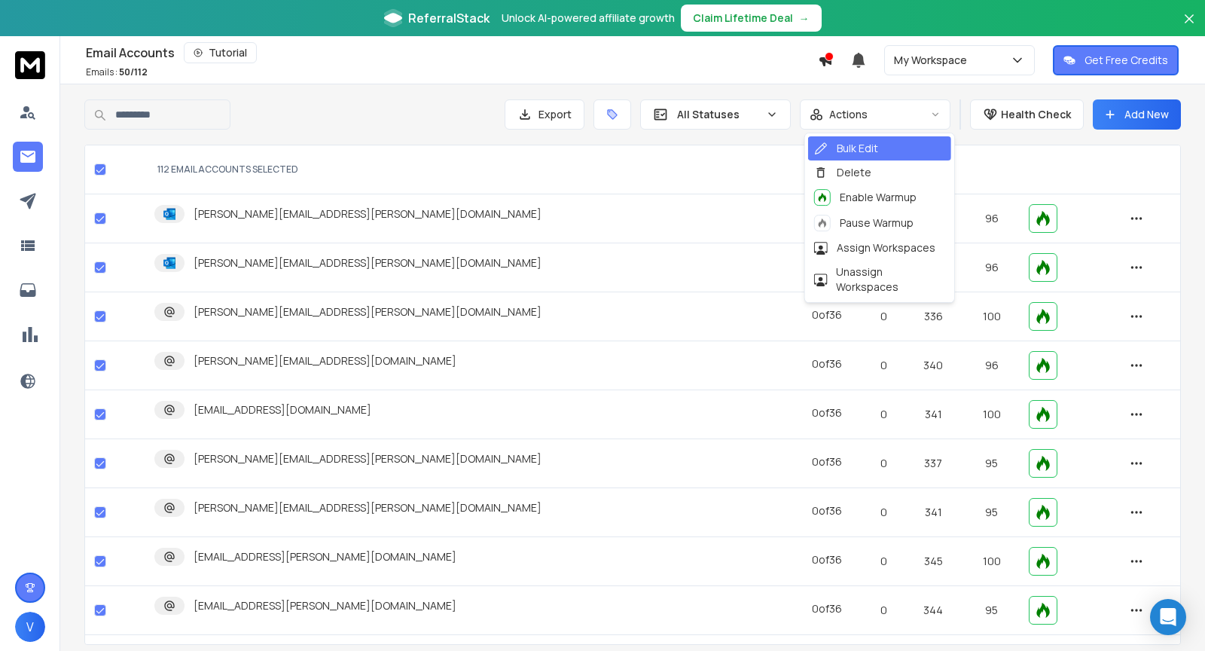
click at [869, 142] on div "Bulk Edit" at bounding box center [846, 148] width 64 height 15
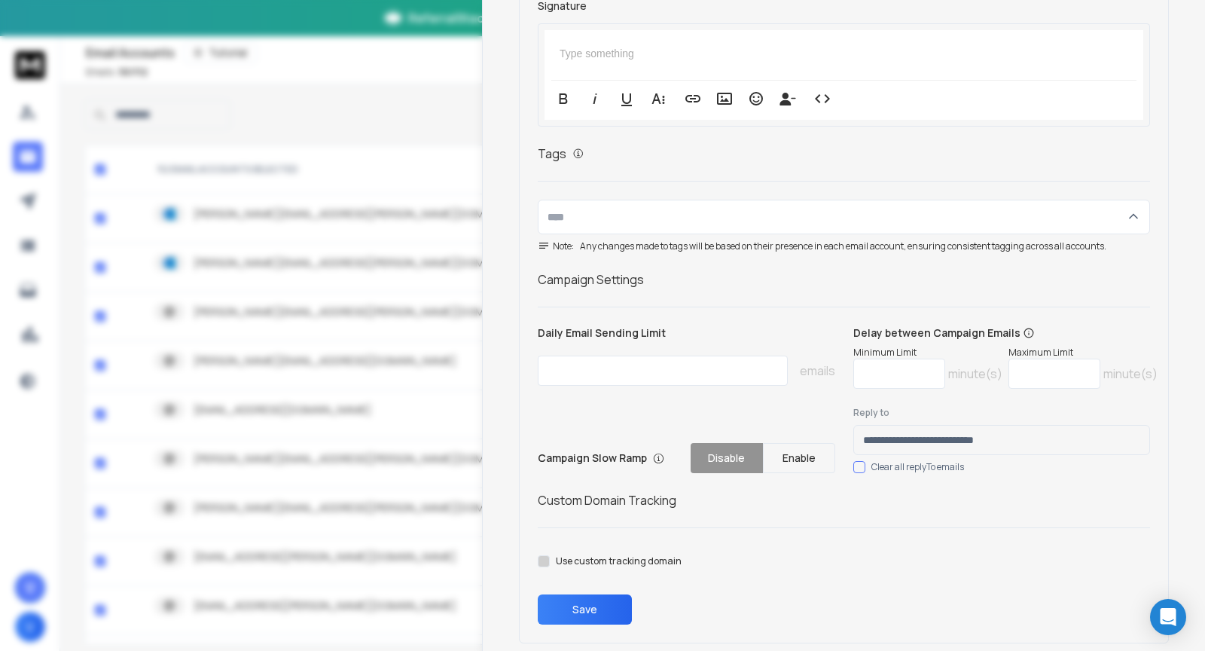
scroll to position [254, 0]
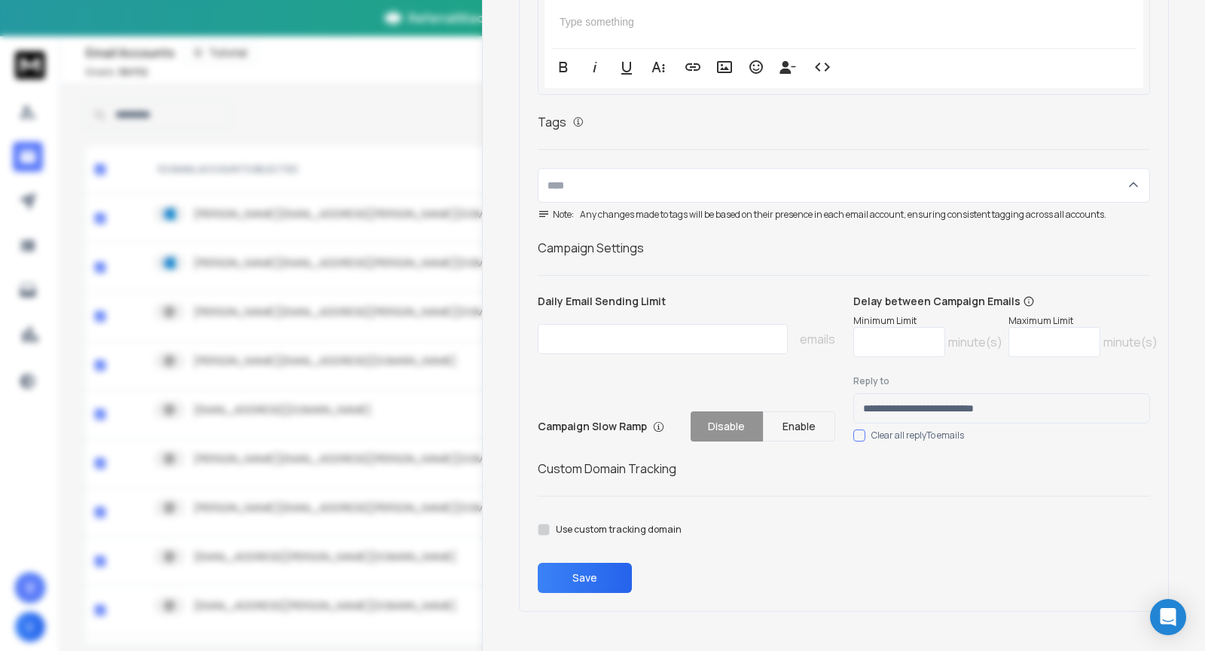
click at [634, 330] on input "number" at bounding box center [663, 339] width 250 height 30
type input "**"
click at [1052, 337] on input "number" at bounding box center [1055, 342] width 92 height 30
type input "**"
click at [915, 348] on input "number" at bounding box center [900, 342] width 92 height 30
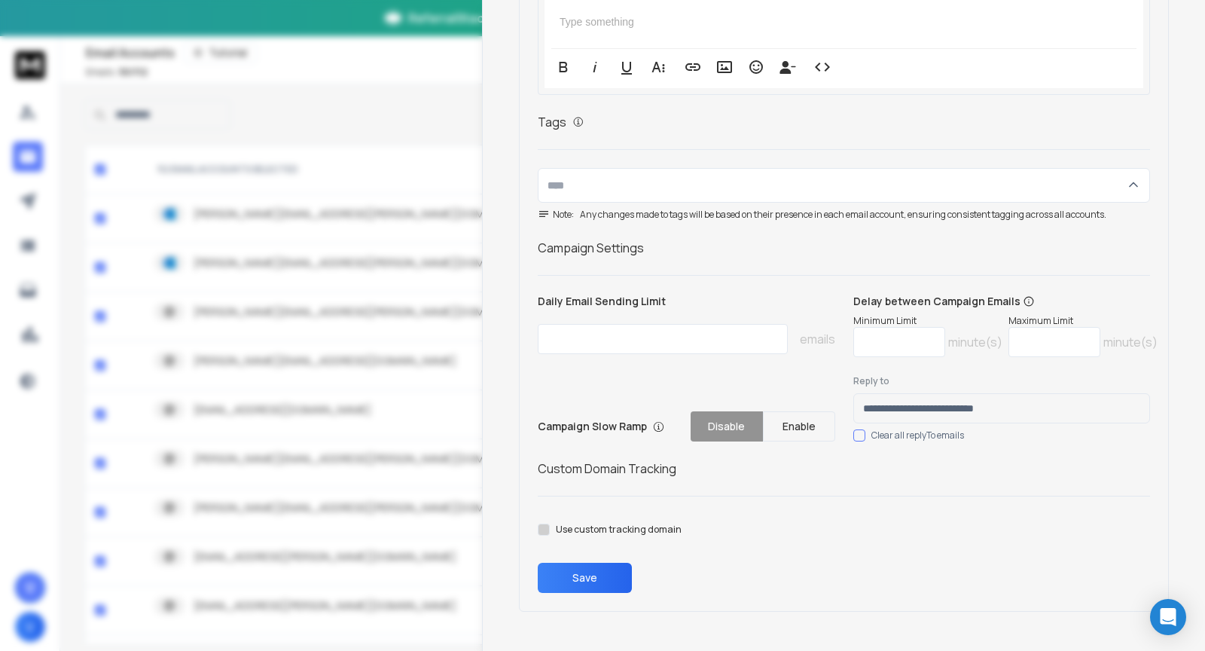
type input "*"
click at [597, 584] on button "Save" at bounding box center [585, 578] width 94 height 30
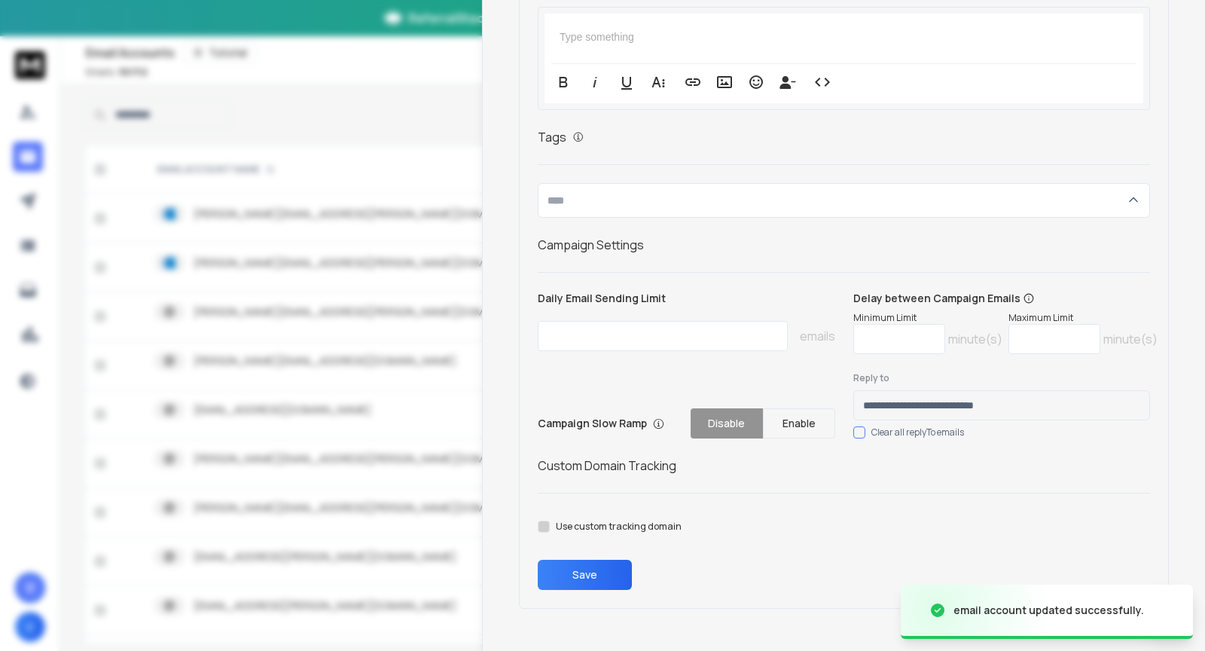
scroll to position [236, 0]
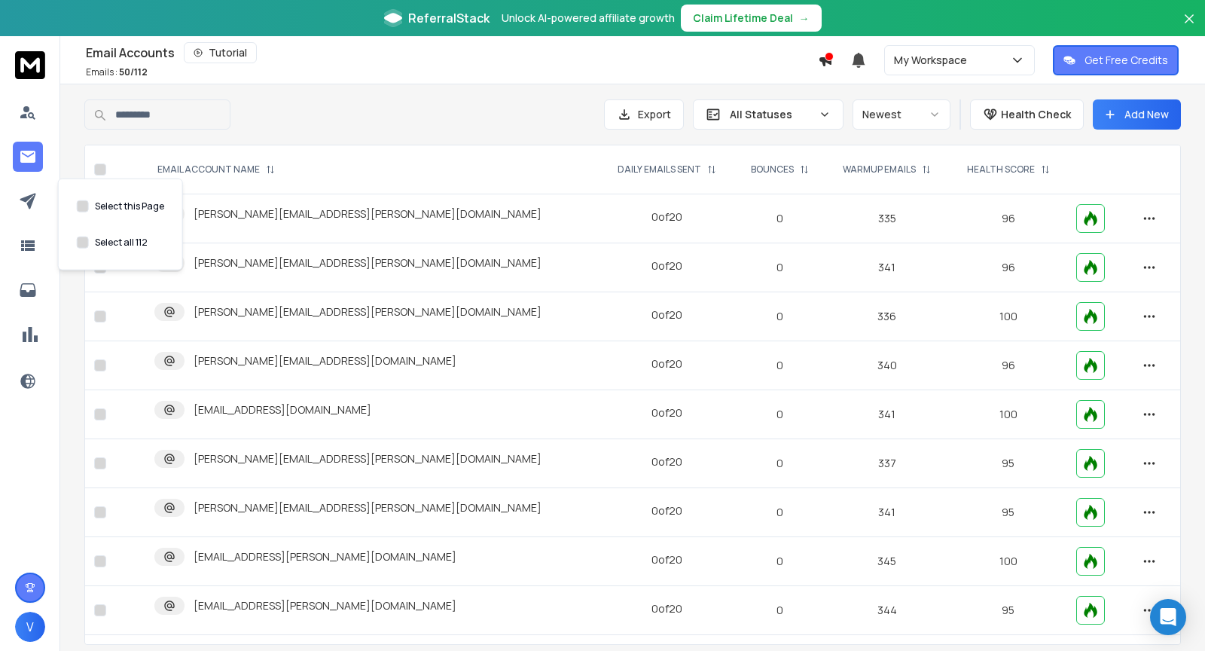
click at [83, 241] on button "Select this Page" at bounding box center [83, 243] width 12 height 12
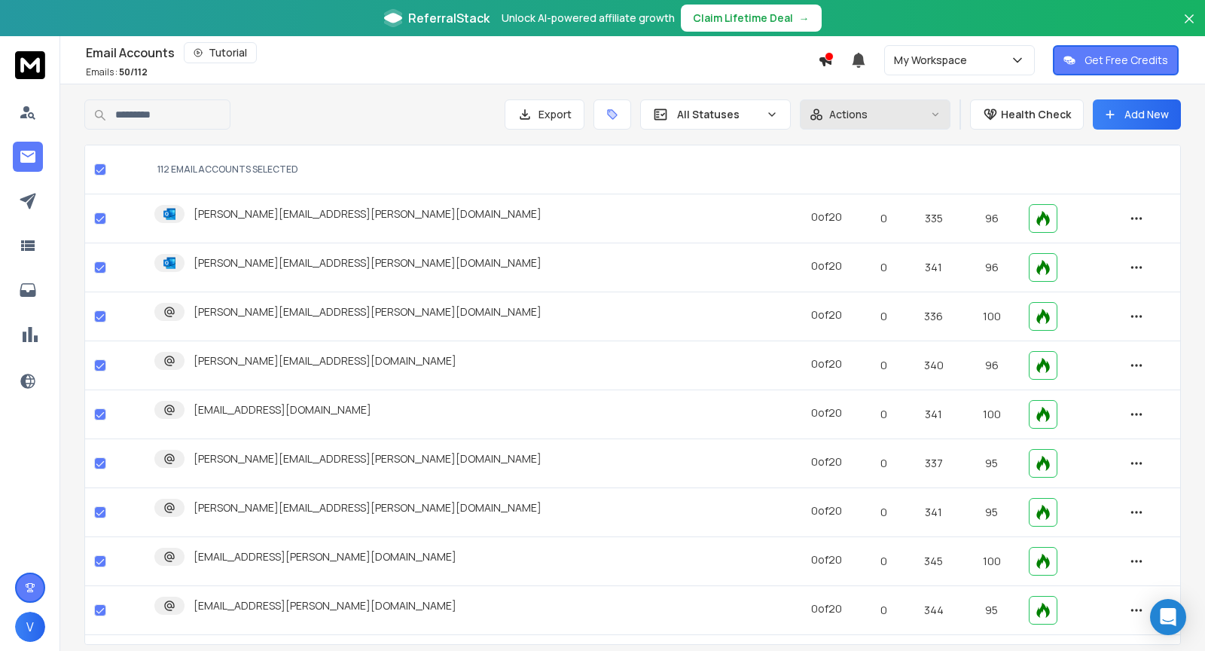
click at [841, 110] on p "Actions" at bounding box center [848, 114] width 38 height 15
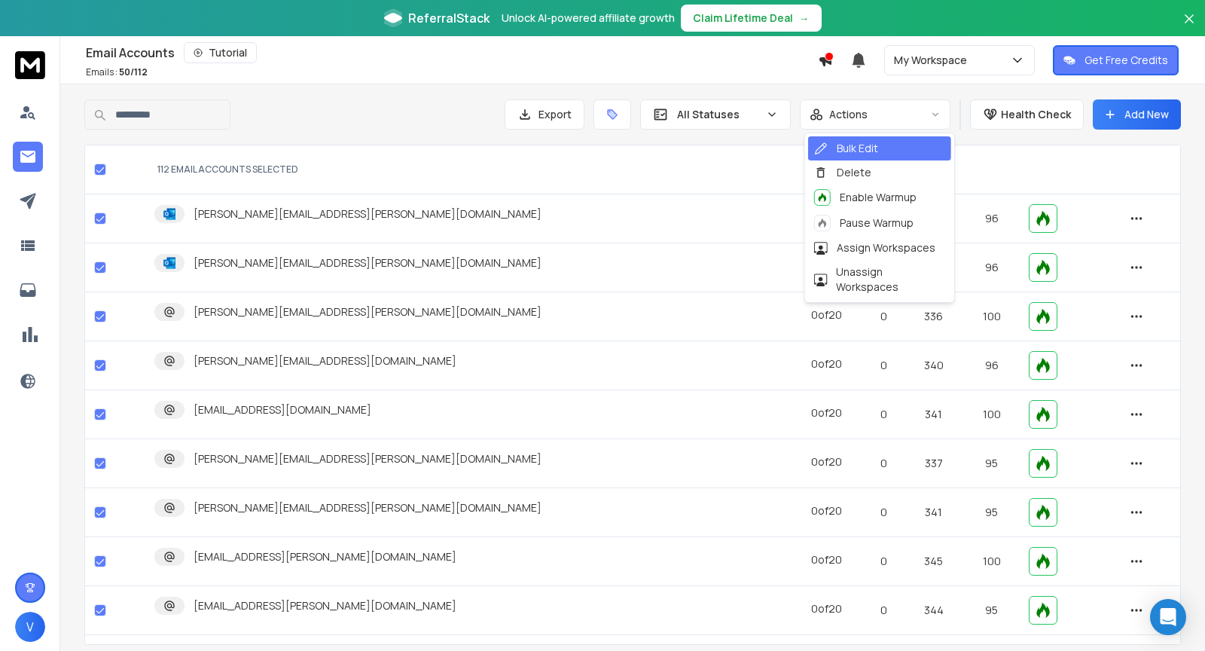
click at [855, 151] on div "Bulk Edit" at bounding box center [846, 148] width 64 height 15
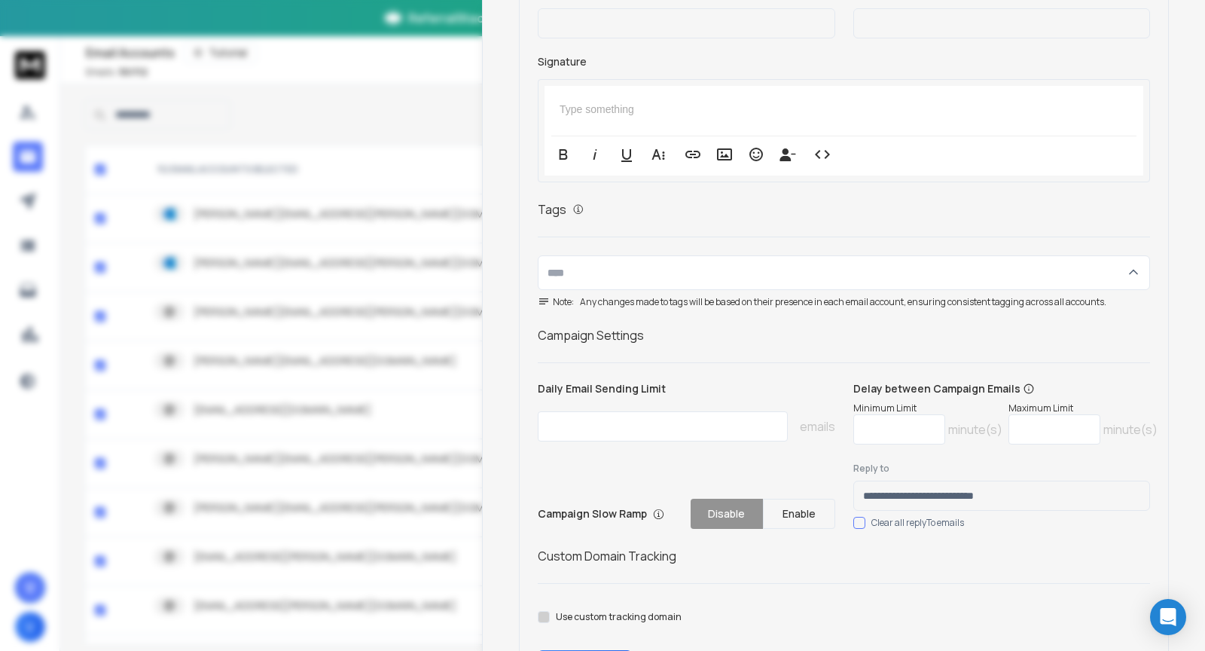
scroll to position [254, 0]
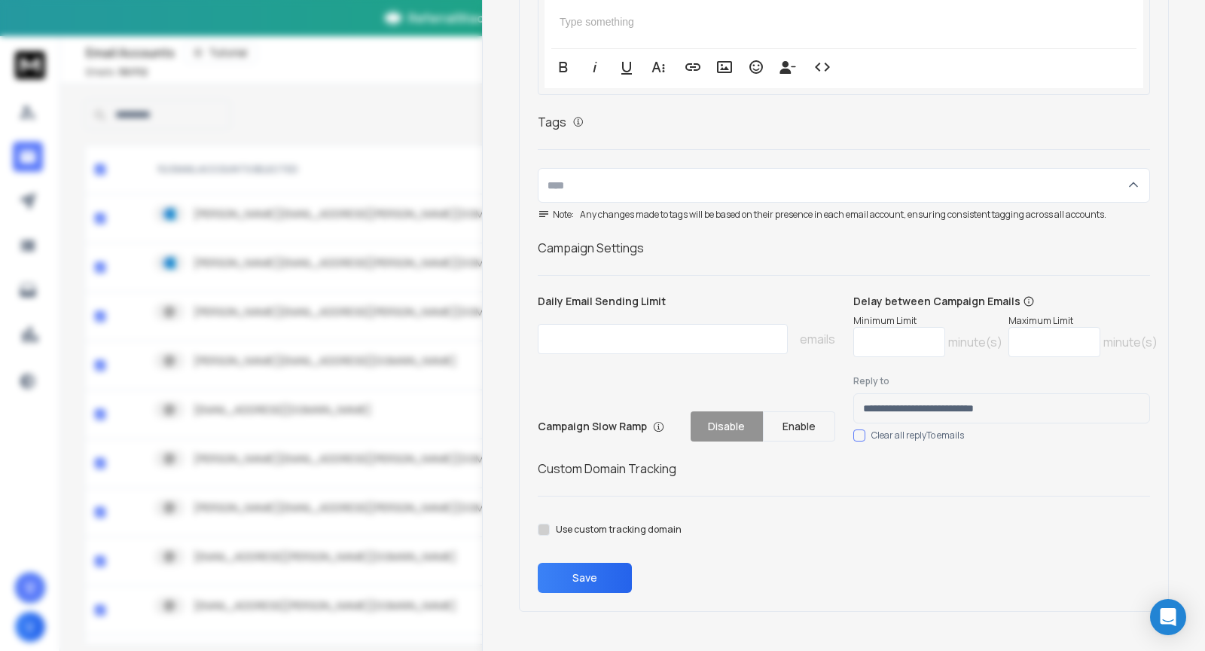
click at [602, 329] on input "number" at bounding box center [663, 339] width 250 height 30
type input "**"
click at [570, 569] on button "Save" at bounding box center [585, 578] width 94 height 30
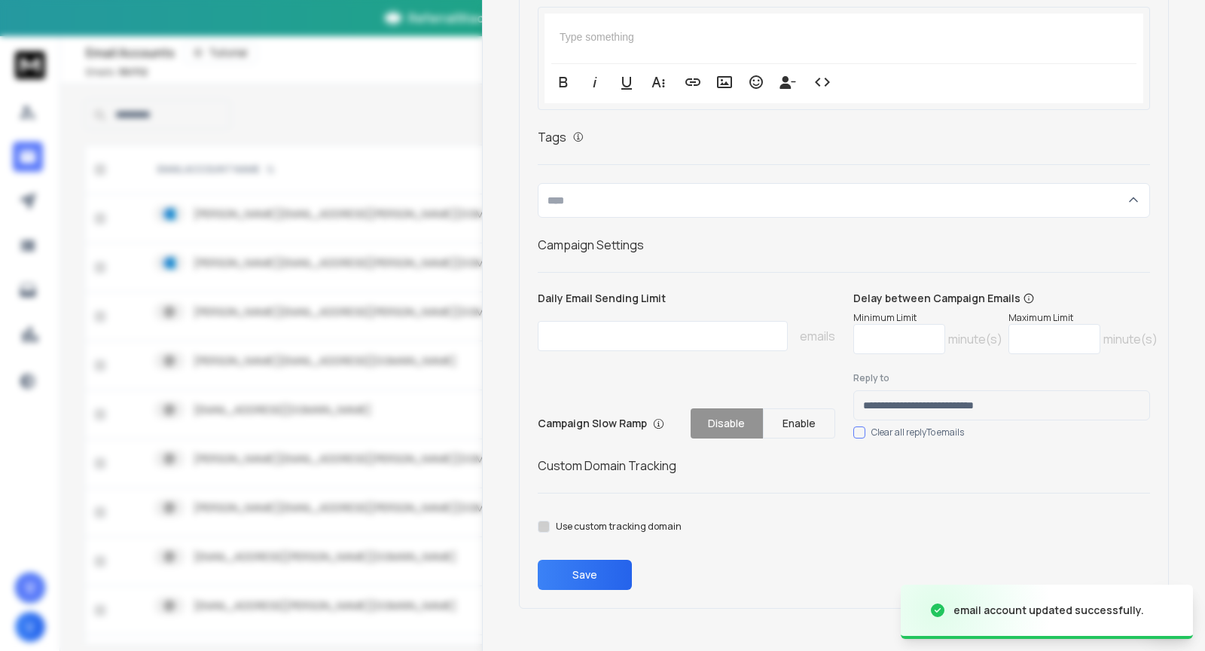
scroll to position [236, 0]
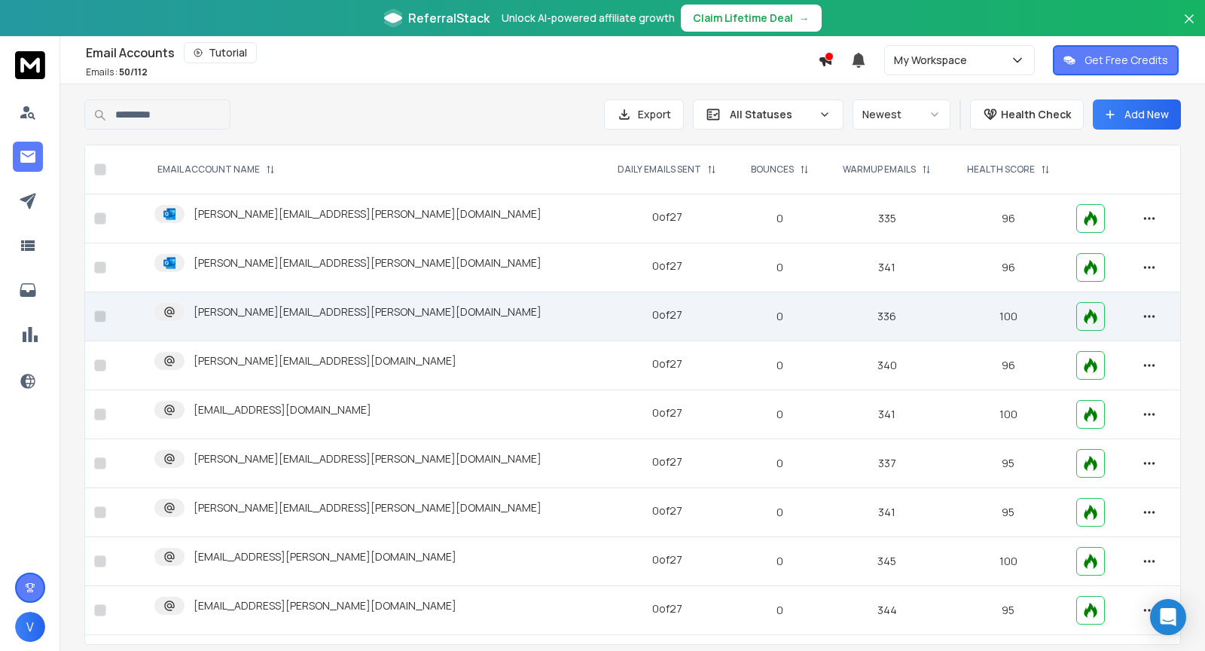
drag, startPoint x: 478, startPoint y: 282, endPoint x: 401, endPoint y: 297, distance: 78.3
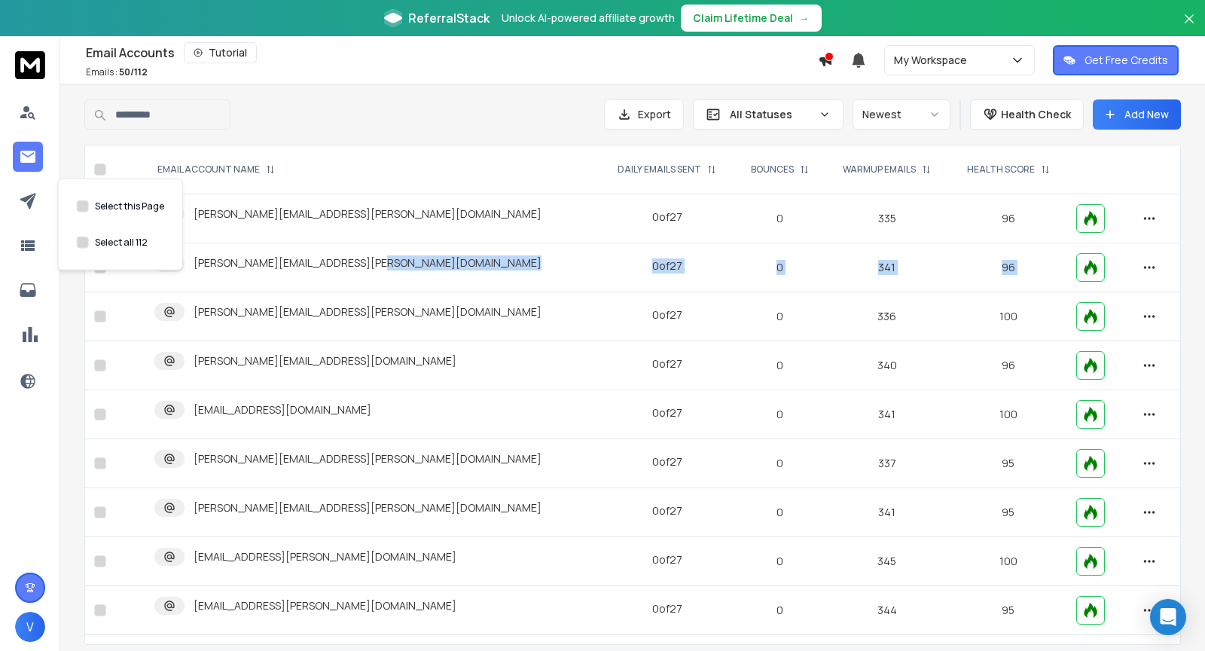
click at [84, 242] on button "Select this Page" at bounding box center [83, 243] width 12 height 12
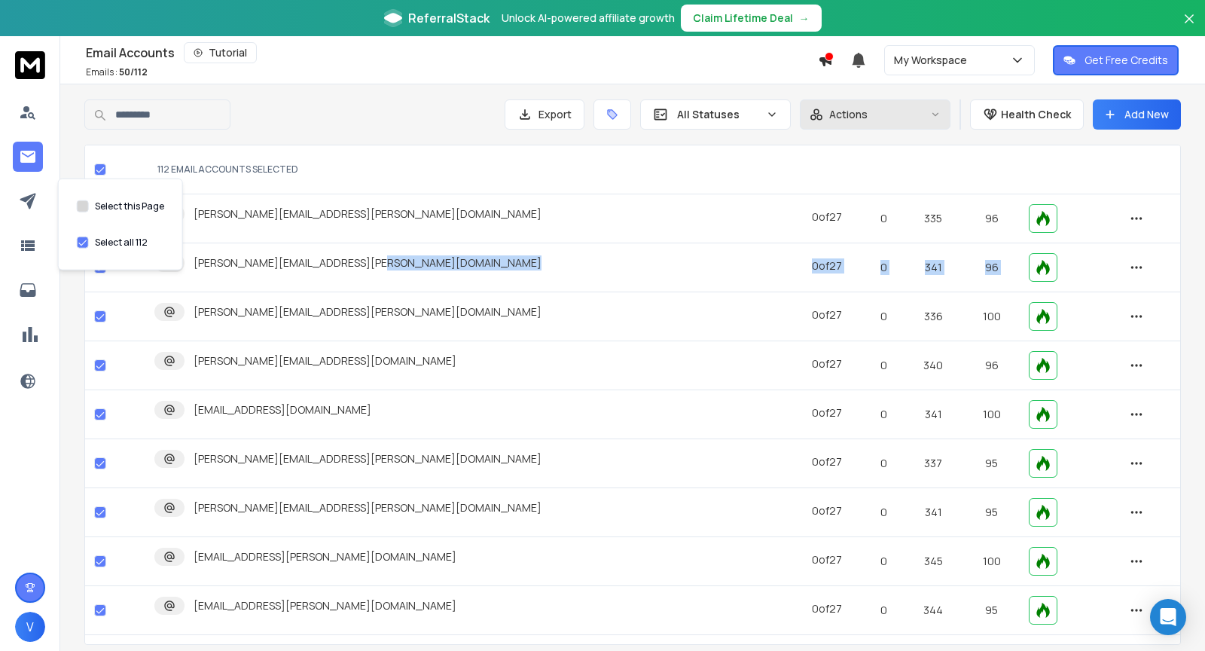
click at [866, 110] on p "Actions" at bounding box center [848, 114] width 38 height 15
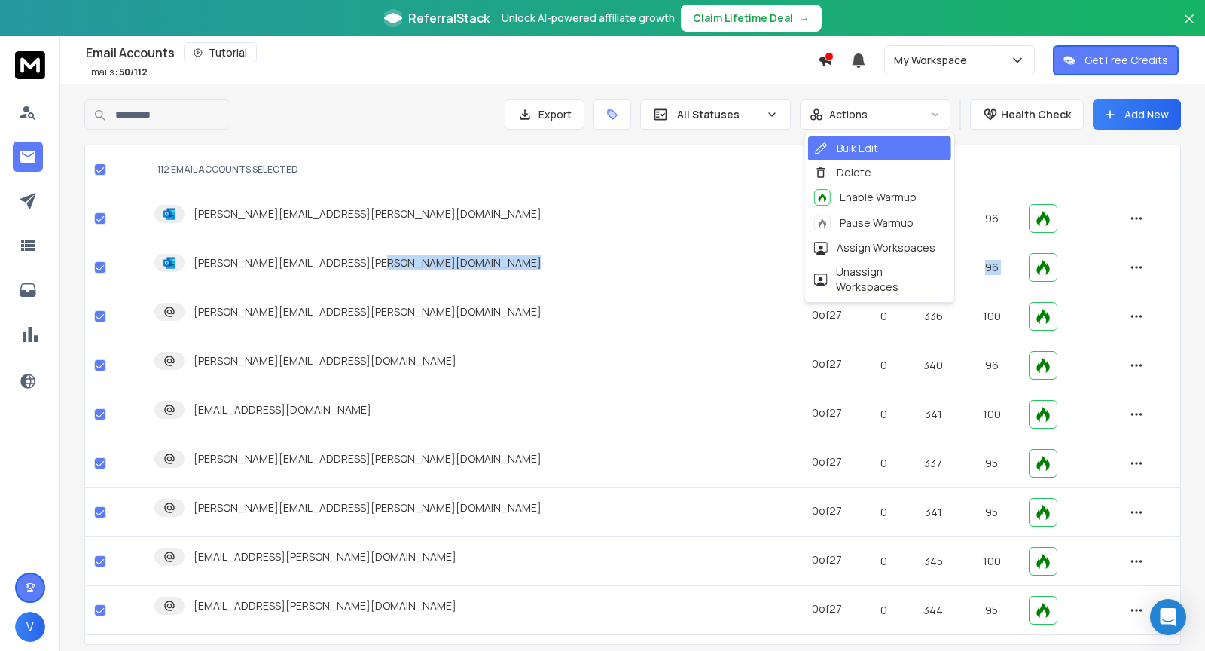
click at [865, 152] on div "Bulk Edit" at bounding box center [846, 148] width 64 height 15
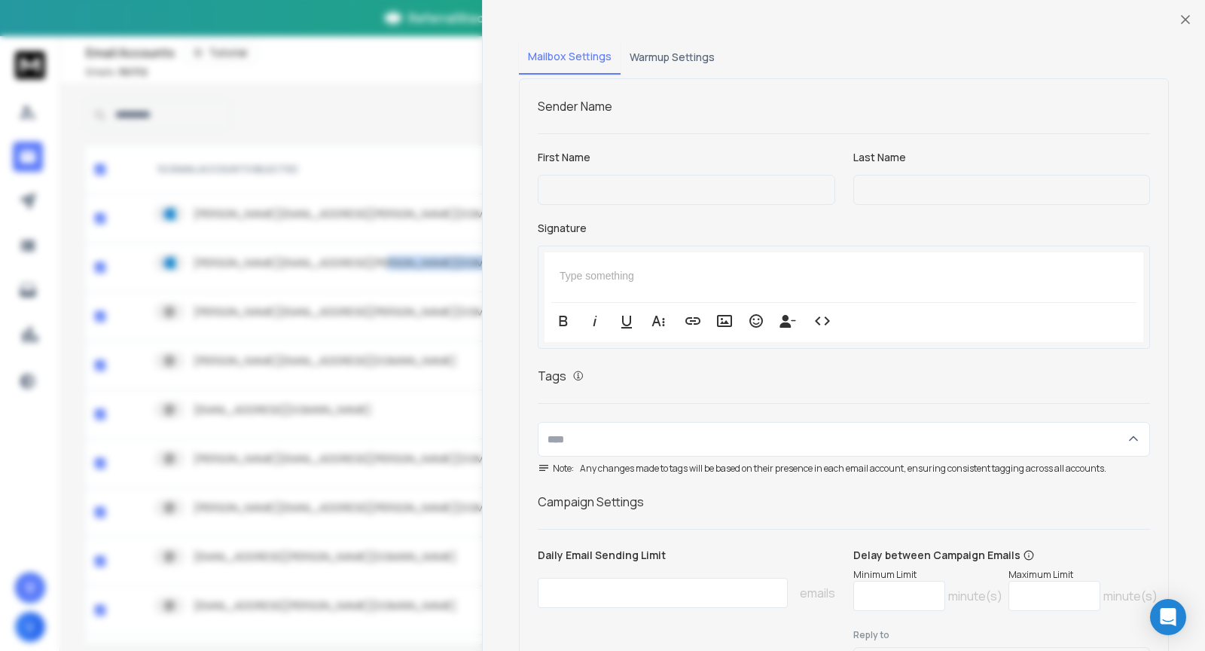
click at [655, 63] on button "Warmup Settings" at bounding box center [672, 57] width 103 height 33
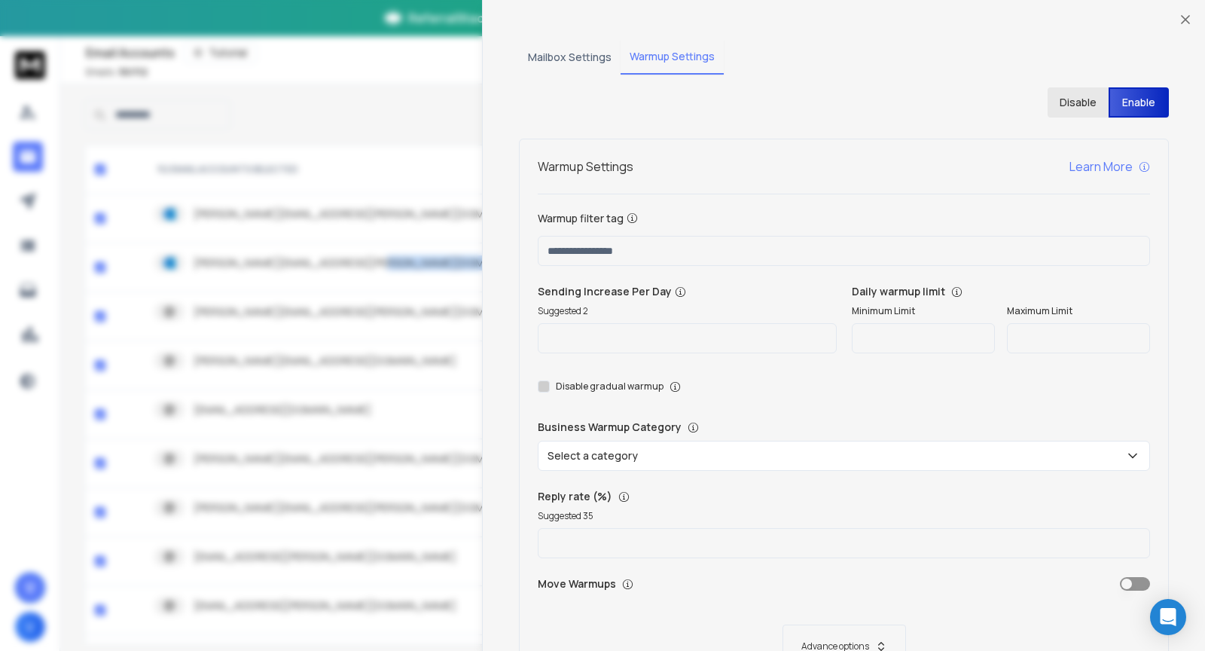
scroll to position [90, 0]
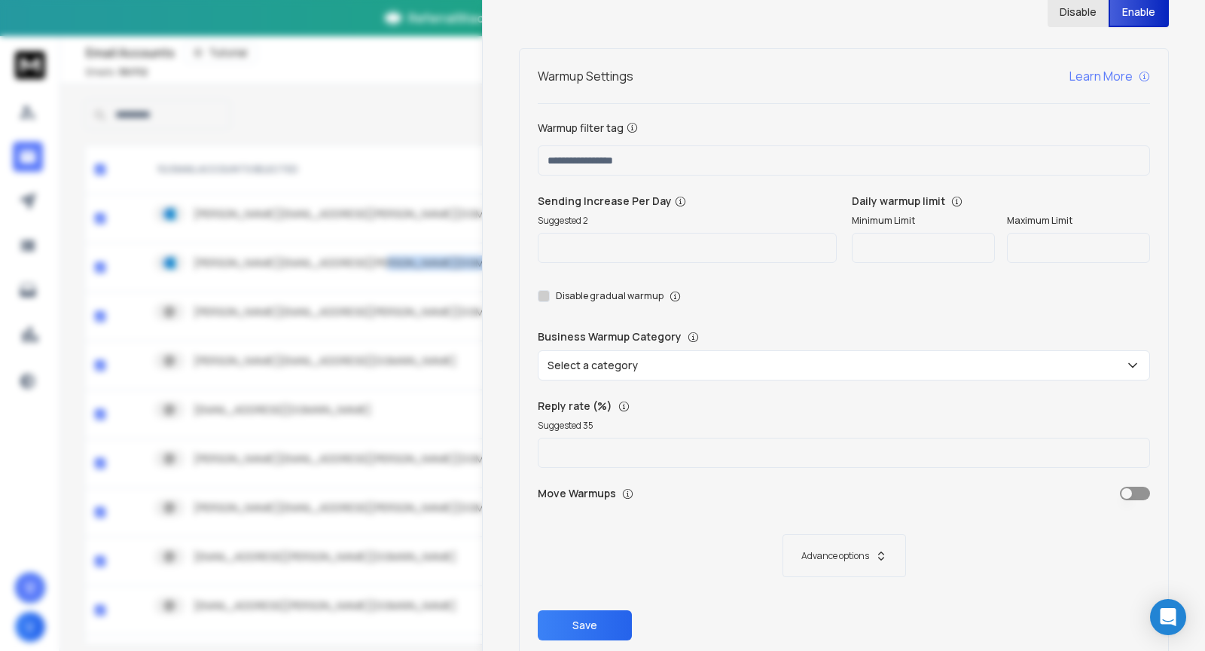
click at [543, 298] on button "Disable gradual warmup" at bounding box center [544, 296] width 12 height 12
click at [870, 249] on input "number" at bounding box center [923, 248] width 143 height 30
type input "**"
click at [1045, 249] on input "number" at bounding box center [1078, 248] width 143 height 30
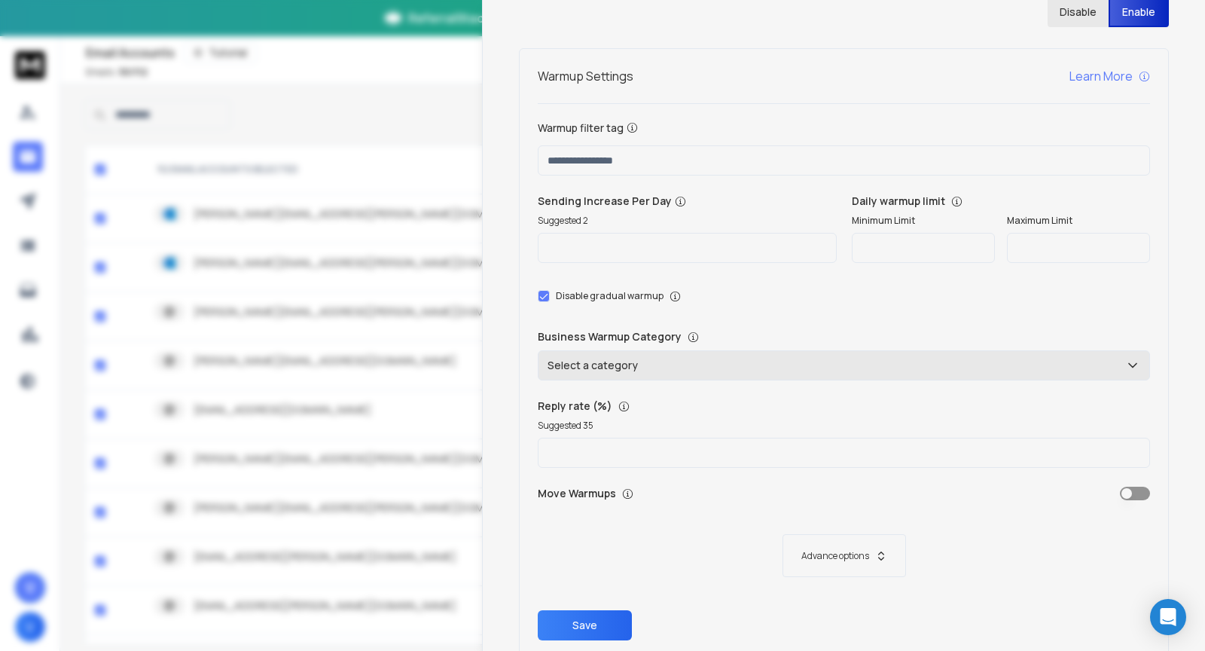
type input "**"
click at [722, 378] on button "Select a category" at bounding box center [844, 365] width 612 height 30
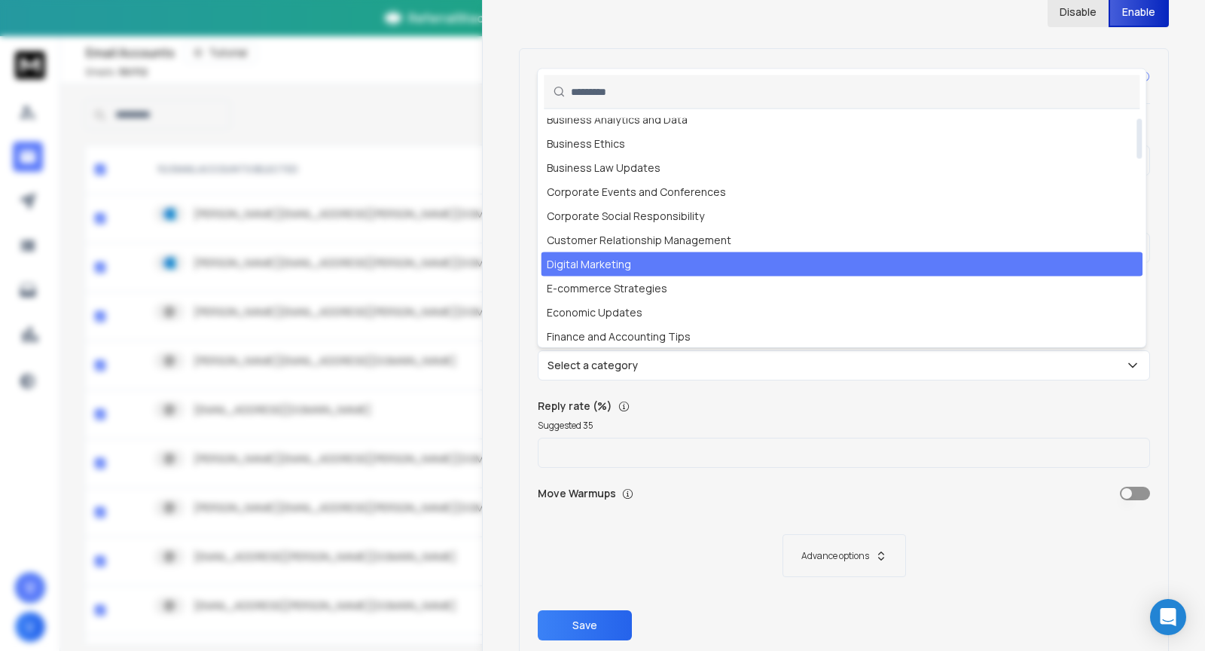
scroll to position [0, 0]
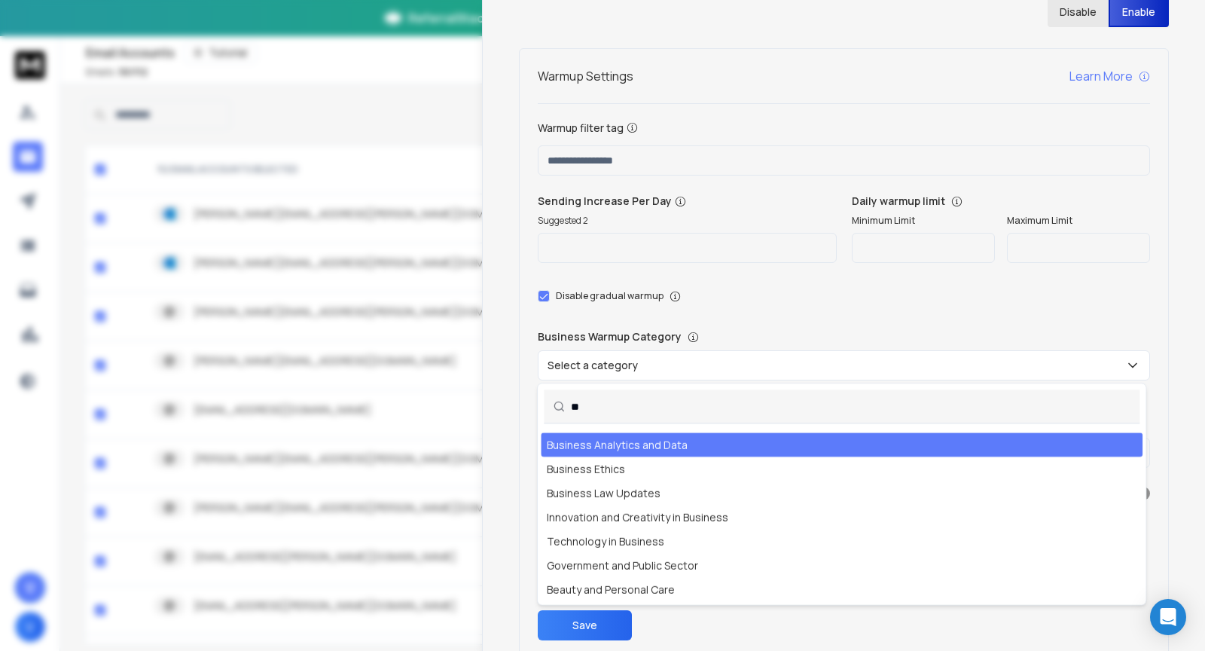
type input "*"
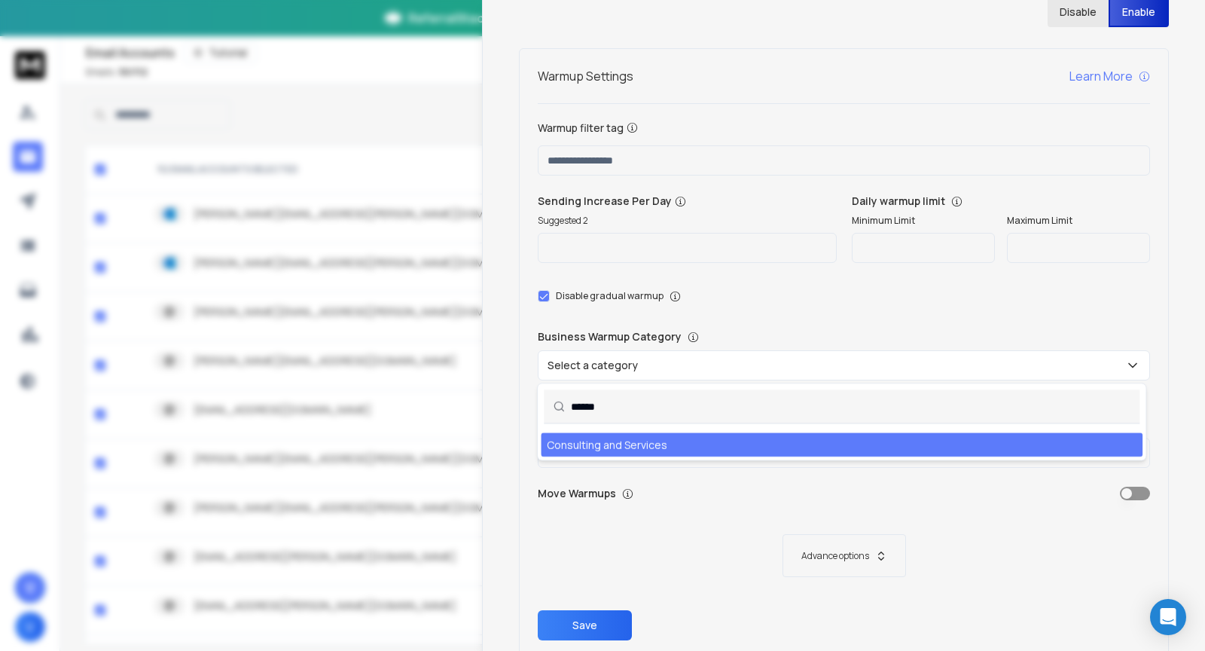
type input "******"
click at [677, 431] on div "Consulting and Services" at bounding box center [842, 444] width 608 height 30
click at [677, 438] on div "Consulting and Services" at bounding box center [842, 444] width 602 height 24
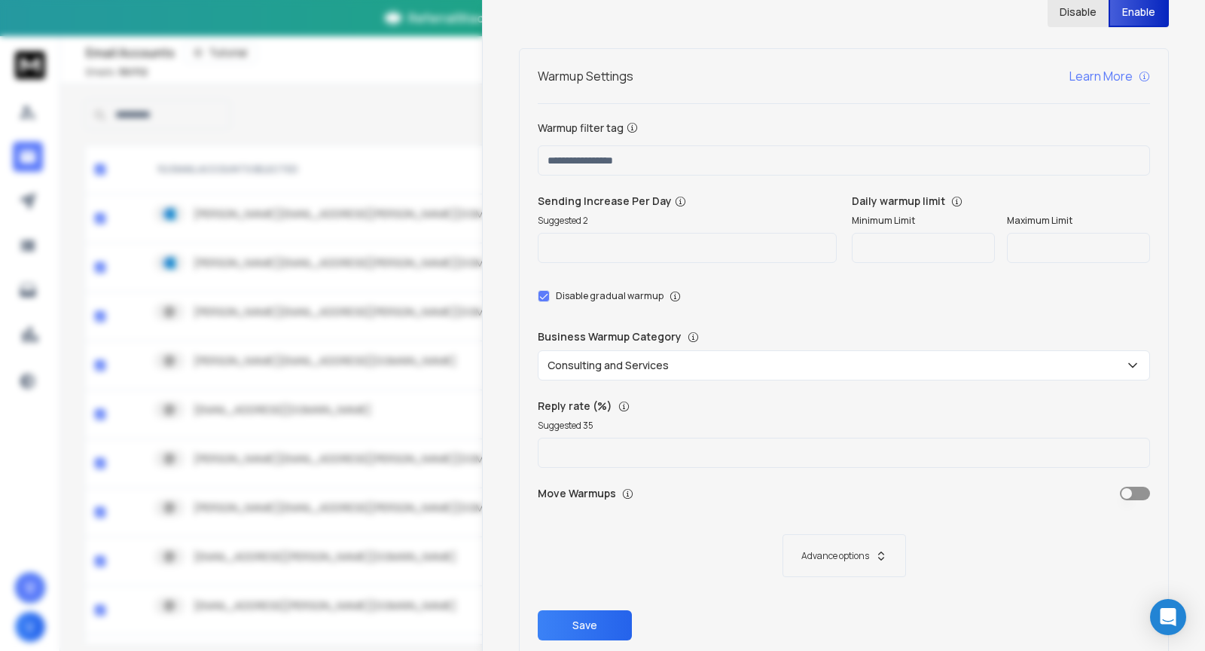
click at [636, 456] on input "number" at bounding box center [844, 453] width 612 height 30
type input "**"
click at [847, 552] on p "Advance options" at bounding box center [836, 556] width 68 height 12
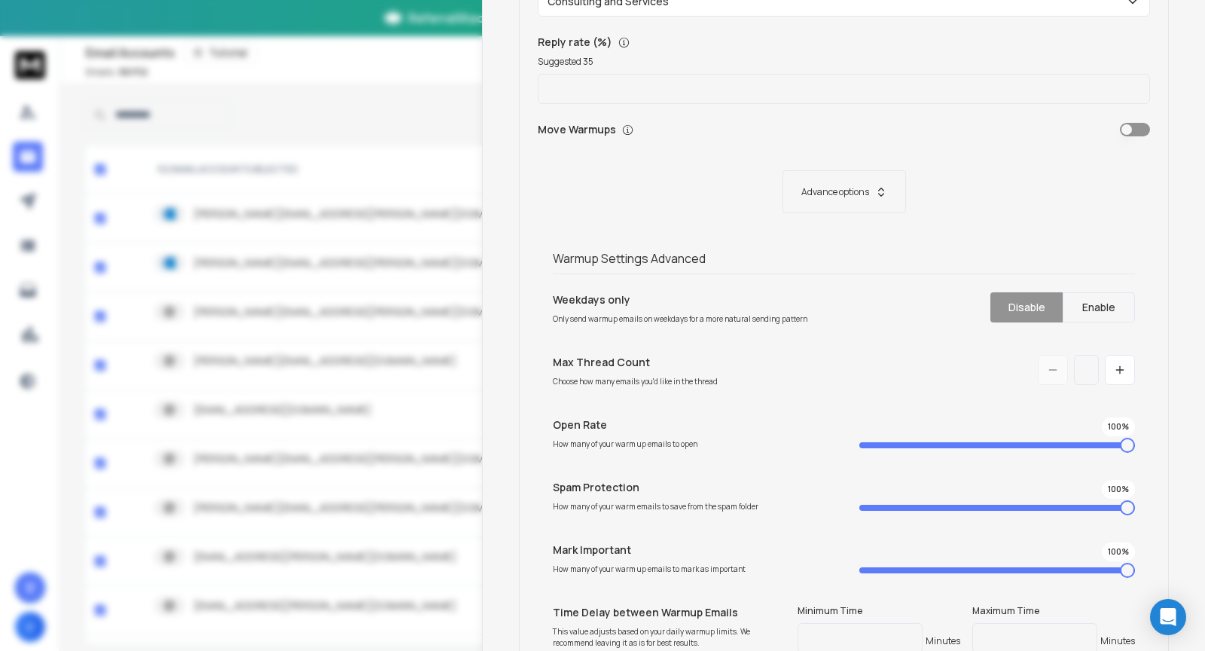
scroll to position [579, 0]
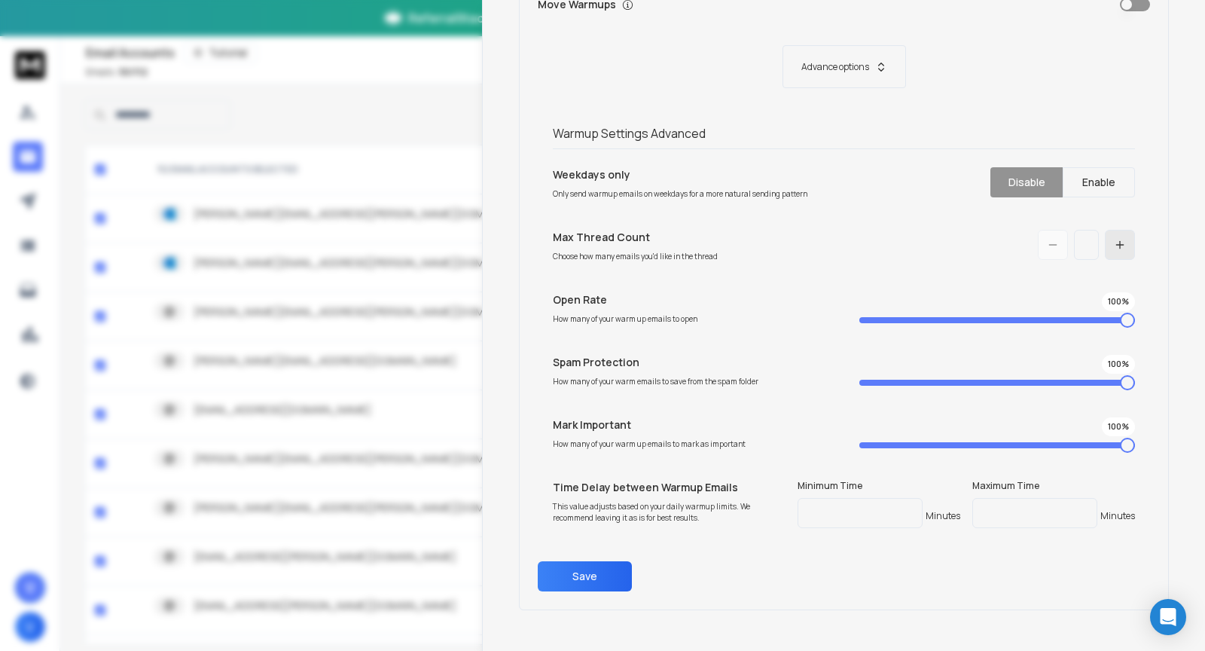
click at [1114, 246] on icon "button" at bounding box center [1120, 245] width 12 height 12
type input "*"
click at [1110, 246] on div "*" at bounding box center [998, 245] width 276 height 30
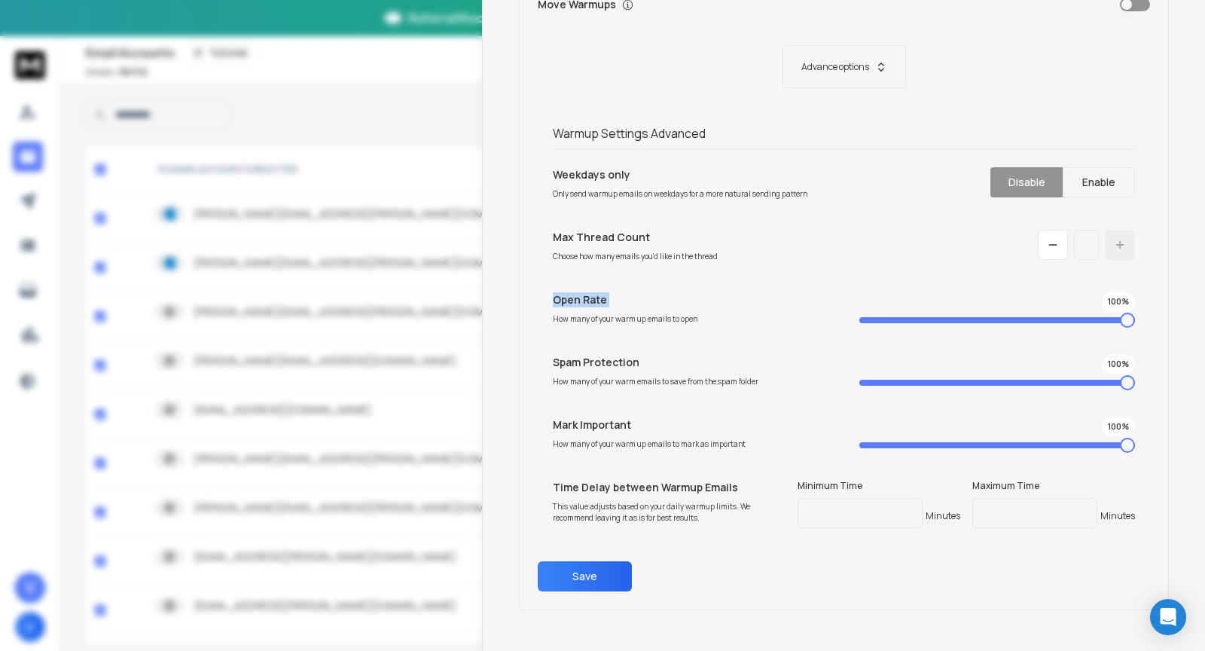
click at [1110, 246] on div "*" at bounding box center [998, 245] width 276 height 30
click at [1092, 443] on span at bounding box center [978, 445] width 237 height 6
click at [1098, 440] on div "86 % ***" at bounding box center [998, 432] width 276 height 31
click at [602, 567] on button "Save" at bounding box center [585, 576] width 94 height 30
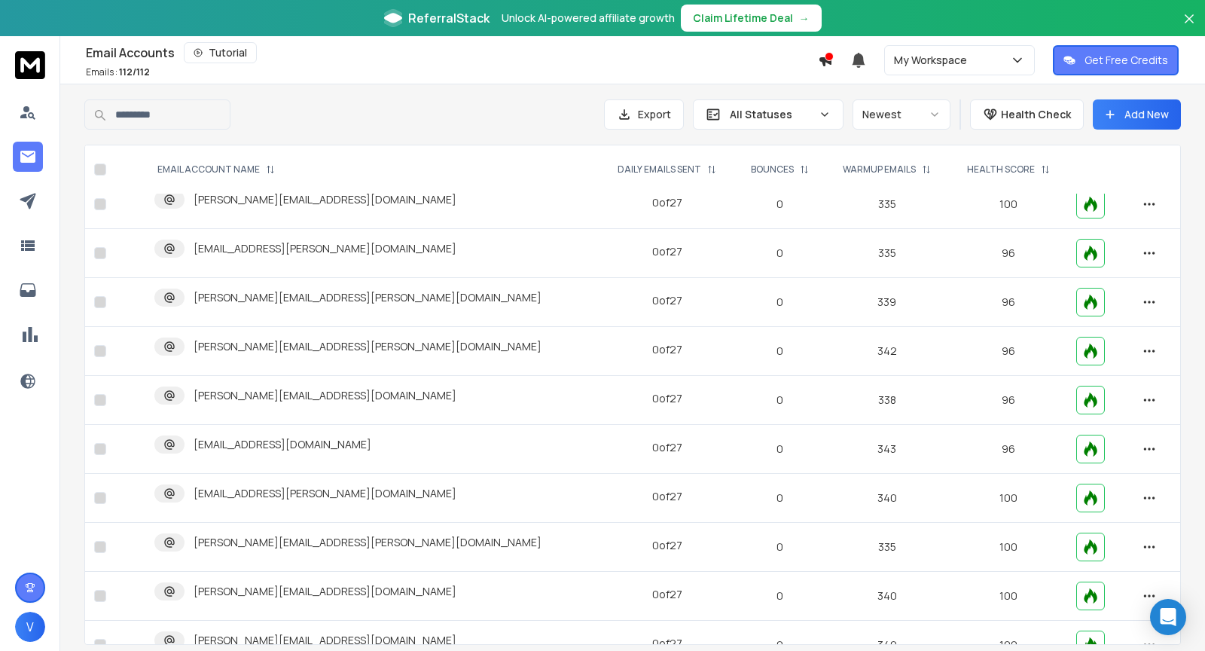
scroll to position [0, 0]
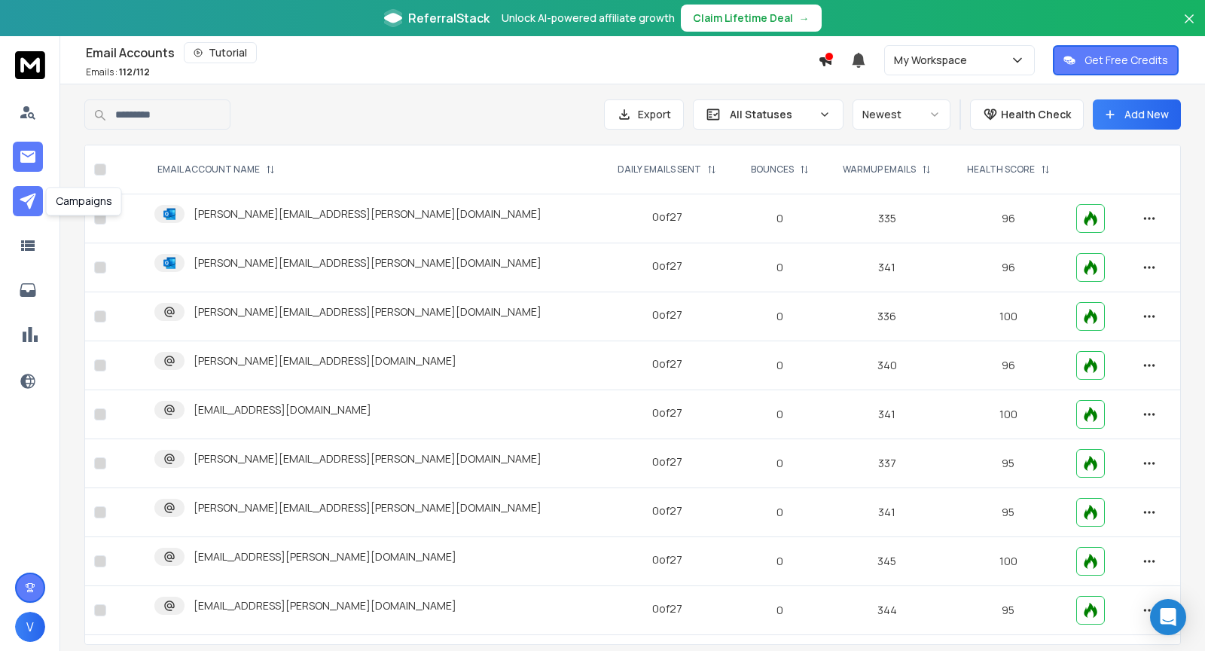
click at [34, 198] on icon at bounding box center [28, 201] width 18 height 18
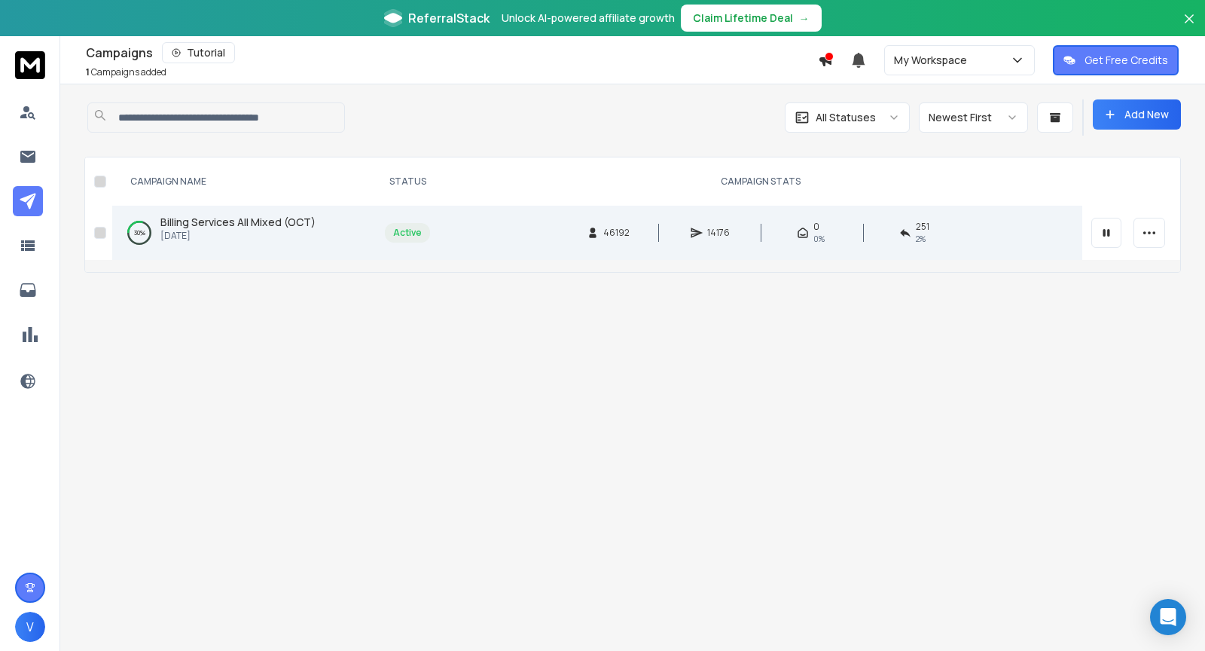
click at [400, 237] on div "Active" at bounding box center [407, 233] width 29 height 12
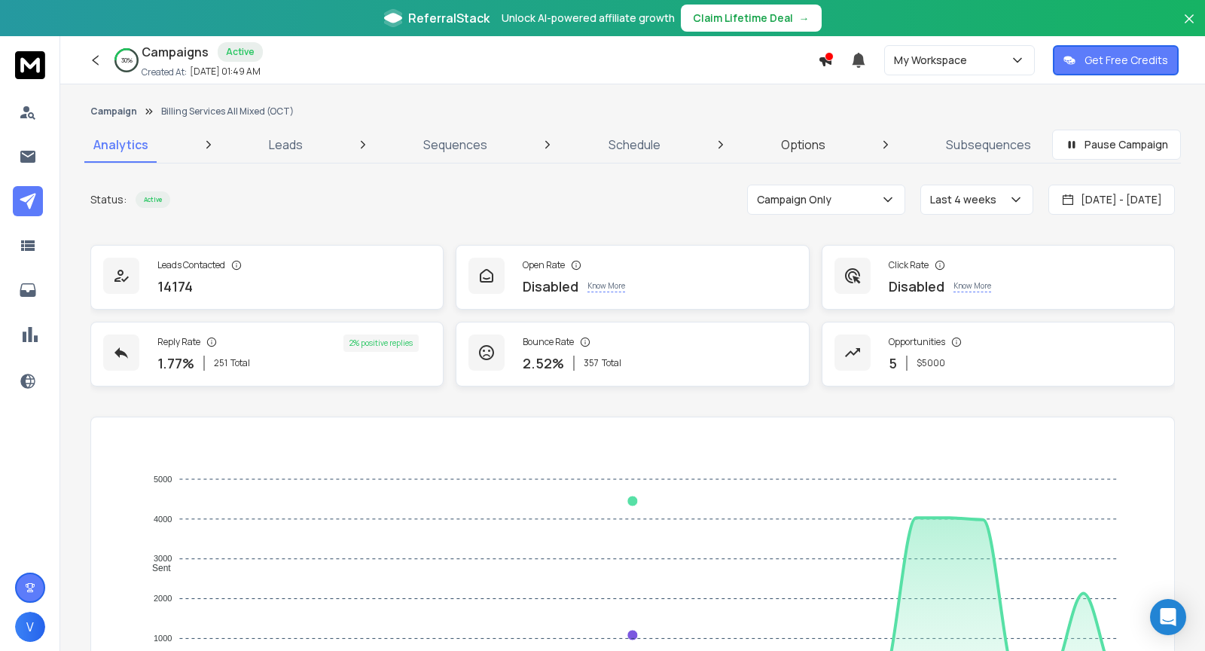
click at [804, 151] on p "Options" at bounding box center [803, 145] width 44 height 18
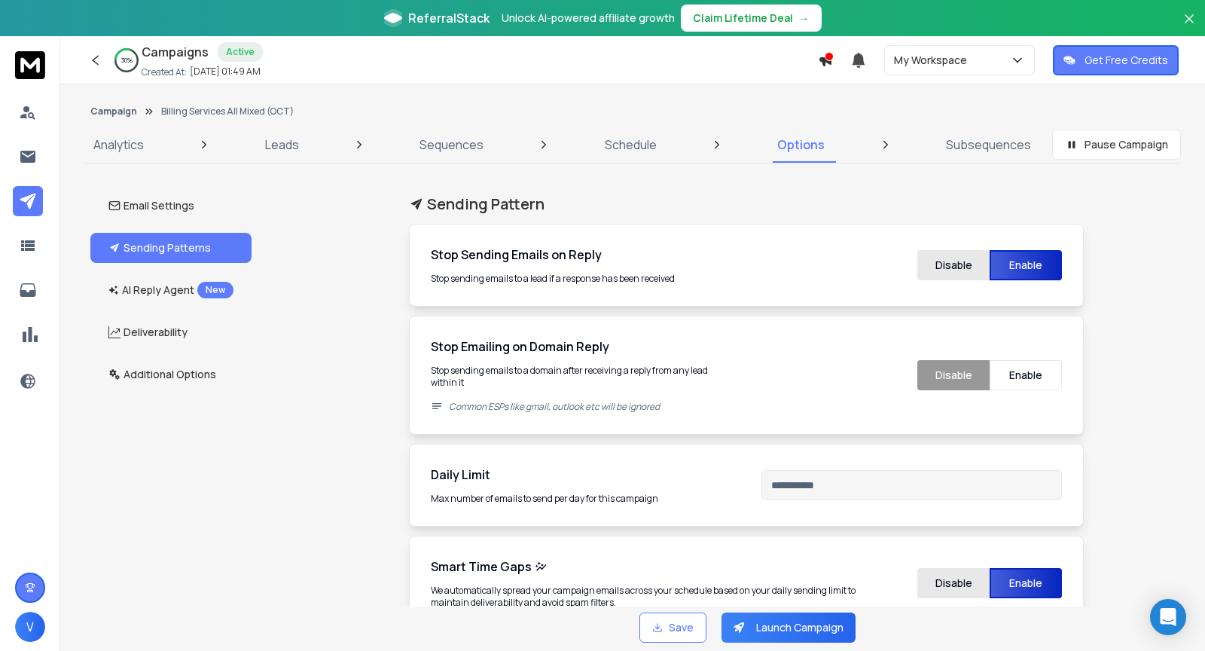
scroll to position [716, 0]
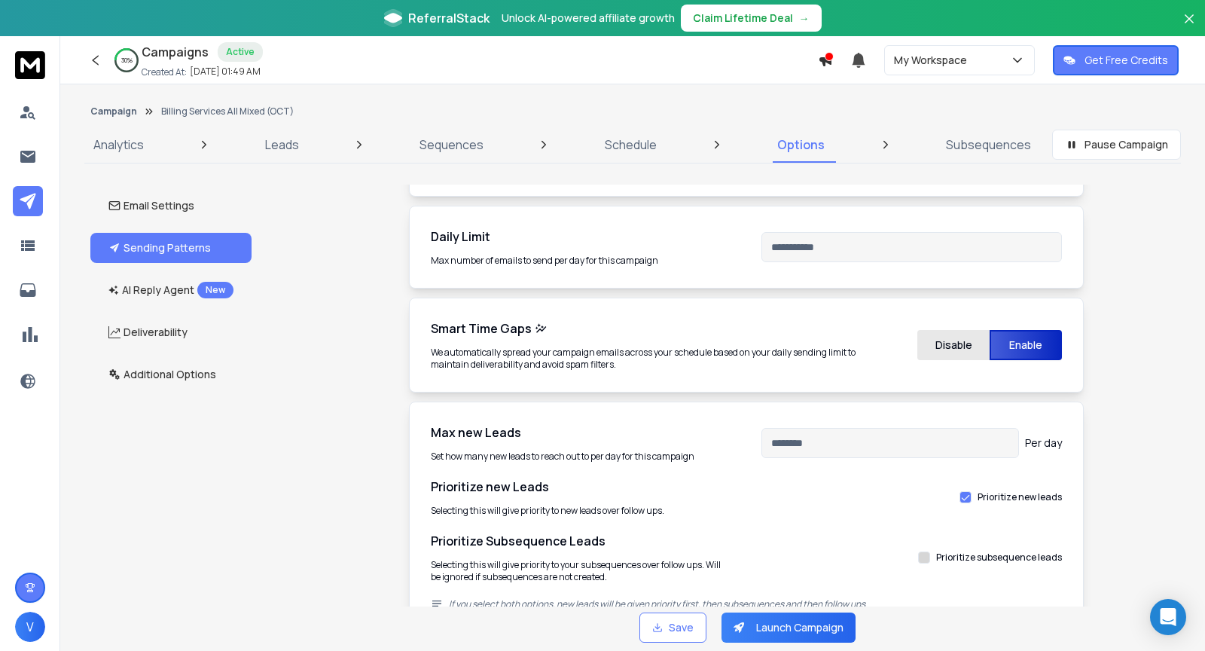
drag, startPoint x: 817, startPoint y: 434, endPoint x: 686, endPoint y: 447, distance: 132.5
click at [686, 447] on div "Max new Leads Set how many new leads to reach out to per day for this campaign …" at bounding box center [746, 442] width 631 height 39
type input "*"
type input "***"
click at [671, 619] on button "Save" at bounding box center [673, 627] width 67 height 30
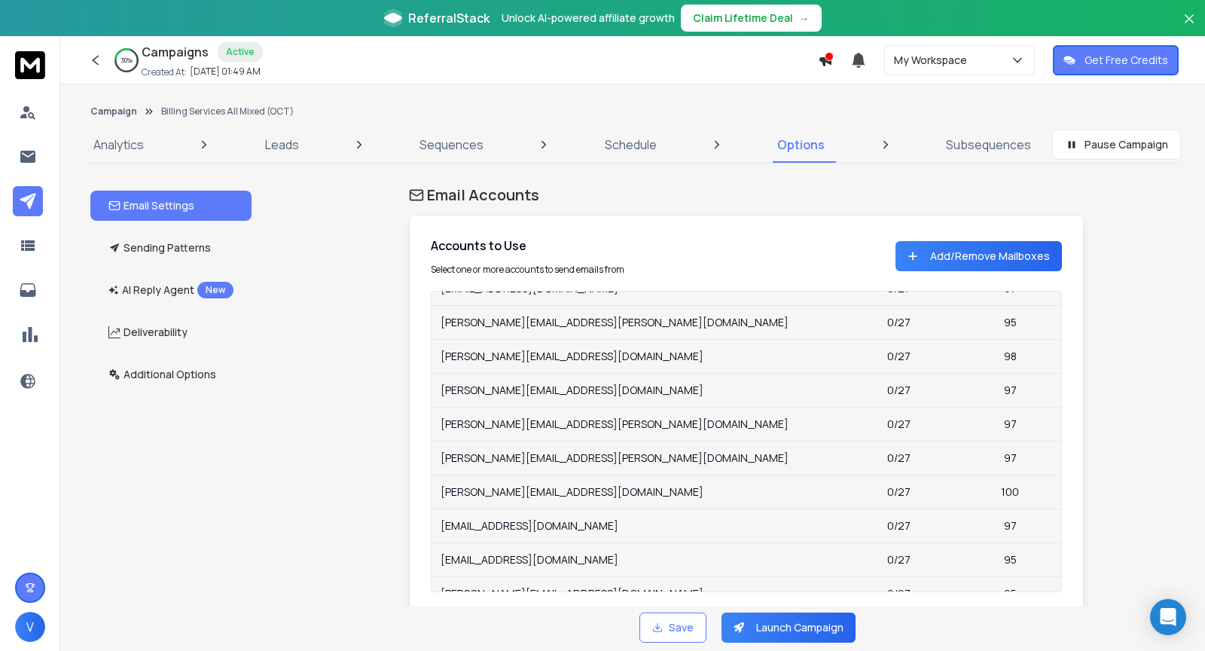
scroll to position [0, 0]
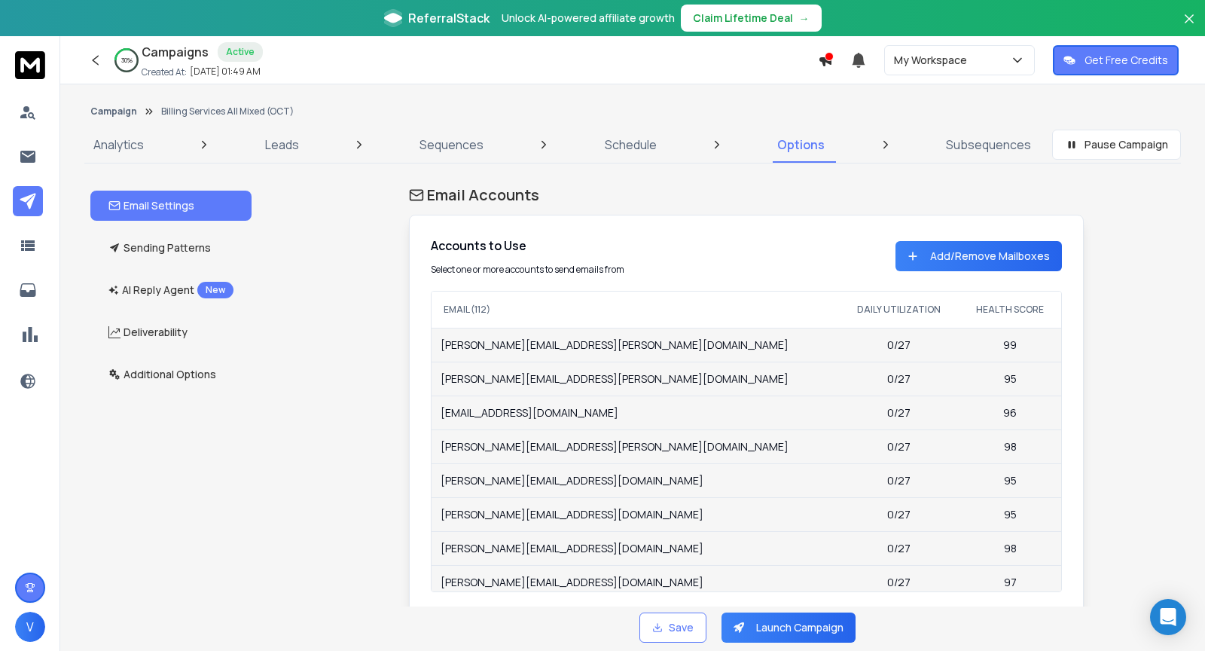
click at [192, 493] on div "Email Settings Sending Patterns AI Reply Agent New Deliverability Additional Op…" at bounding box center [662, 396] width 1145 height 422
click at [26, 166] on link at bounding box center [28, 157] width 30 height 30
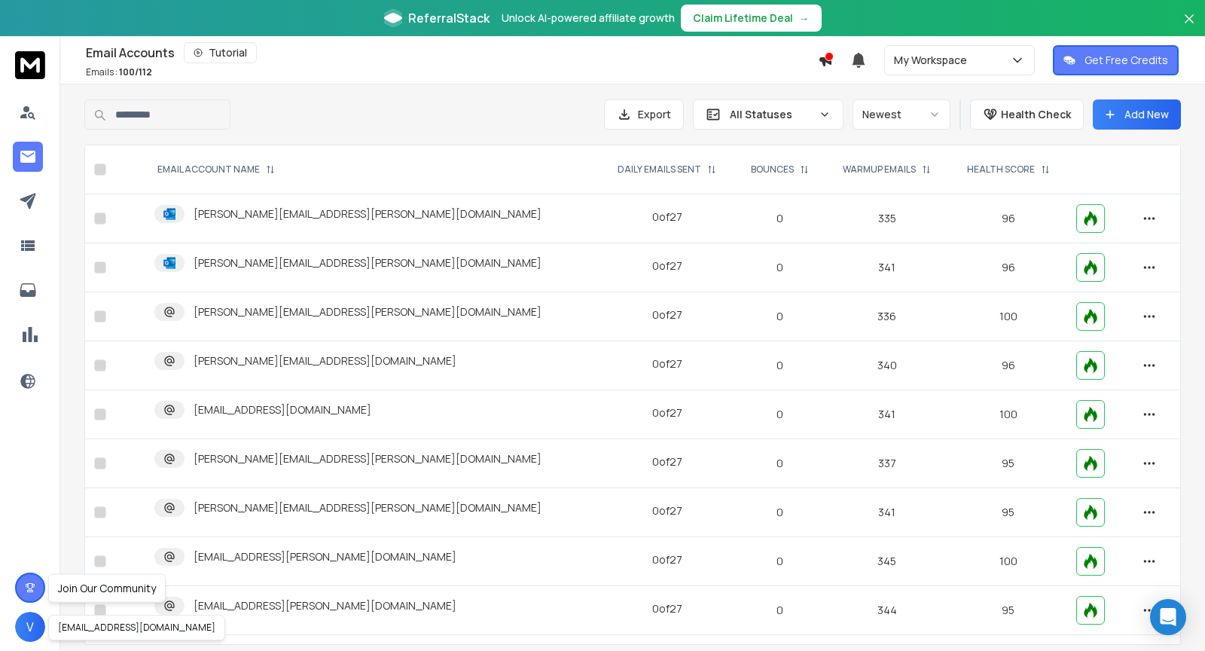
click at [25, 634] on span "V" at bounding box center [30, 627] width 30 height 30
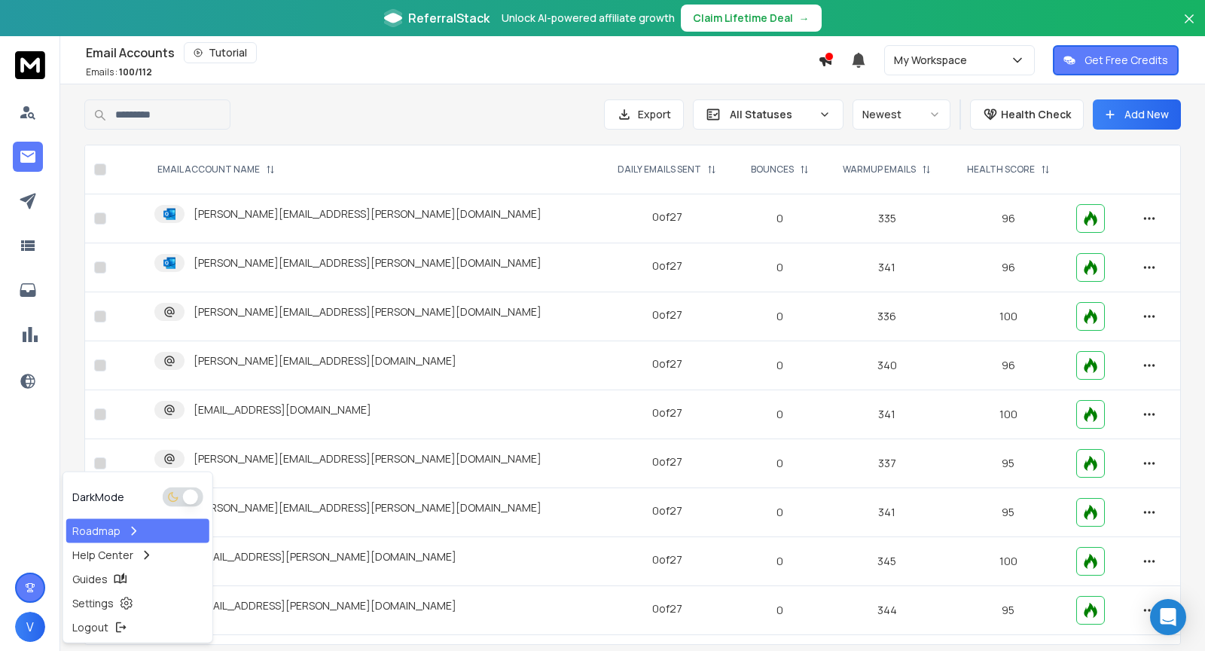
click at [93, 624] on p "Logout" at bounding box center [90, 627] width 36 height 15
